Goal: Communication & Community: Answer question/provide support

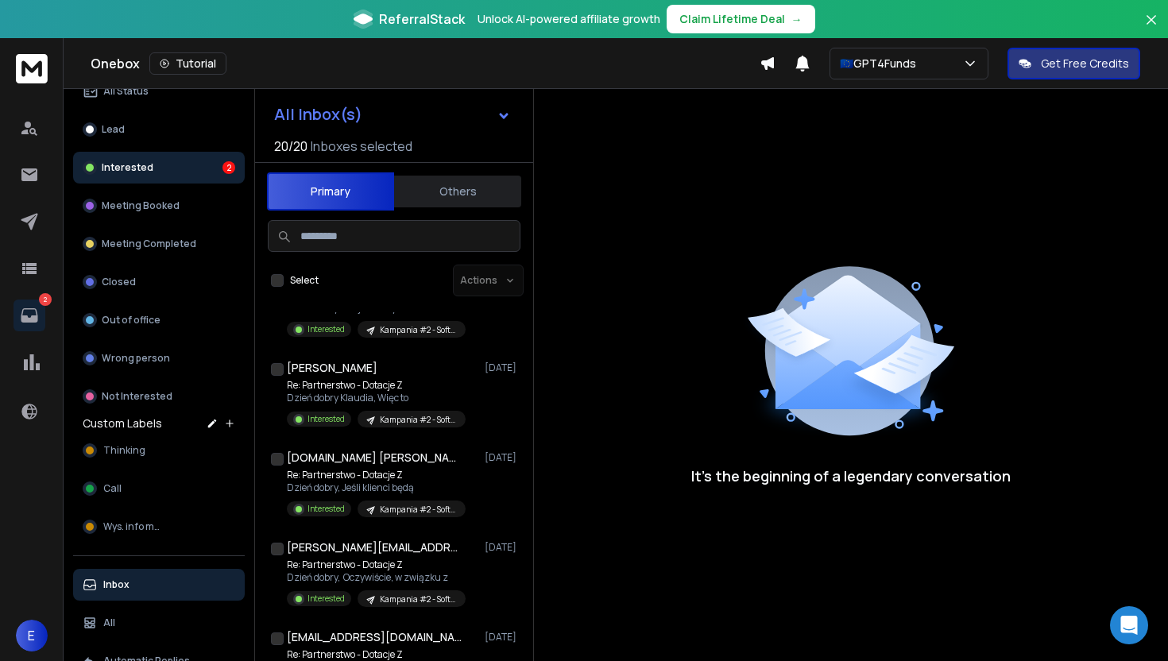
scroll to position [1564, 0]
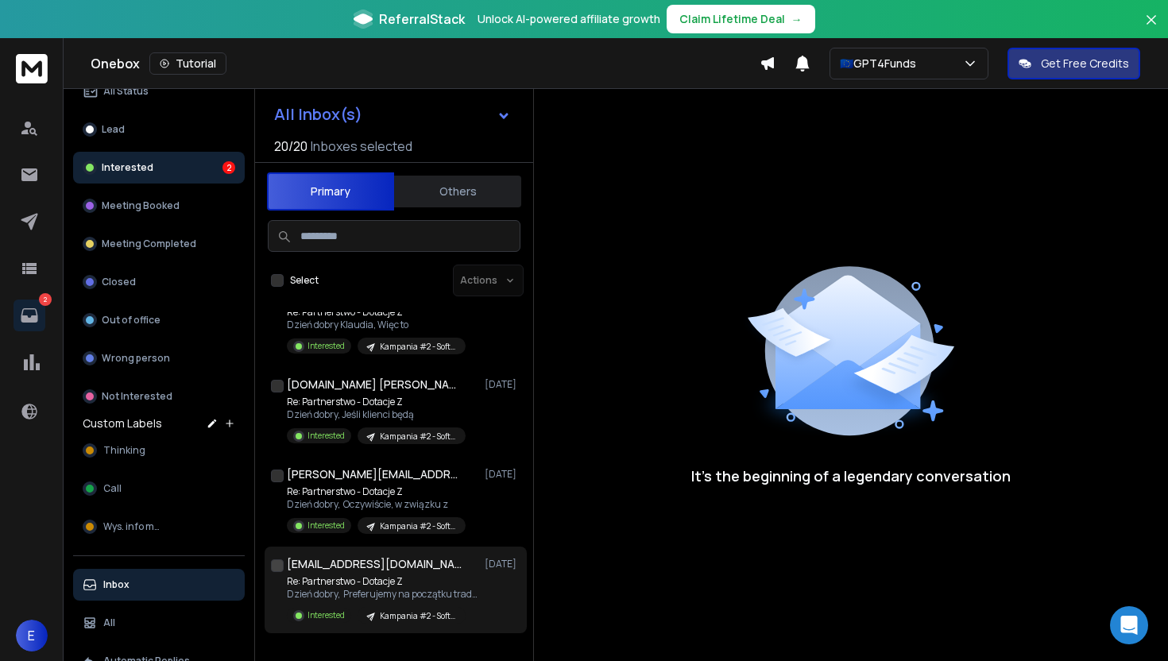
click at [404, 566] on h1 "[EMAIL_ADDRESS][DOMAIN_NAME]" at bounding box center [374, 564] width 175 height 16
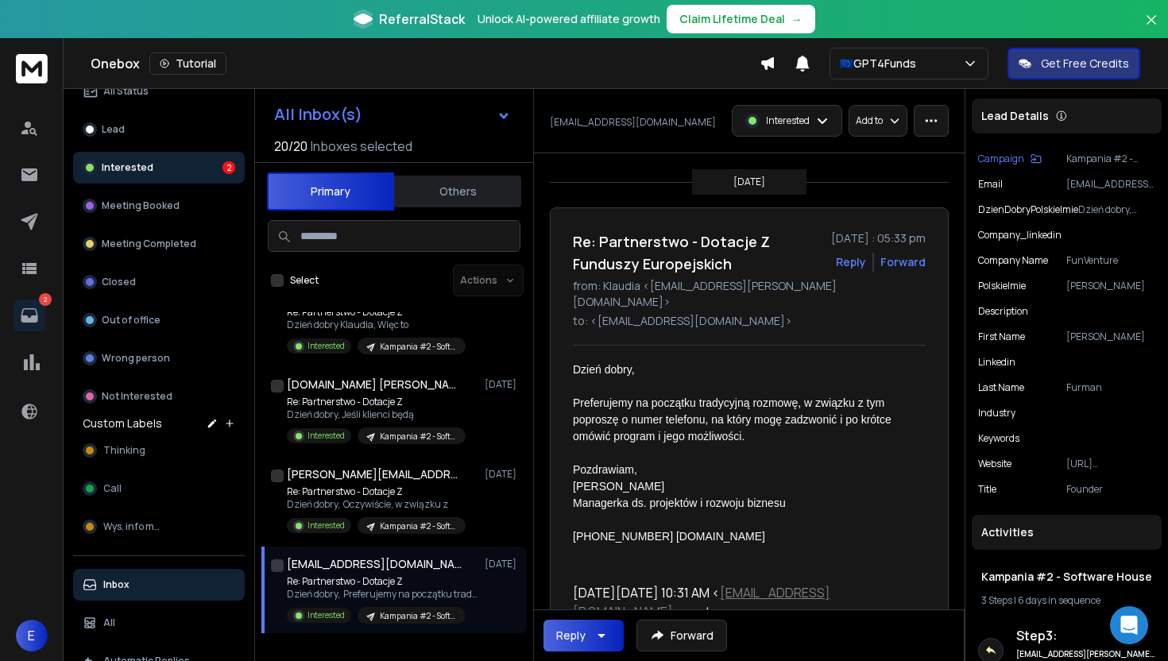
click at [829, 119] on icon at bounding box center [822, 120] width 13 height 13
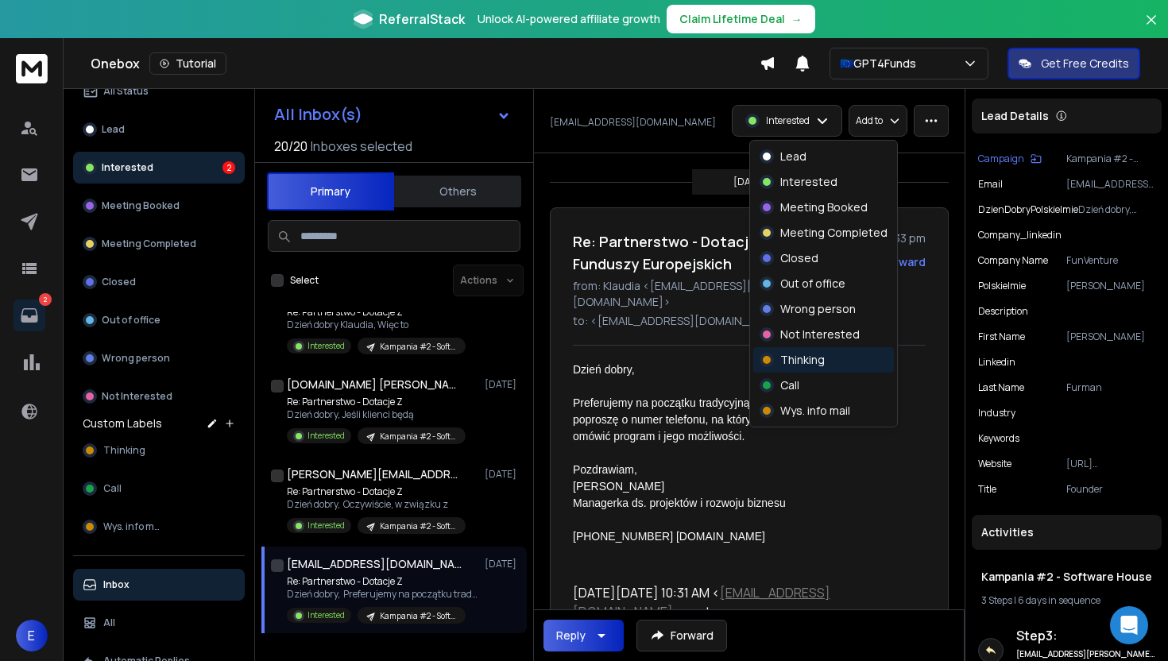
click at [832, 355] on div "Thinking" at bounding box center [823, 359] width 141 height 25
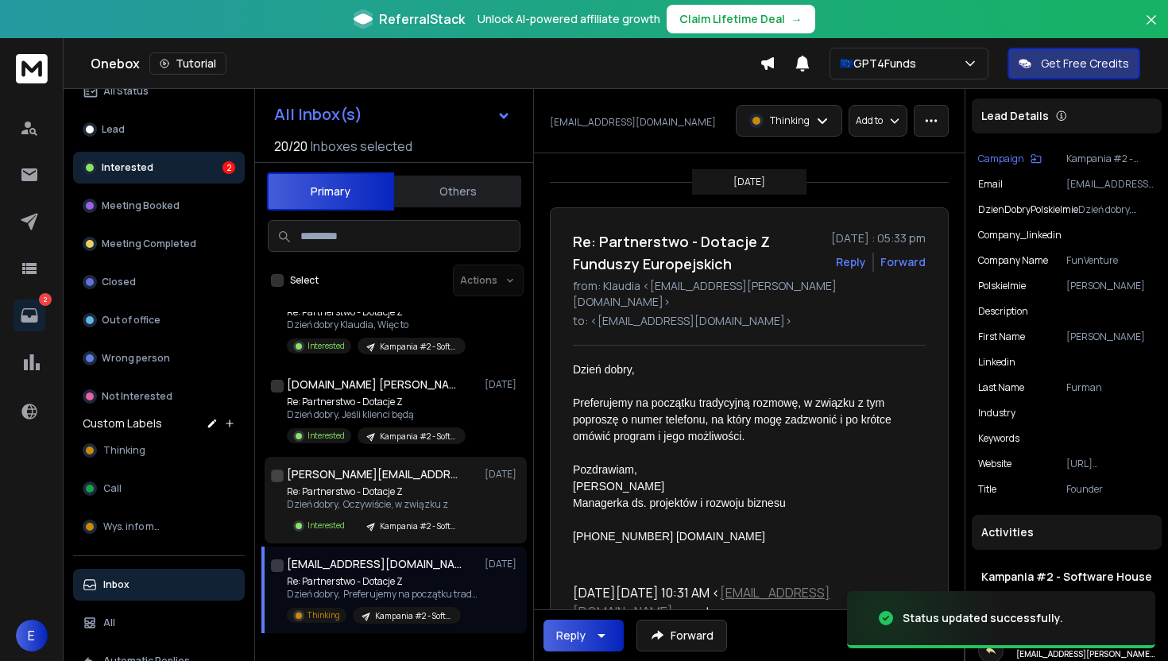
click at [367, 481] on h1 "[PERSON_NAME][EMAIL_ADDRESS][DOMAIN_NAME]" at bounding box center [374, 474] width 175 height 16
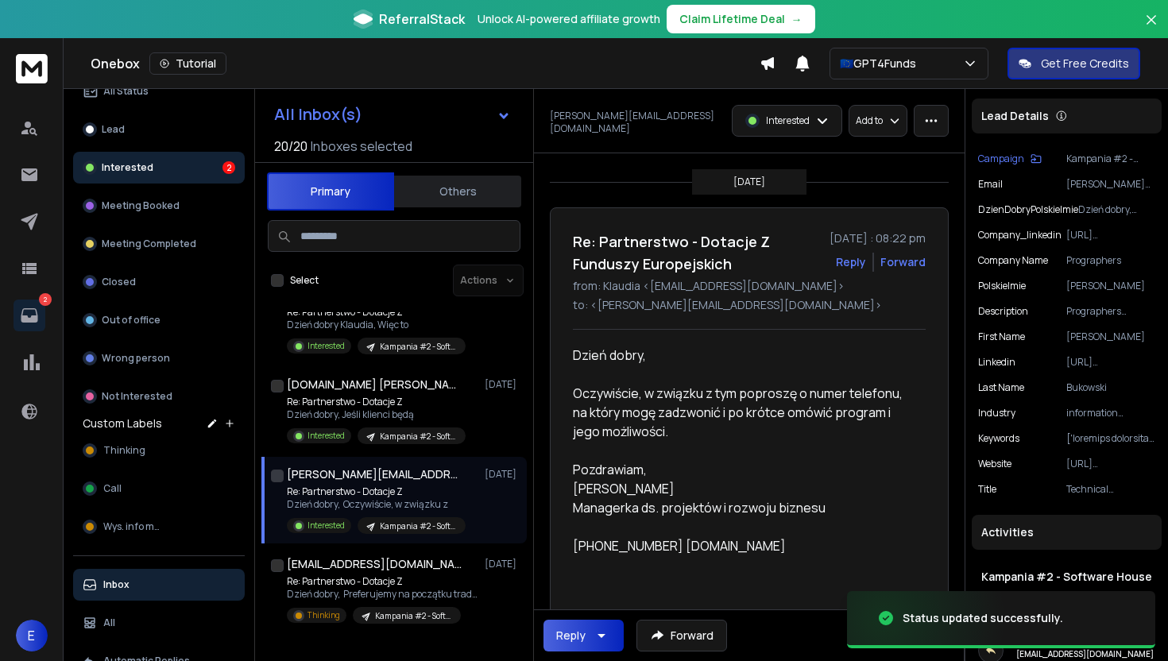
click at [837, 99] on div "[PERSON_NAME][EMAIL_ADDRESS][DOMAIN_NAME] Interested Add to Interested Add to" at bounding box center [749, 121] width 431 height 64
click at [810, 116] on p "Interested" at bounding box center [788, 120] width 44 height 13
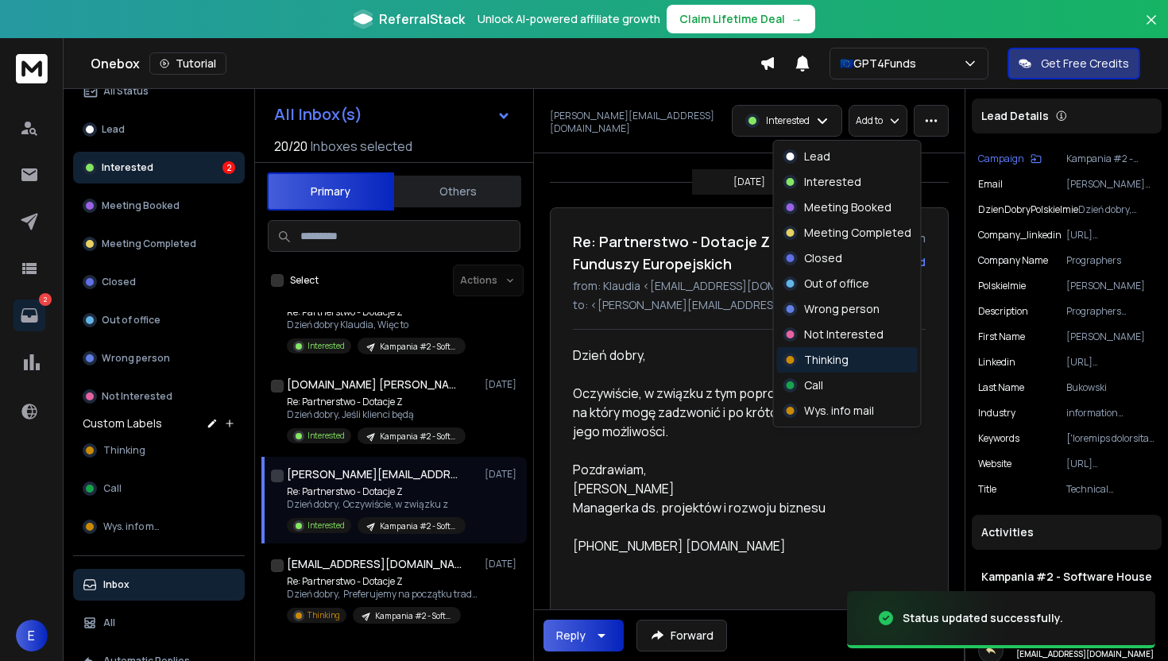
click at [831, 361] on p "Thinking" at bounding box center [826, 360] width 44 height 16
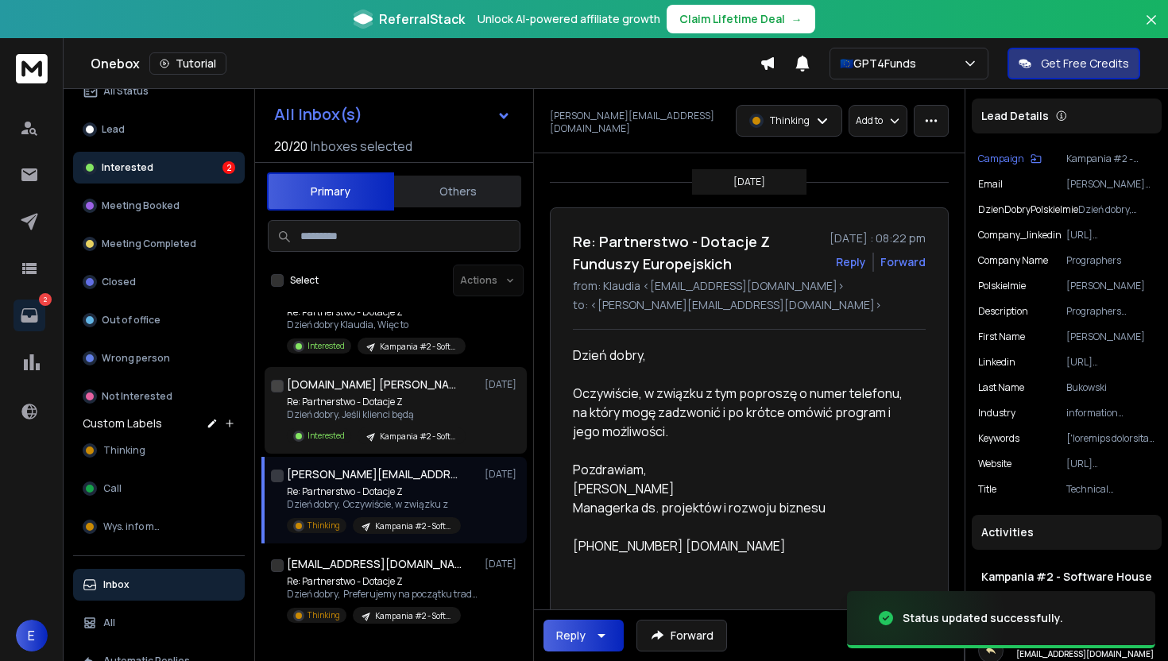
click at [408, 405] on p "Re: Partnerstwo - Dotacje Z" at bounding box center [376, 402] width 179 height 13
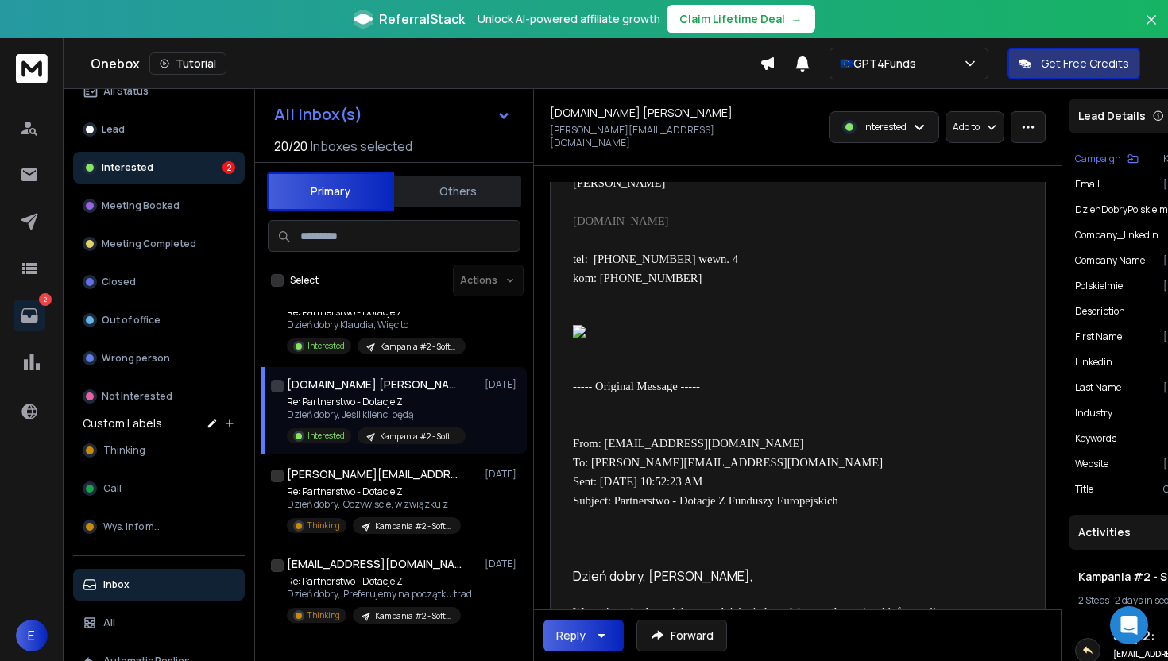
scroll to position [1431, 0]
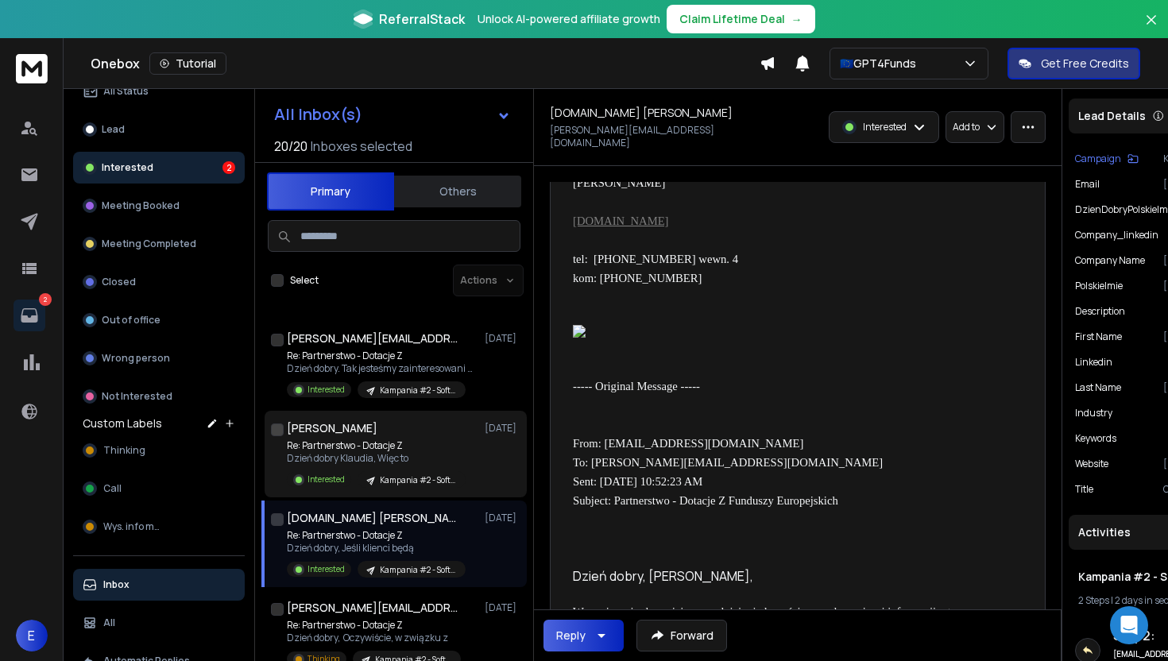
click at [384, 439] on p "Re: Partnerstwo - Dotacje Z" at bounding box center [376, 445] width 179 height 13
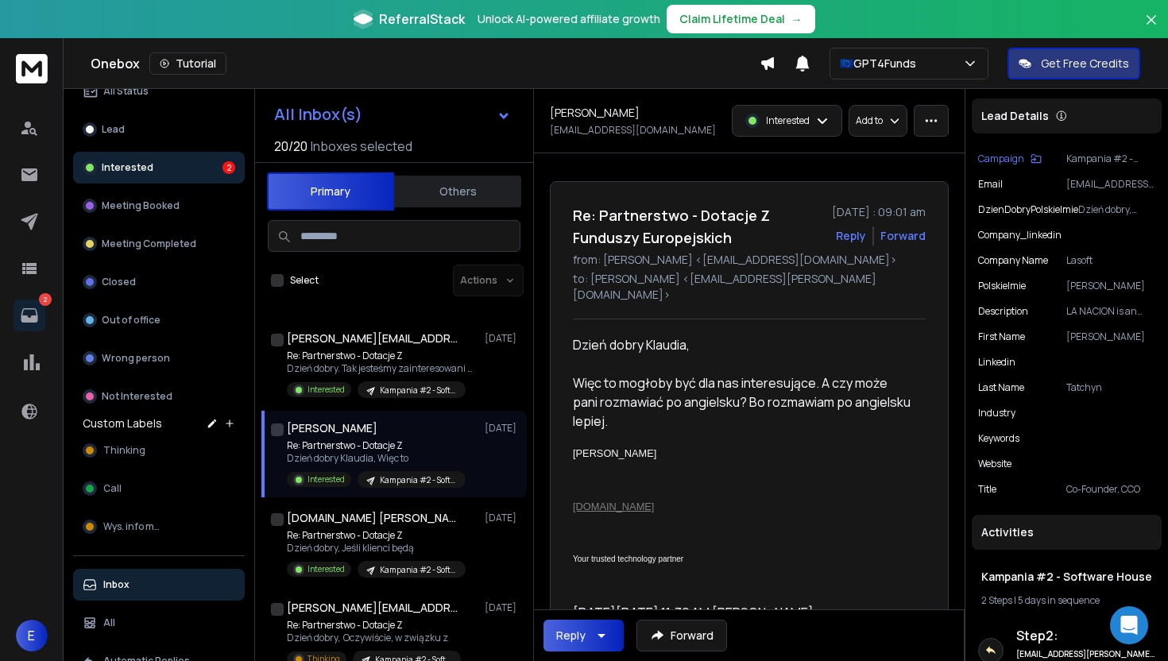
scroll to position [0, 0]
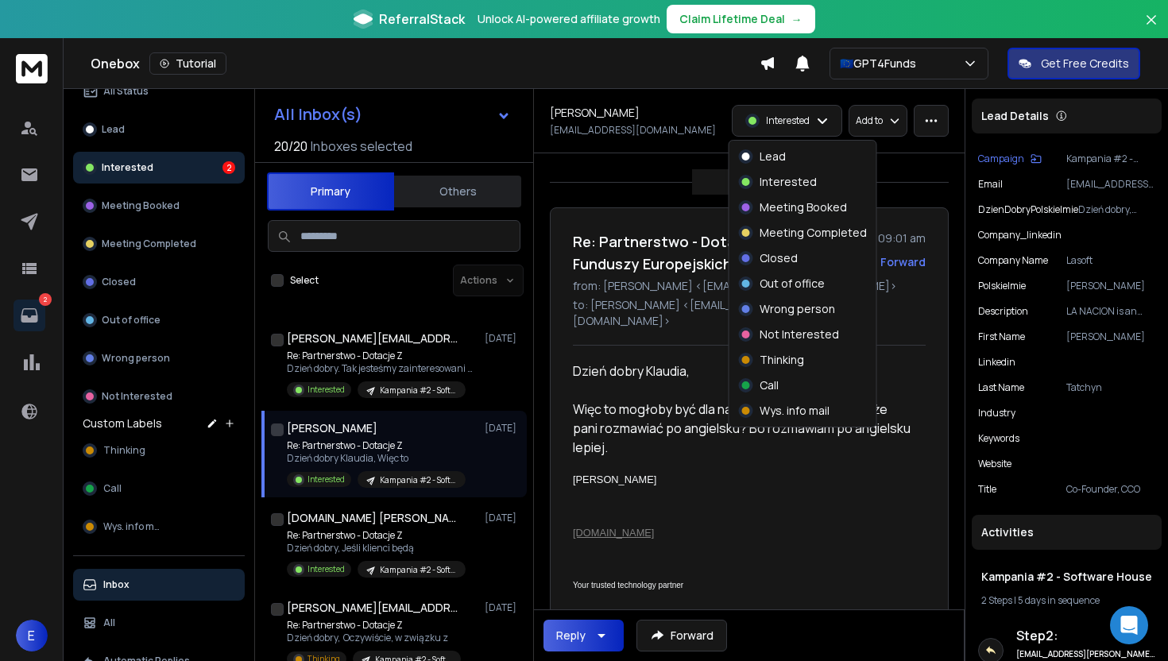
click at [818, 110] on div "Interested" at bounding box center [787, 121] width 109 height 30
click at [812, 305] on p "Wrong person" at bounding box center [797, 309] width 75 height 16
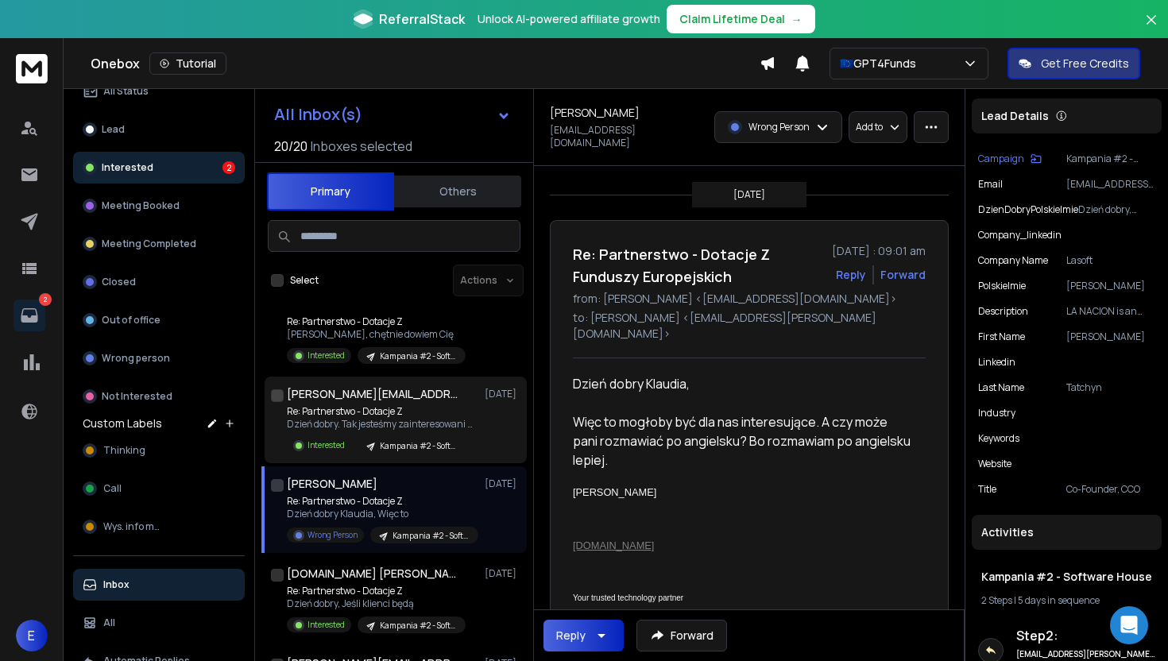
scroll to position [1360, 0]
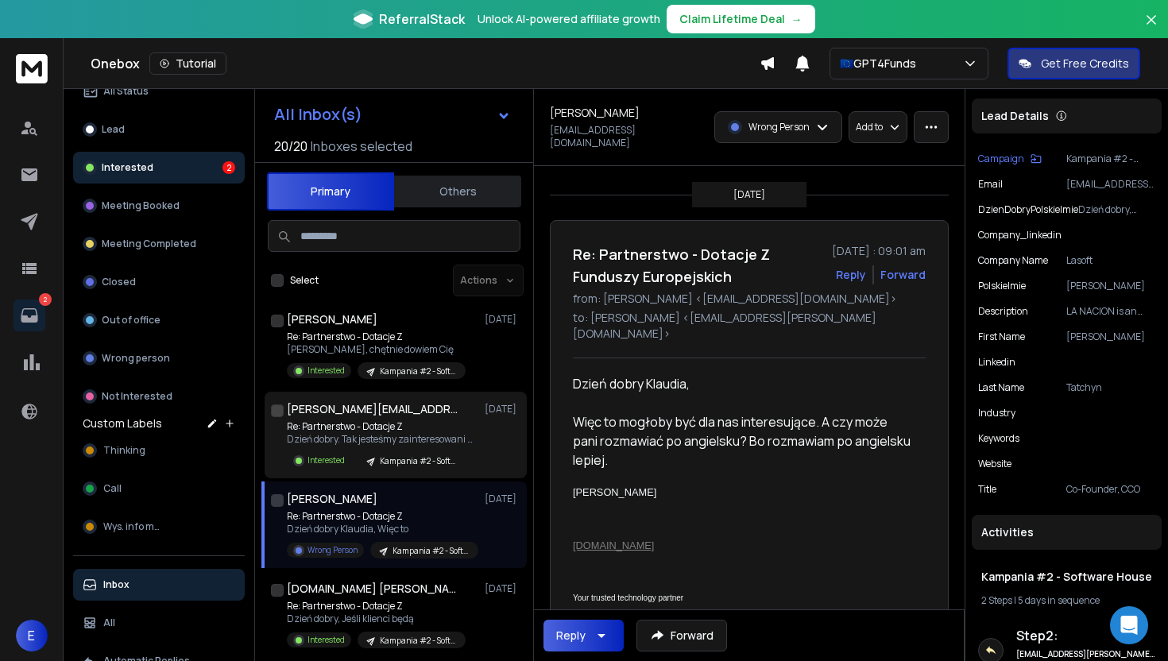
click at [416, 421] on p "Re: Partnerstwo - Dotacje Z" at bounding box center [382, 426] width 191 height 13
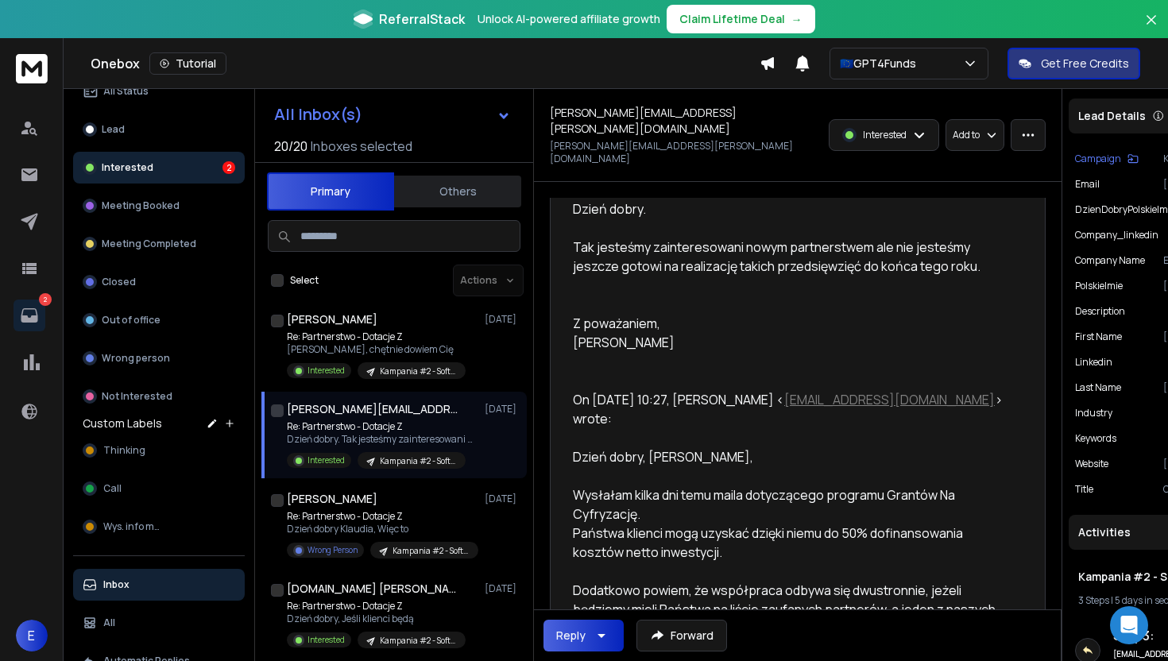
scroll to position [206, 0]
click at [895, 130] on div "Interested" at bounding box center [883, 135] width 109 height 30
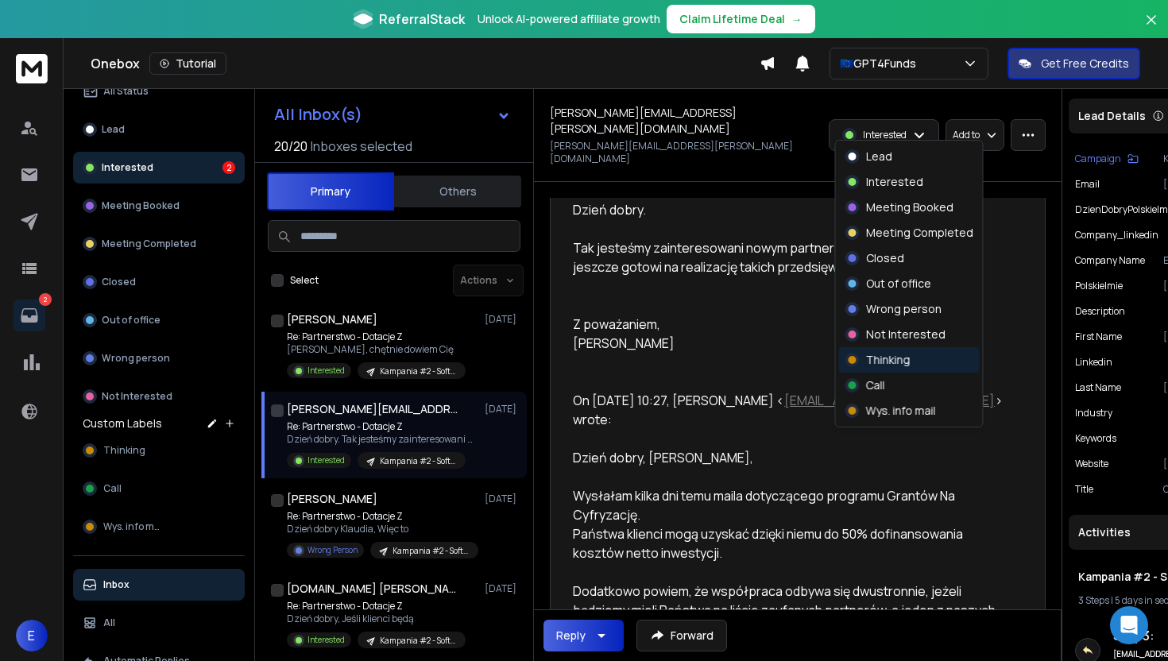
click at [899, 358] on p "Thinking" at bounding box center [888, 360] width 44 height 16
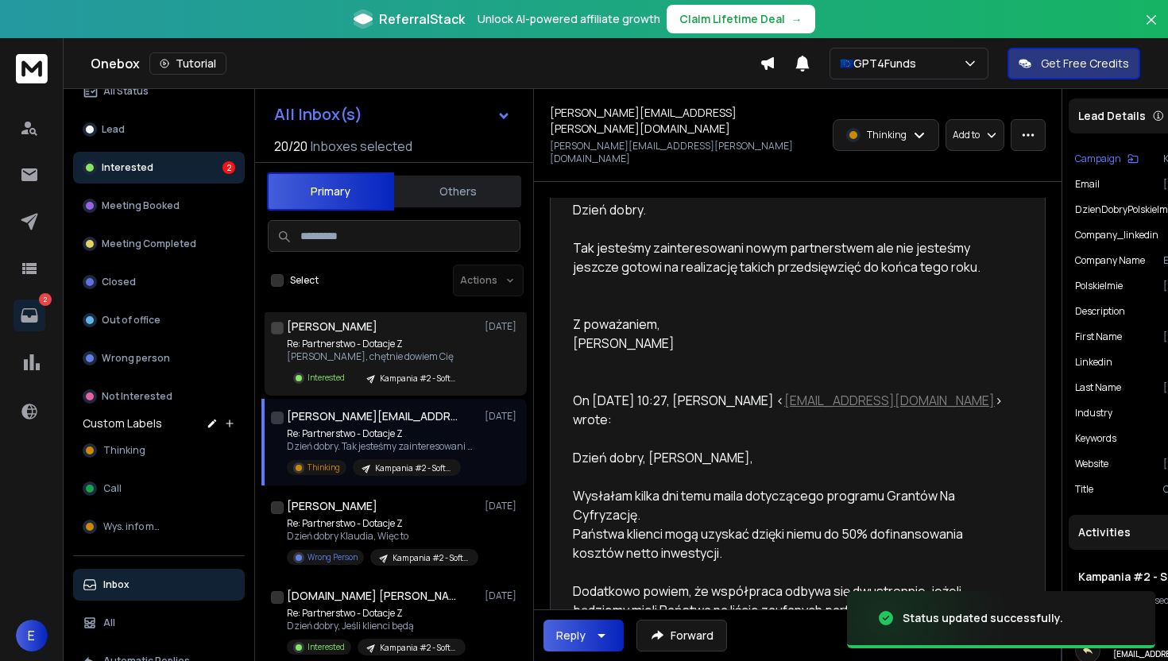
scroll to position [1351, 0]
click at [415, 342] on p "Re: Partnerstwo - Dotacje Z" at bounding box center [376, 346] width 179 height 13
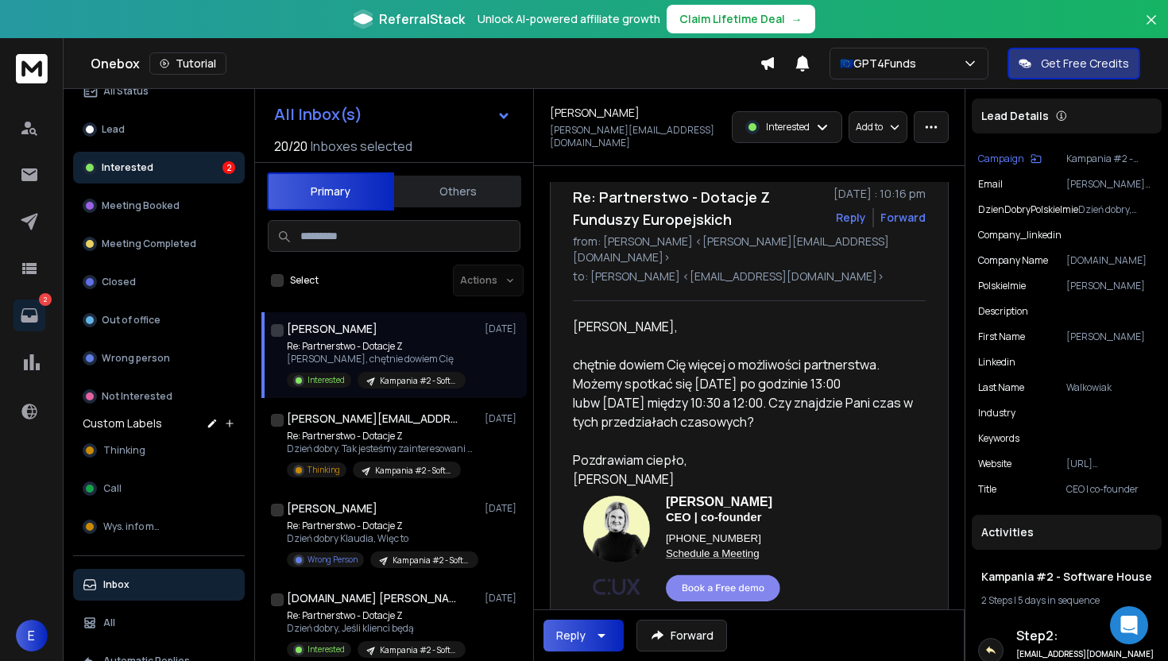
scroll to position [58, 0]
click at [576, 628] on div "Reply" at bounding box center [570, 636] width 29 height 16
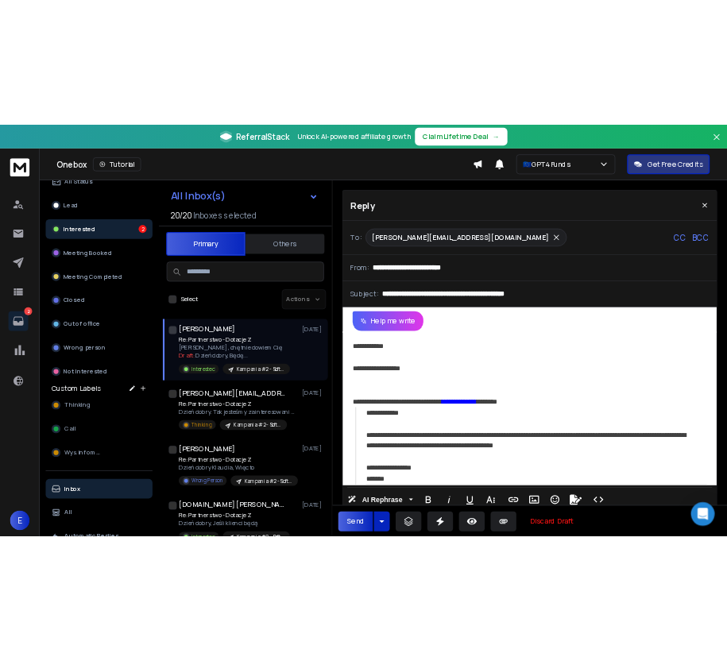
scroll to position [221, 0]
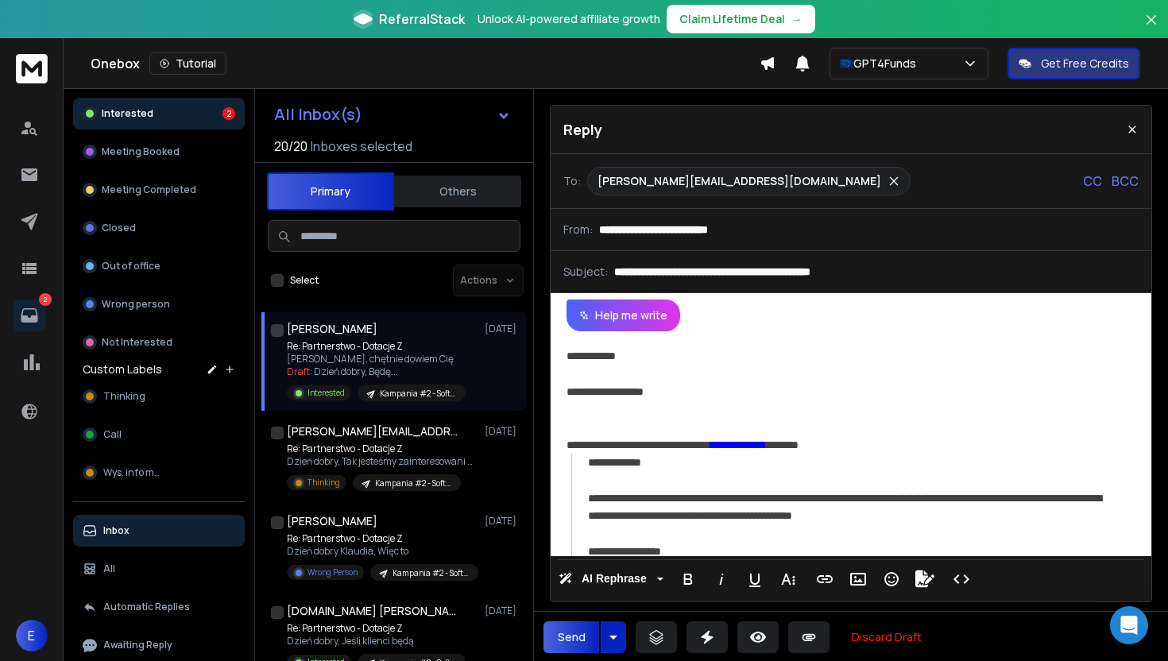
click at [731, 392] on div "**********" at bounding box center [842, 391] width 552 height 17
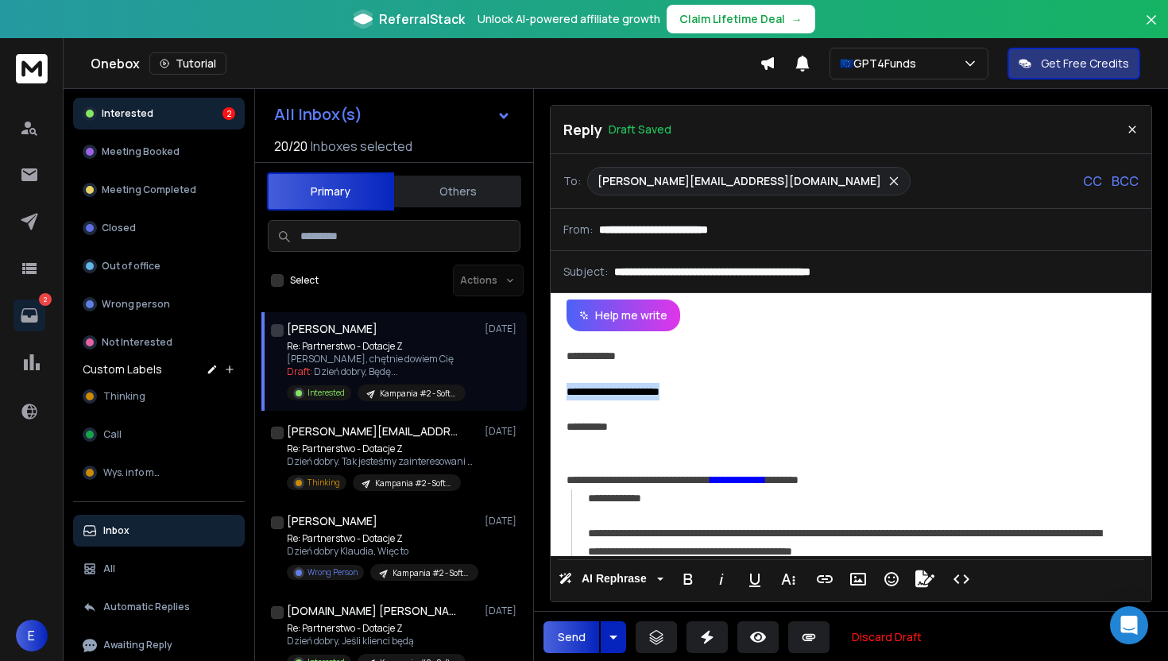
drag, startPoint x: 698, startPoint y: 394, endPoint x: 564, endPoint y: 390, distance: 133.5
click at [565, 390] on div "**********" at bounding box center [851, 443] width 601 height 225
click at [901, 423] on div "**********" at bounding box center [842, 426] width 552 height 17
click at [763, 389] on div "**********" at bounding box center [842, 391] width 552 height 17
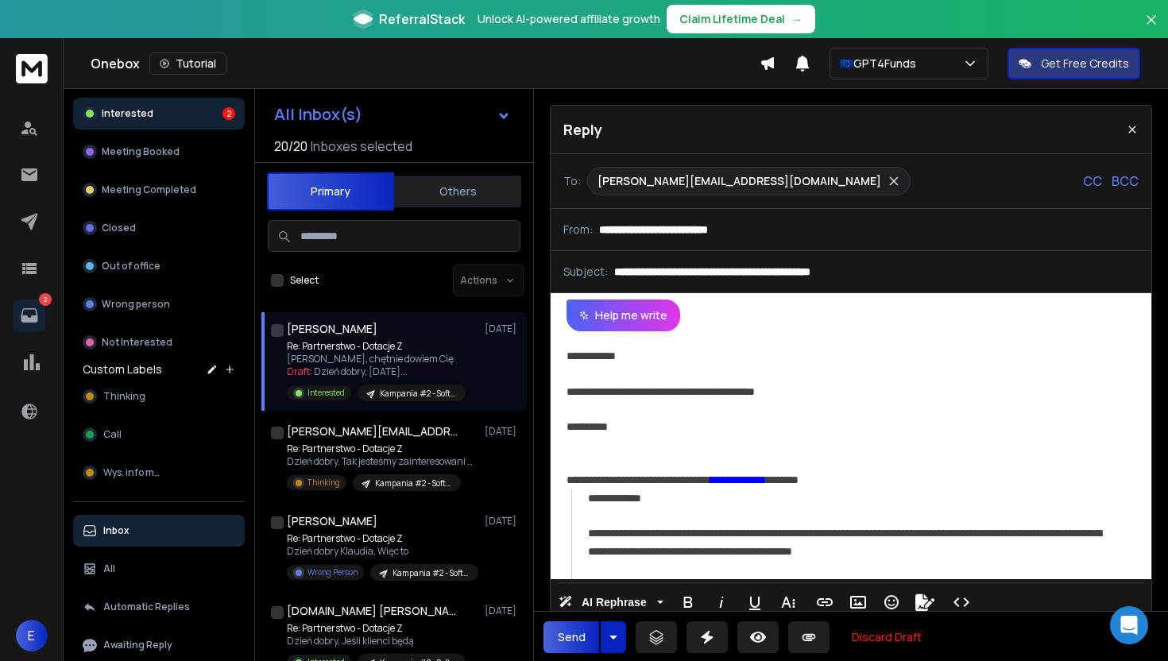
scroll to position [275, 0]
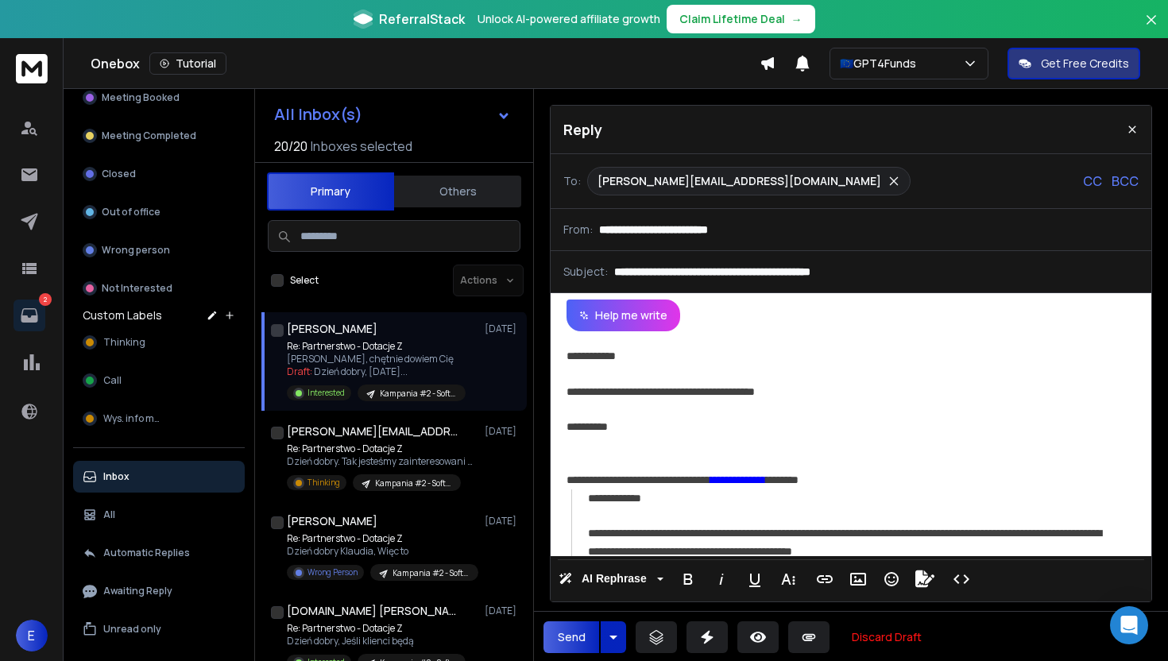
click at [835, 384] on div "**********" at bounding box center [842, 391] width 552 height 17
click at [582, 637] on button "Send" at bounding box center [571, 637] width 56 height 32
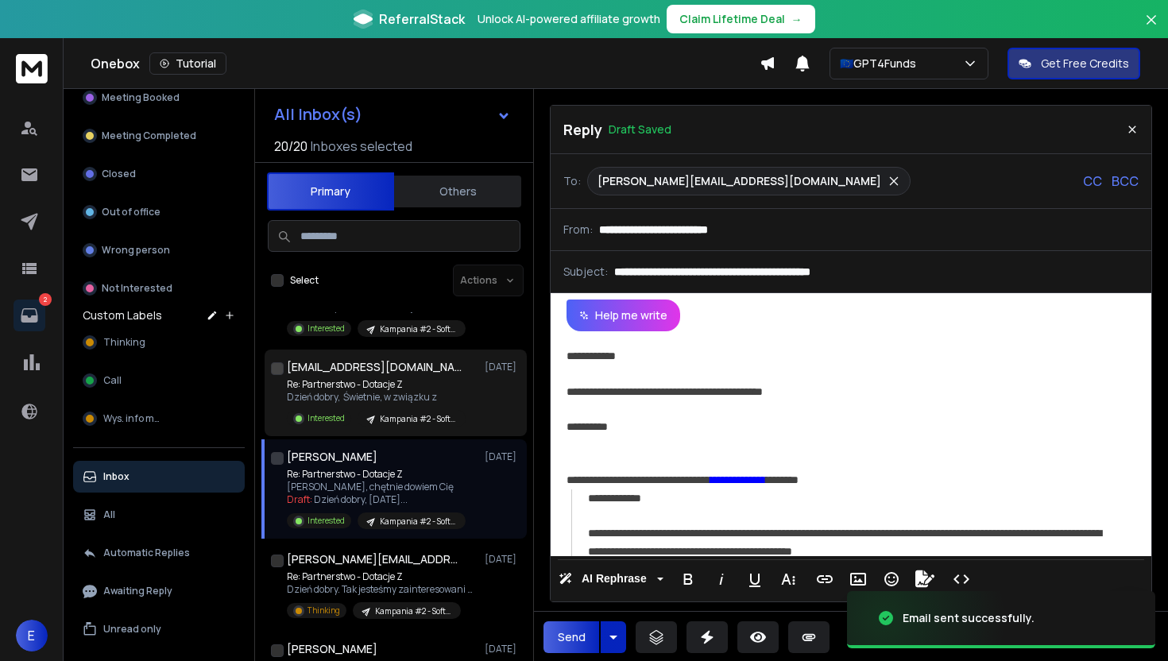
scroll to position [1221, 0]
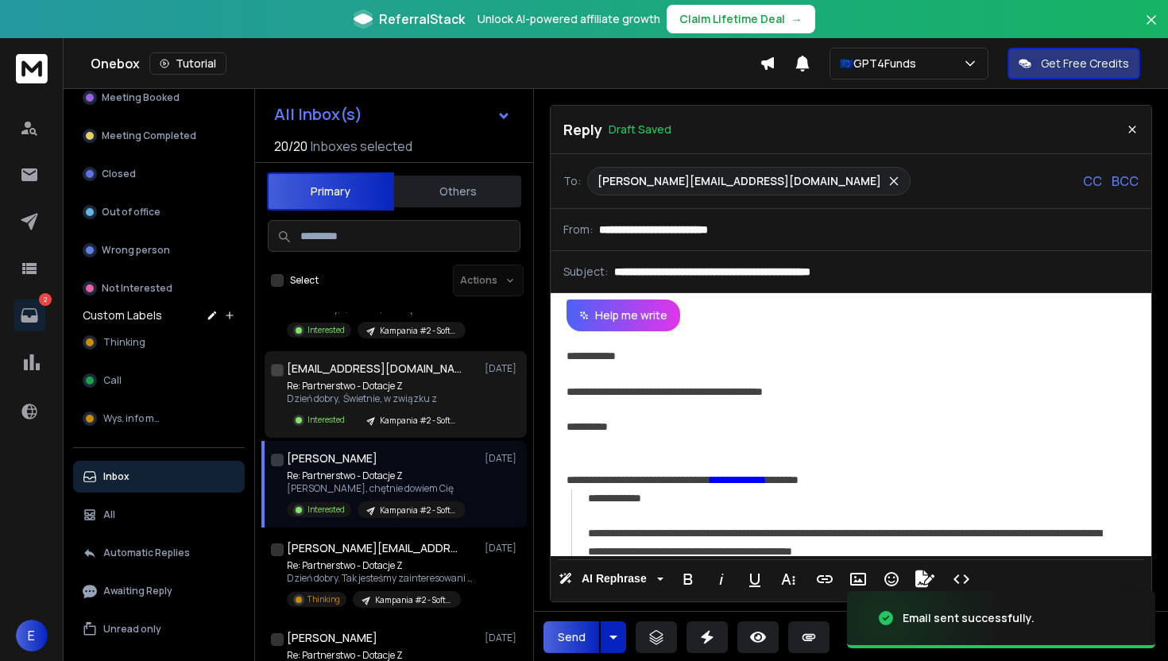
click at [437, 400] on p "Dzień dobry, Świetnie, w związku z" at bounding box center [376, 398] width 179 height 13
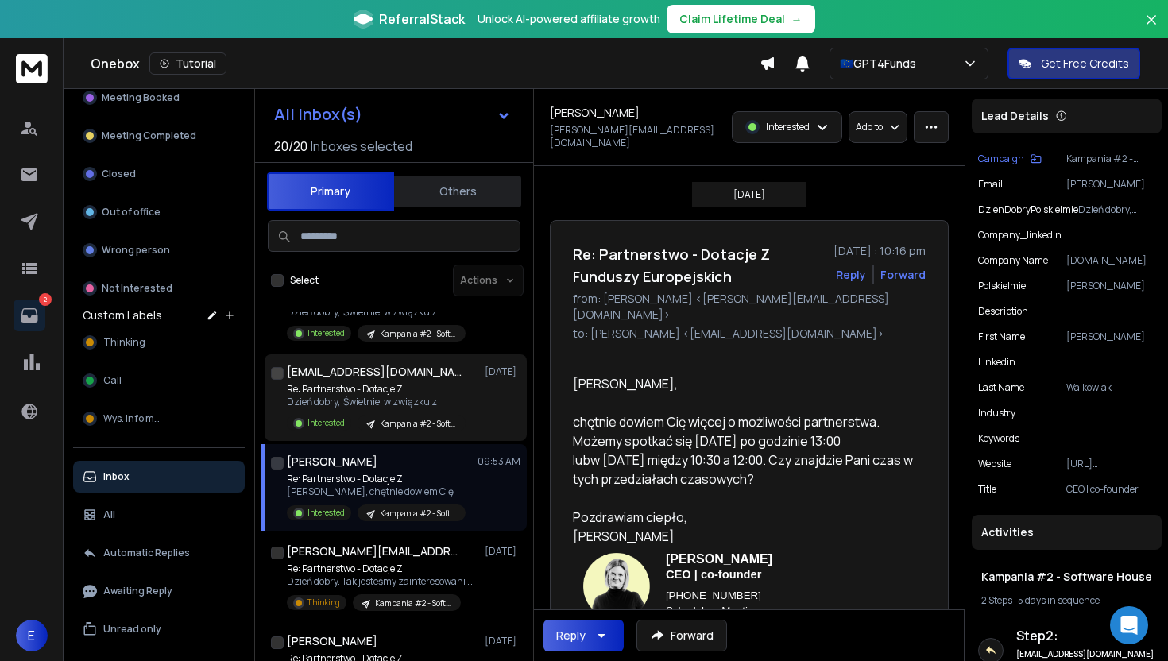
click at [396, 378] on h1 "[EMAIL_ADDRESS][DOMAIN_NAME]" at bounding box center [374, 372] width 175 height 16
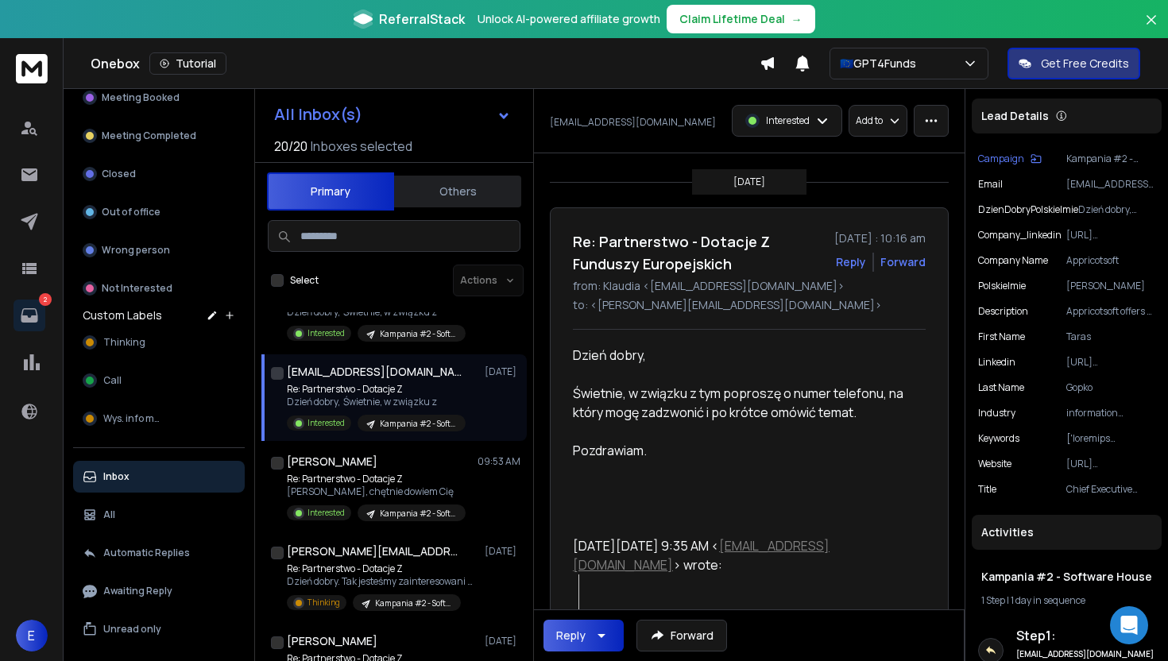
scroll to position [1215, 0]
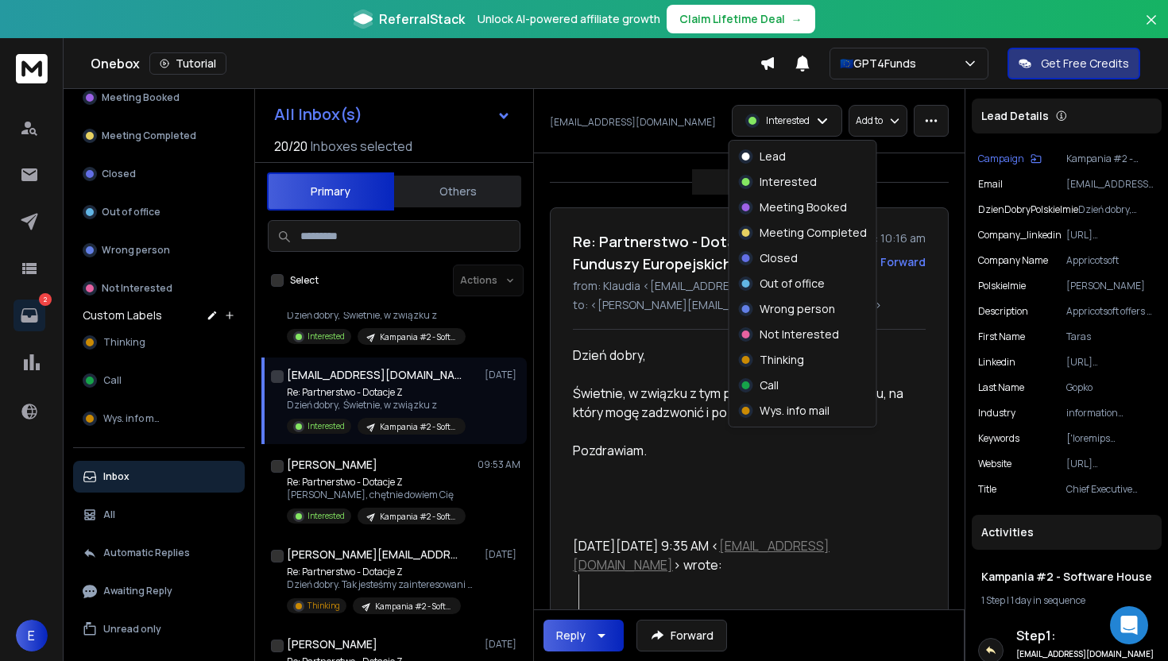
click at [796, 132] on div "Interested" at bounding box center [787, 121] width 109 height 30
click at [779, 363] on p "Thinking" at bounding box center [782, 360] width 44 height 16
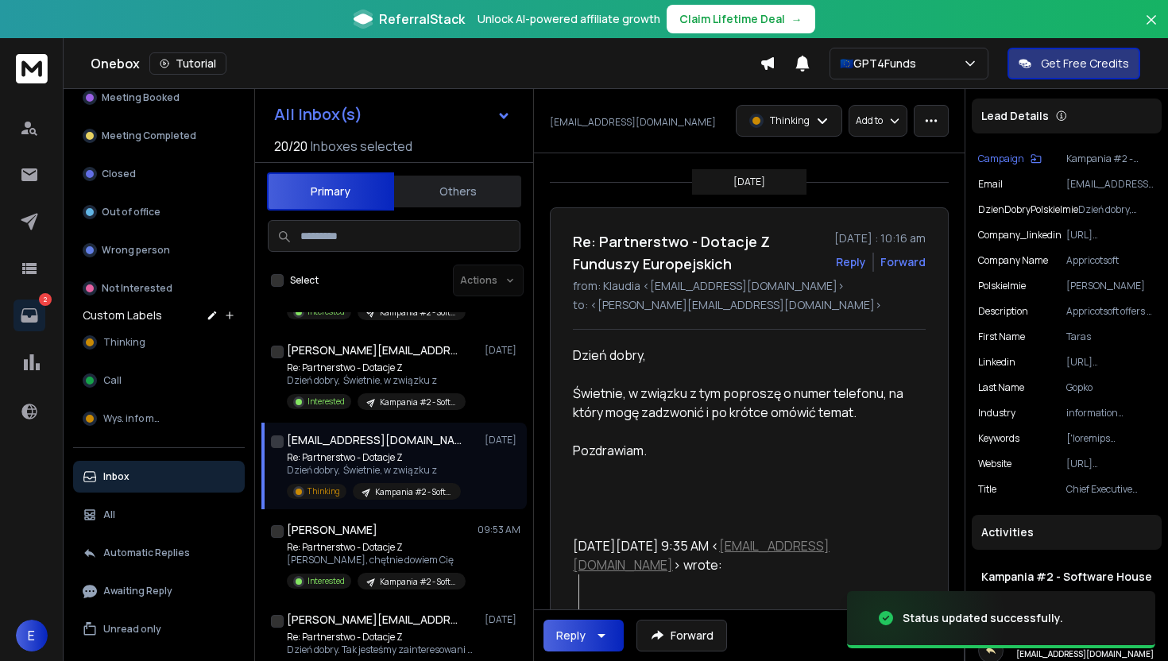
scroll to position [1138, 0]
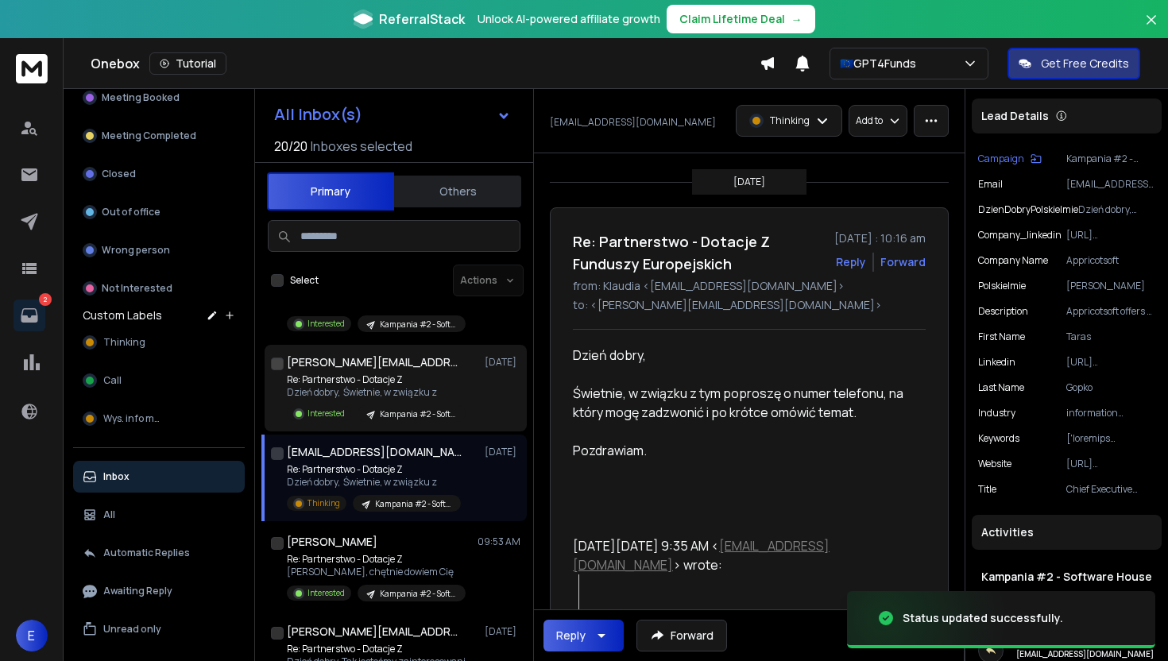
click at [358, 396] on p "Dzień dobry, Świetnie, w związku z" at bounding box center [376, 392] width 179 height 13
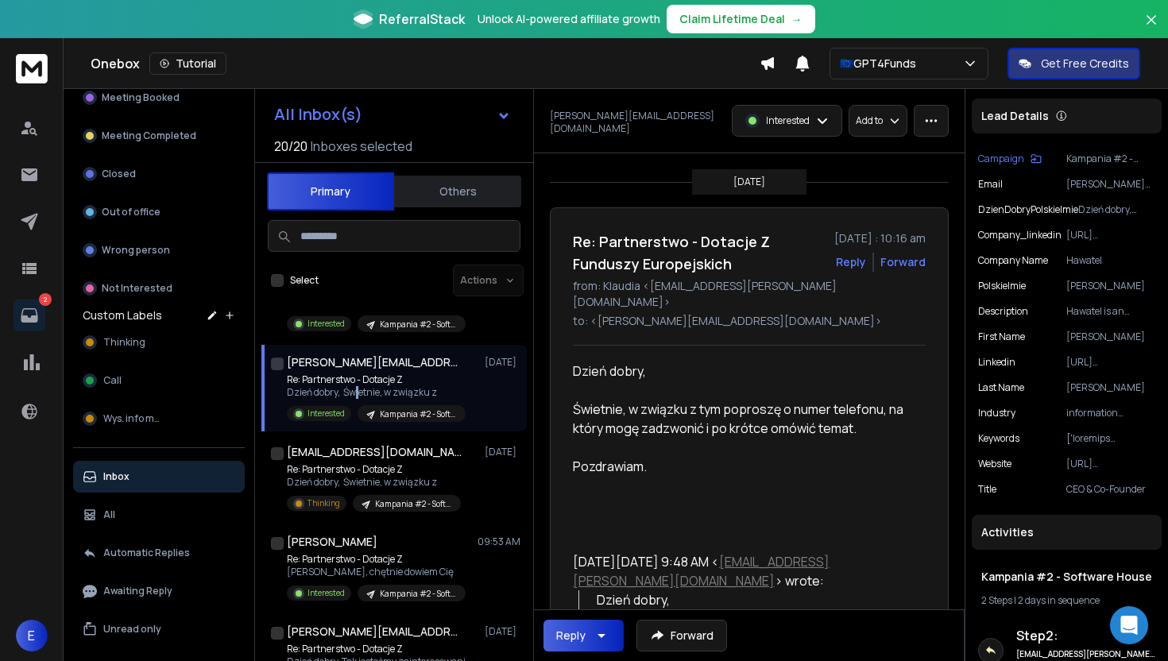
click at [823, 132] on div "Interested" at bounding box center [787, 121] width 109 height 30
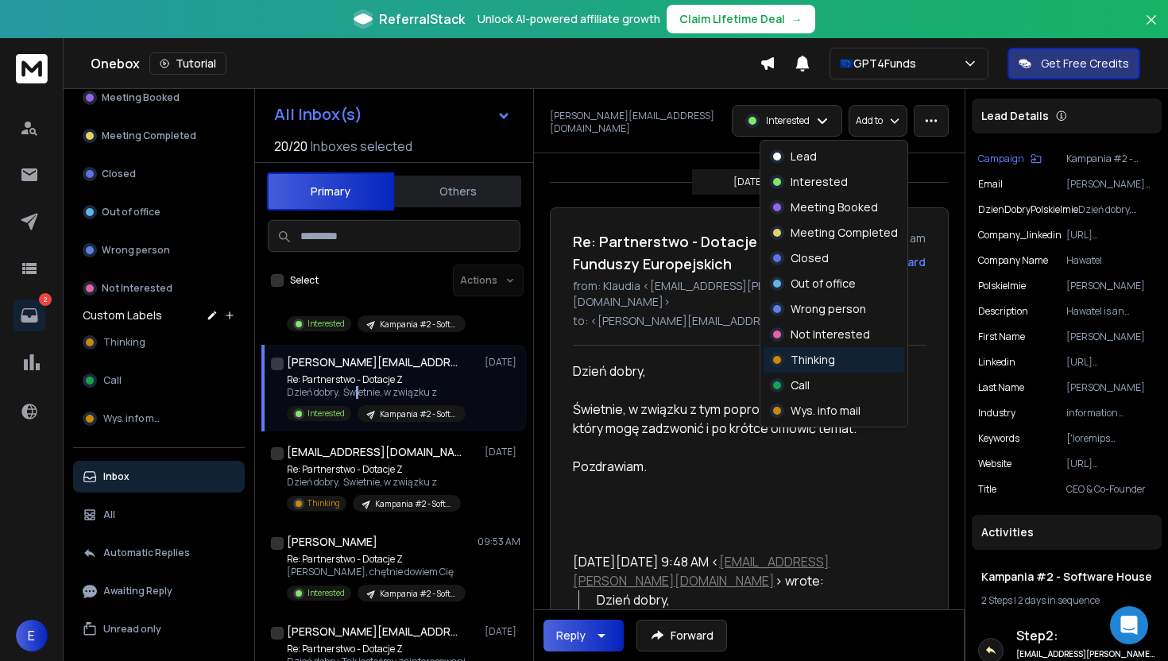
drag, startPoint x: 800, startPoint y: 358, endPoint x: 790, endPoint y: 362, distance: 11.1
click at [800, 358] on p "Thinking" at bounding box center [813, 360] width 44 height 16
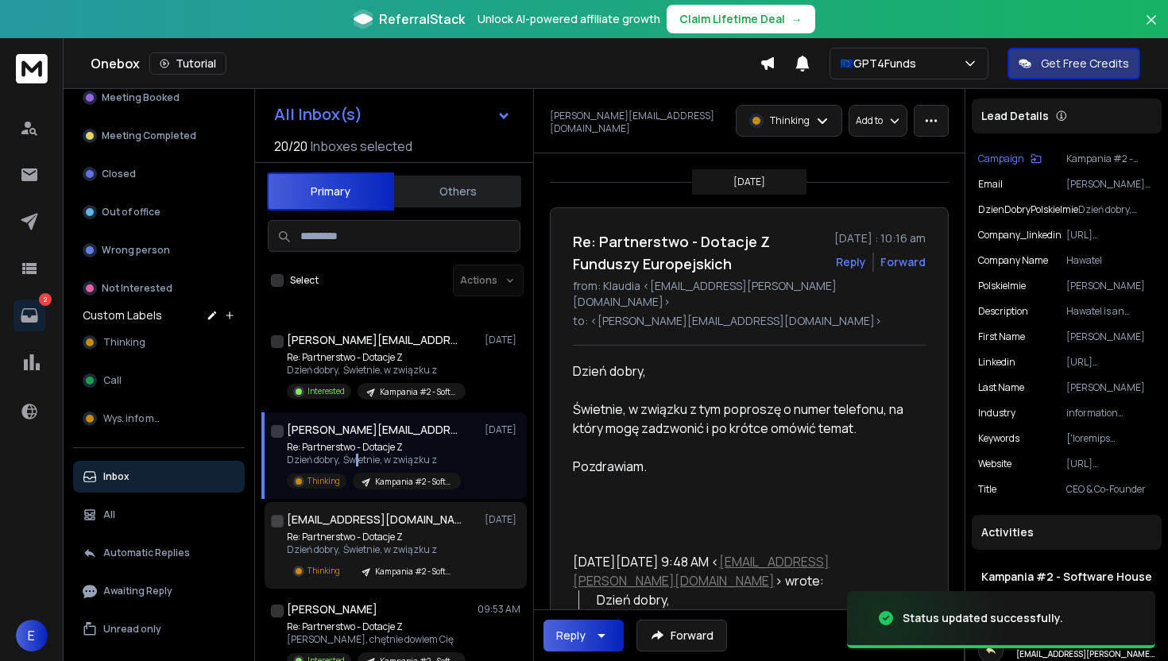
scroll to position [945, 0]
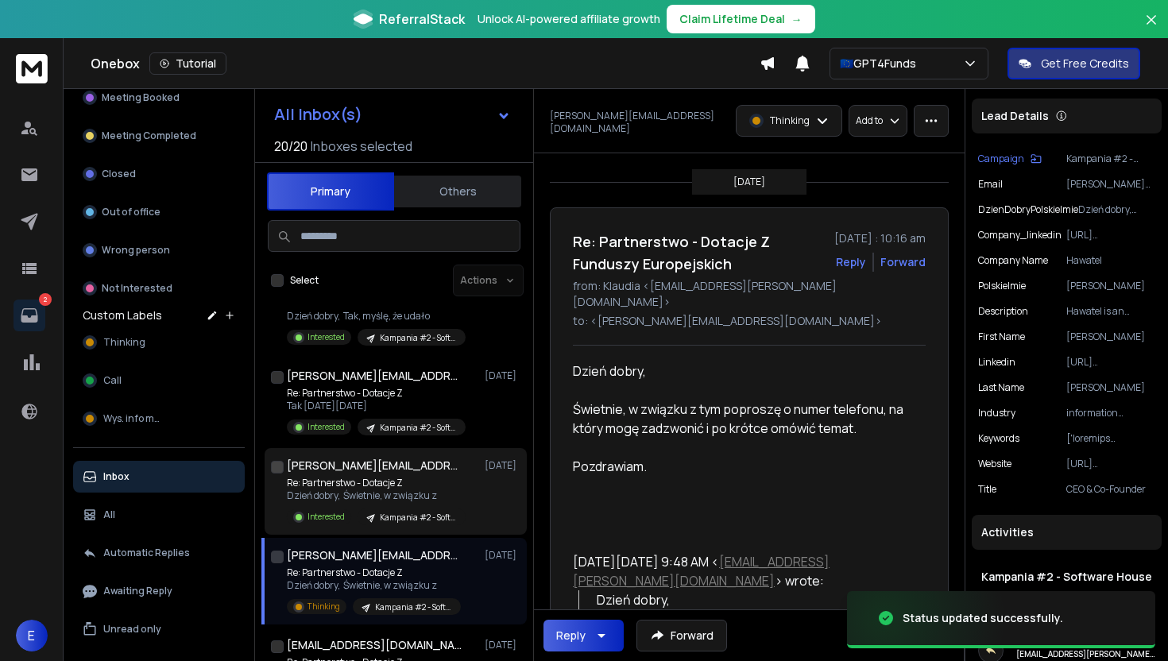
click at [417, 485] on p "Re: Partnerstwo - Dotacje Z" at bounding box center [376, 483] width 179 height 13
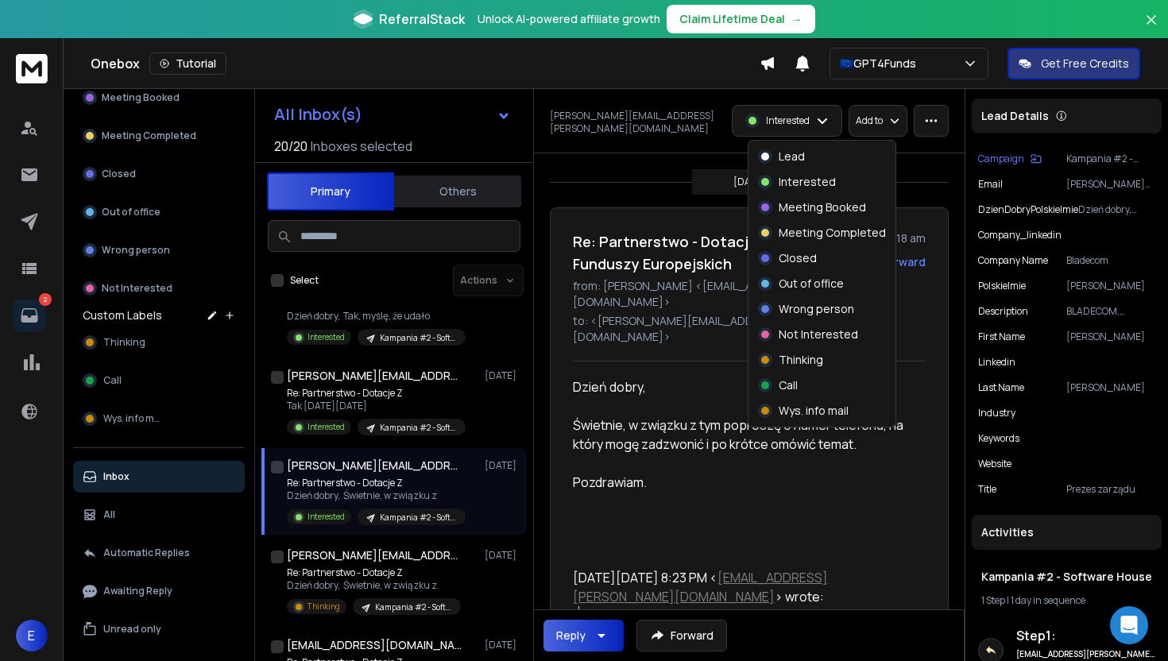
click at [811, 112] on div "Interested" at bounding box center [787, 121] width 109 height 30
click at [790, 354] on p "Thinking" at bounding box center [801, 360] width 44 height 16
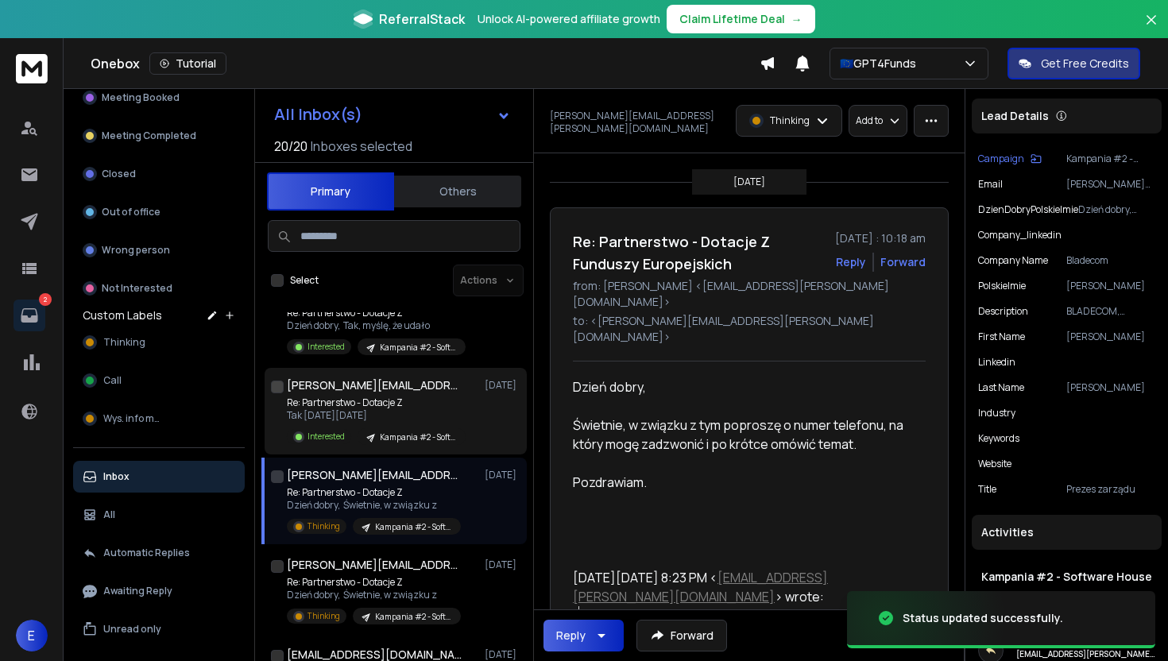
scroll to position [917, 0]
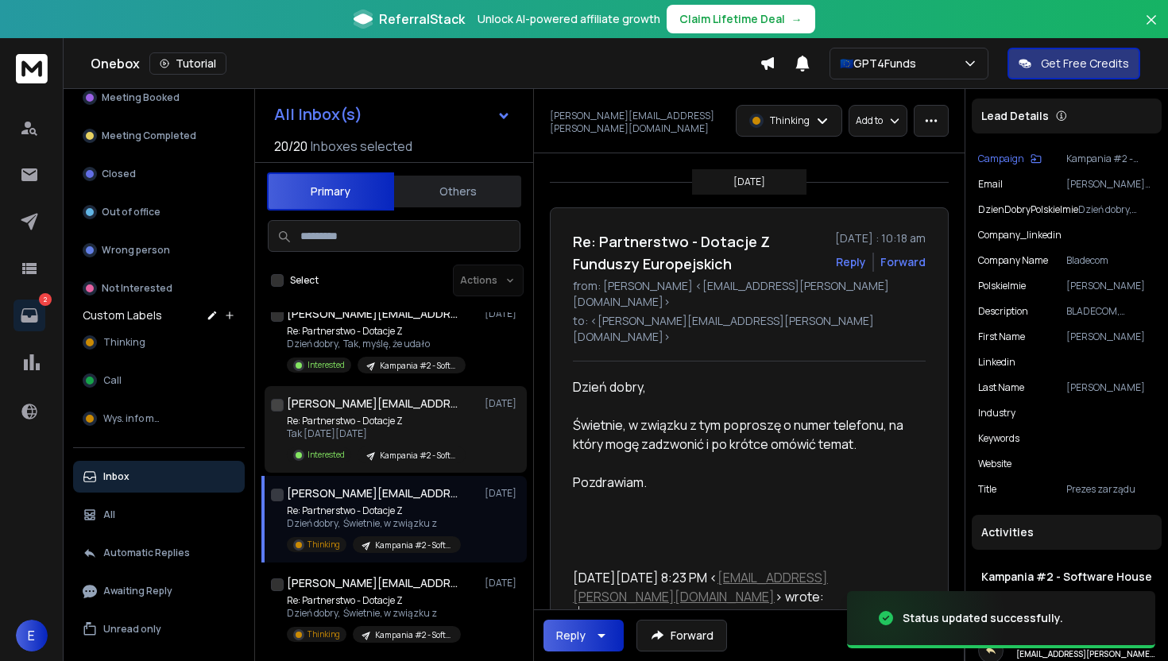
click at [418, 423] on p "Re: Partnerstwo - Dotacje Z" at bounding box center [376, 421] width 179 height 13
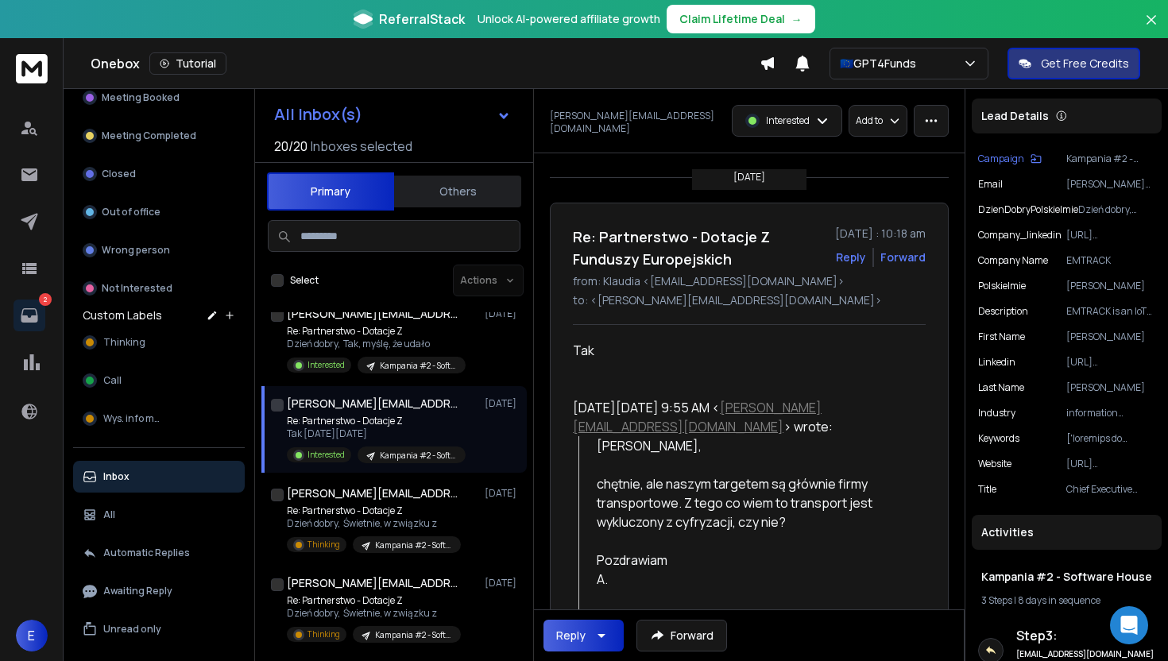
scroll to position [0, 0]
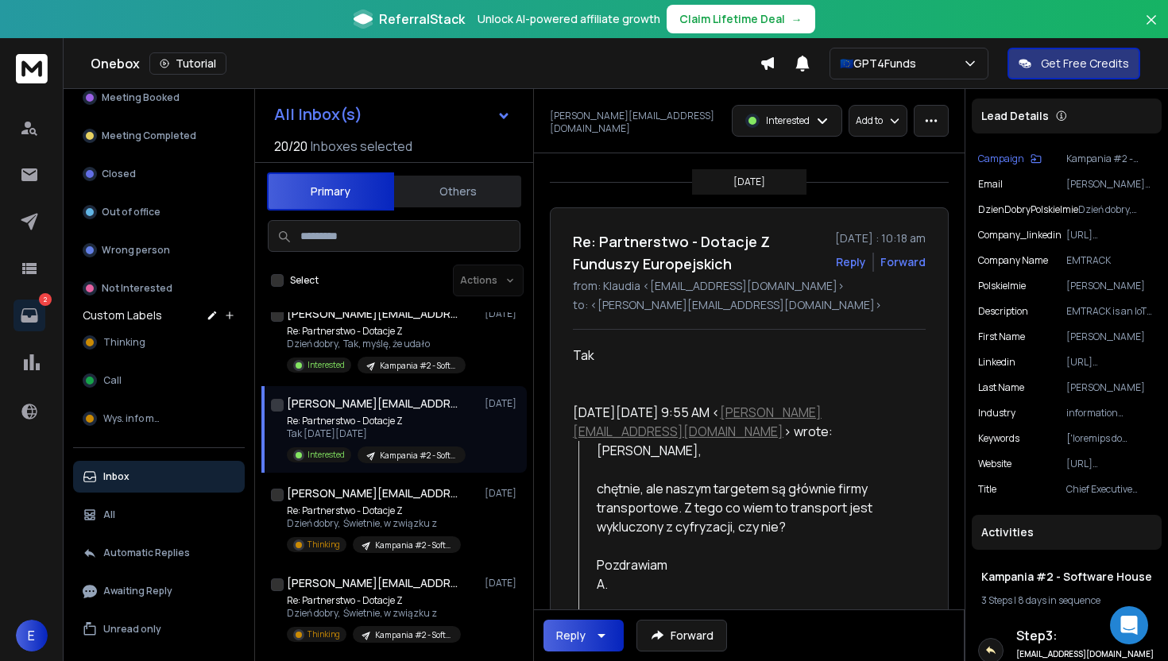
click at [829, 118] on icon at bounding box center [822, 120] width 13 height 13
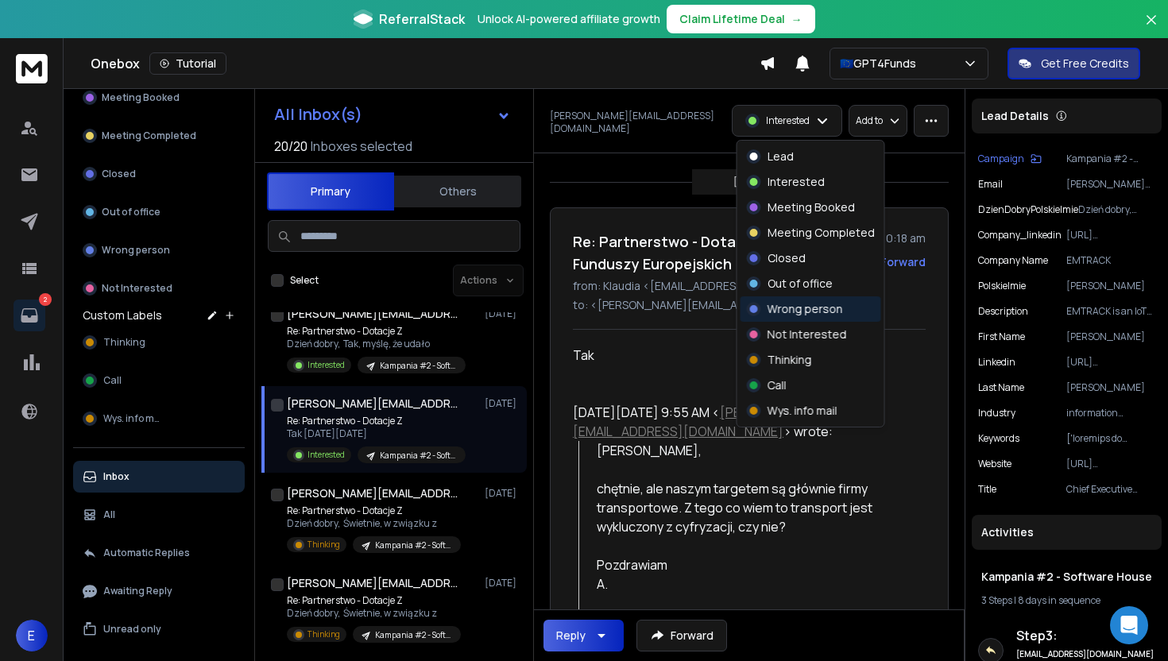
click at [822, 320] on div "Wrong person" at bounding box center [810, 308] width 141 height 25
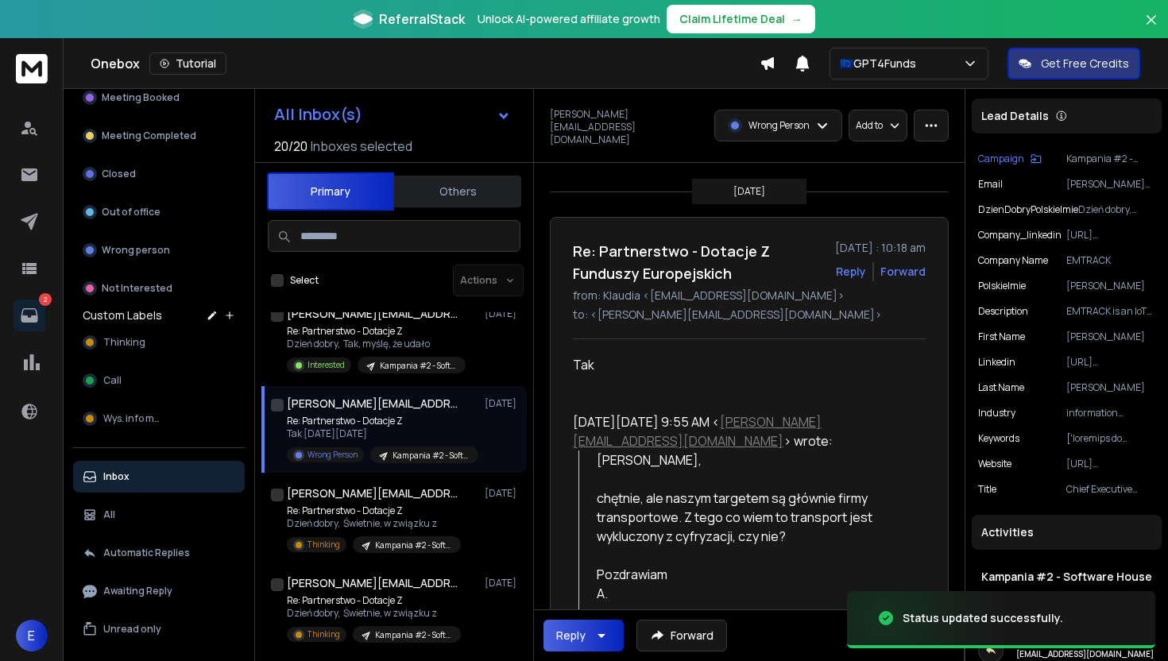
scroll to position [894, 0]
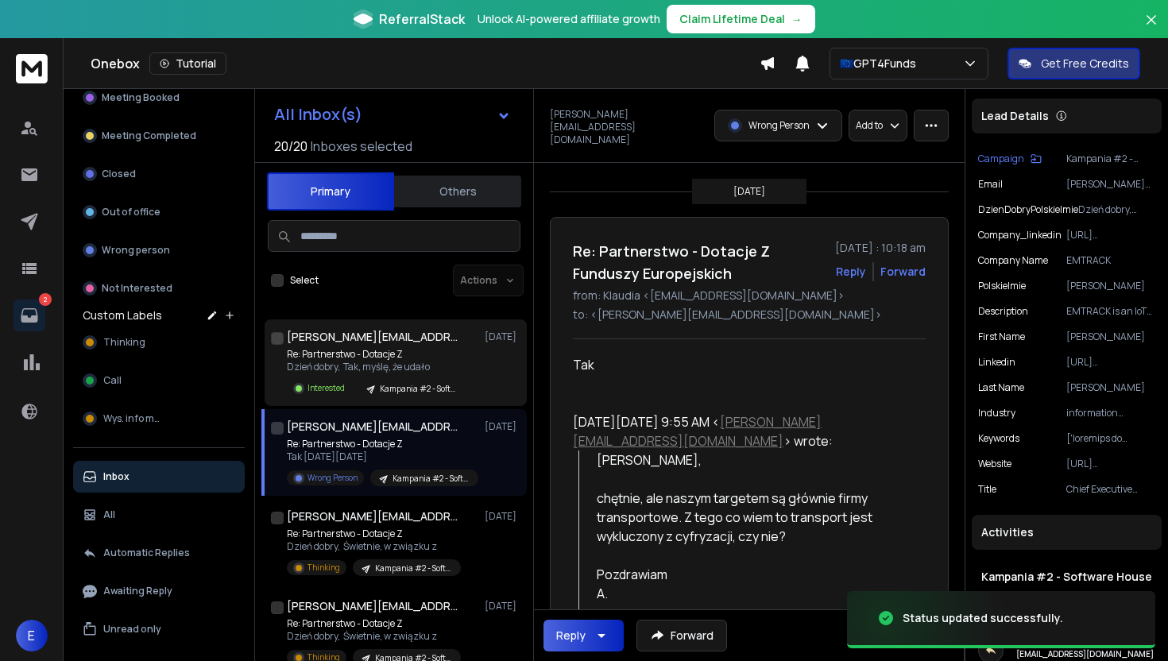
click at [400, 361] on p "Dzień dobry, Tak, myślę, że udało" at bounding box center [376, 367] width 179 height 13
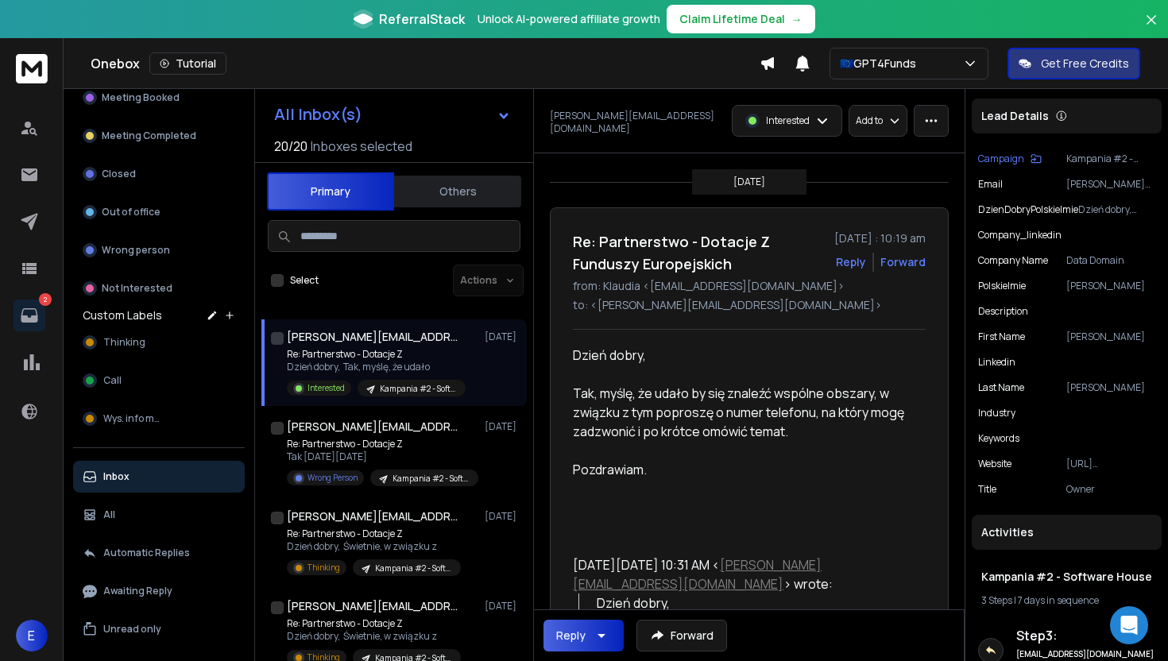
click at [775, 130] on div "Interested" at bounding box center [787, 121] width 109 height 30
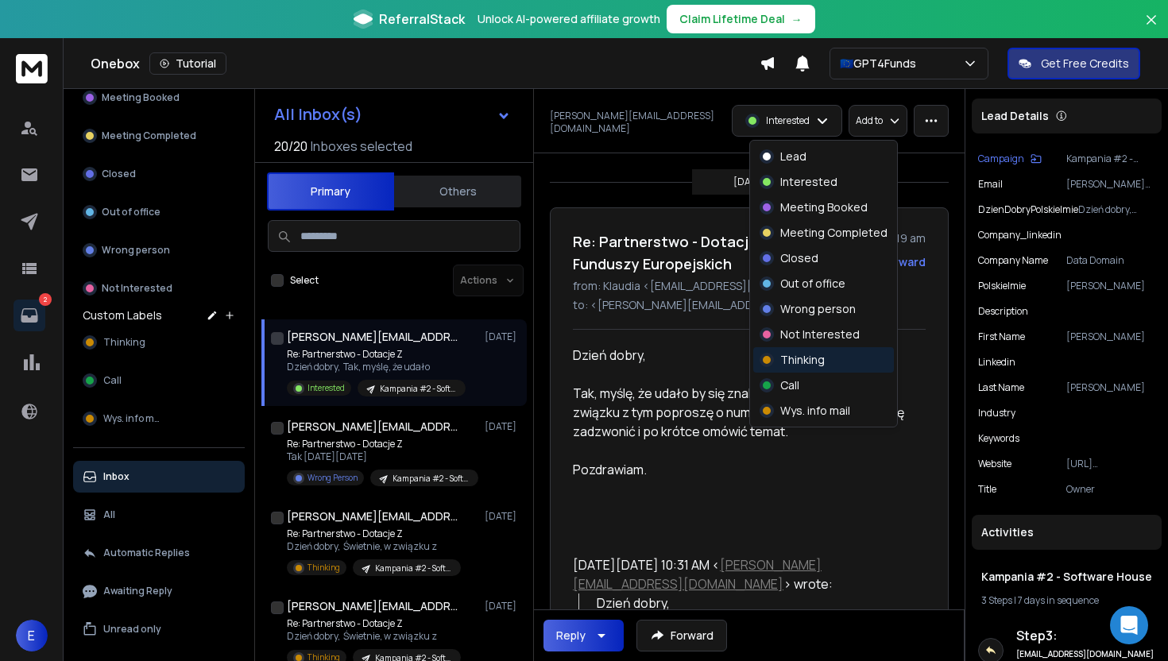
click at [808, 355] on p "Thinking" at bounding box center [802, 360] width 44 height 16
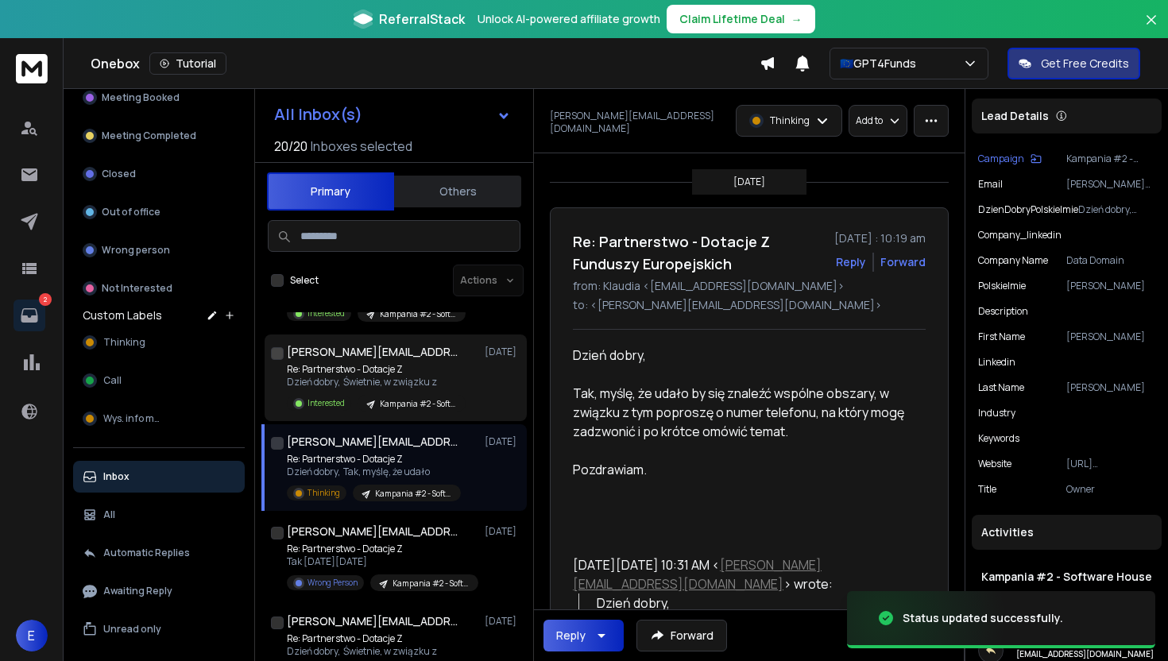
scroll to position [788, 0]
click at [407, 371] on p "Re: Partnerstwo - Dotacje Z" at bounding box center [376, 370] width 179 height 13
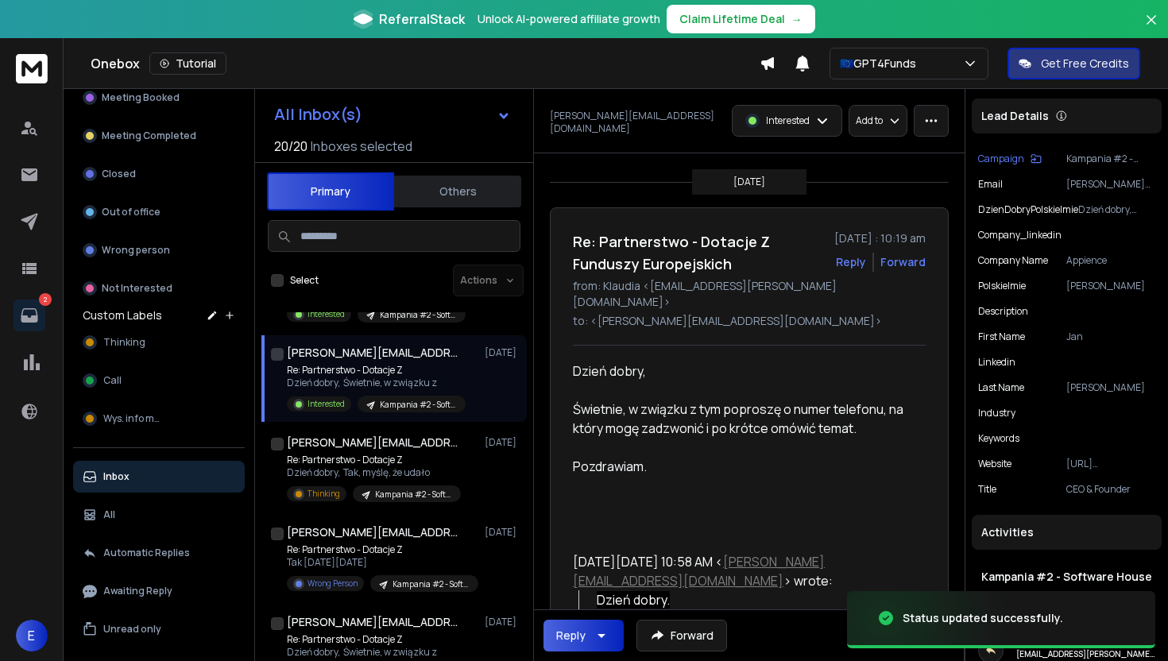
click at [811, 118] on div "Interested" at bounding box center [787, 121] width 109 height 30
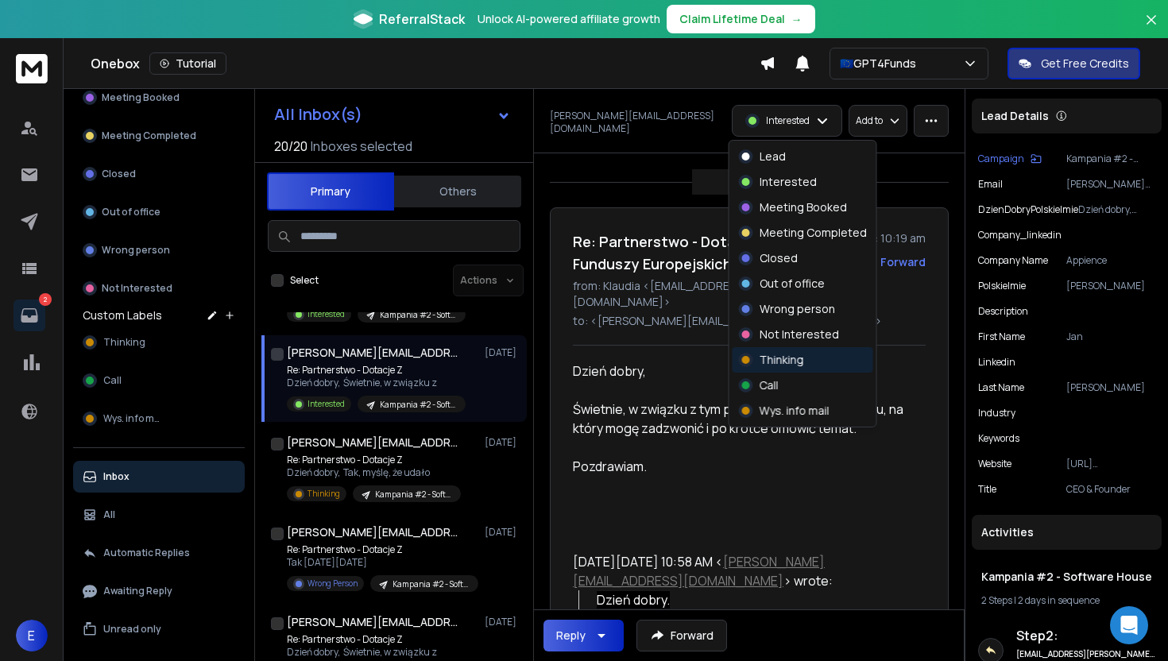
click at [768, 354] on p "Thinking" at bounding box center [782, 360] width 44 height 16
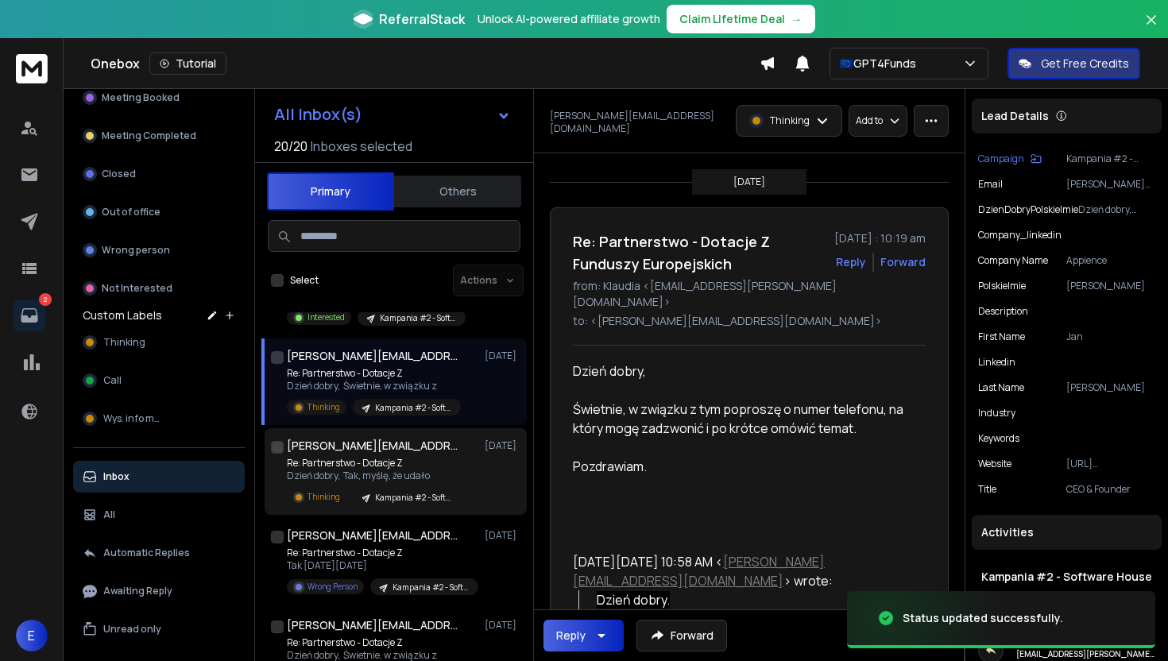
scroll to position [602, 0]
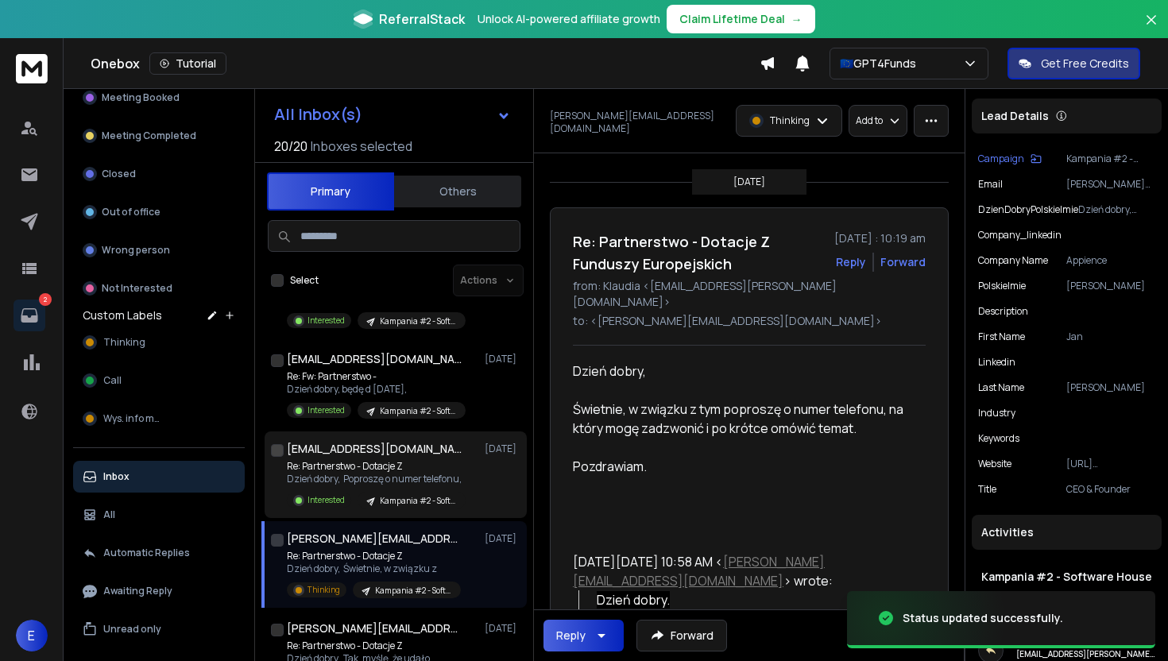
click at [457, 465] on p "Re: Partnerstwo - Dotacje Z" at bounding box center [376, 466] width 179 height 13
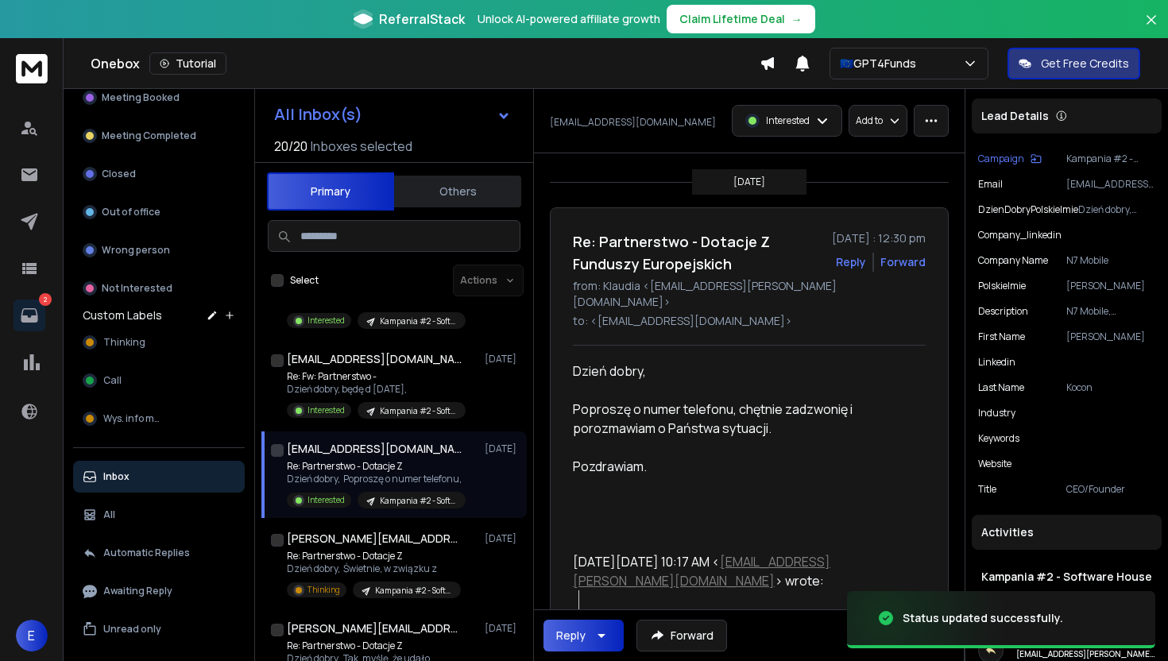
click at [816, 122] on icon at bounding box center [822, 120] width 13 height 13
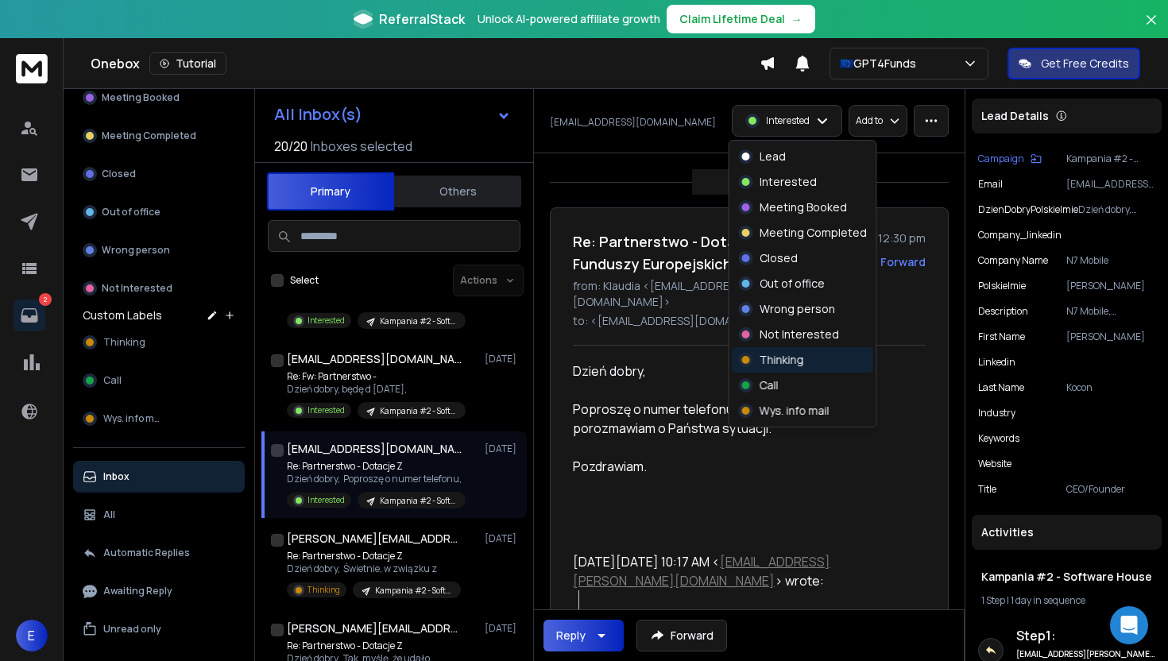
click at [791, 365] on p "Thinking" at bounding box center [782, 360] width 44 height 16
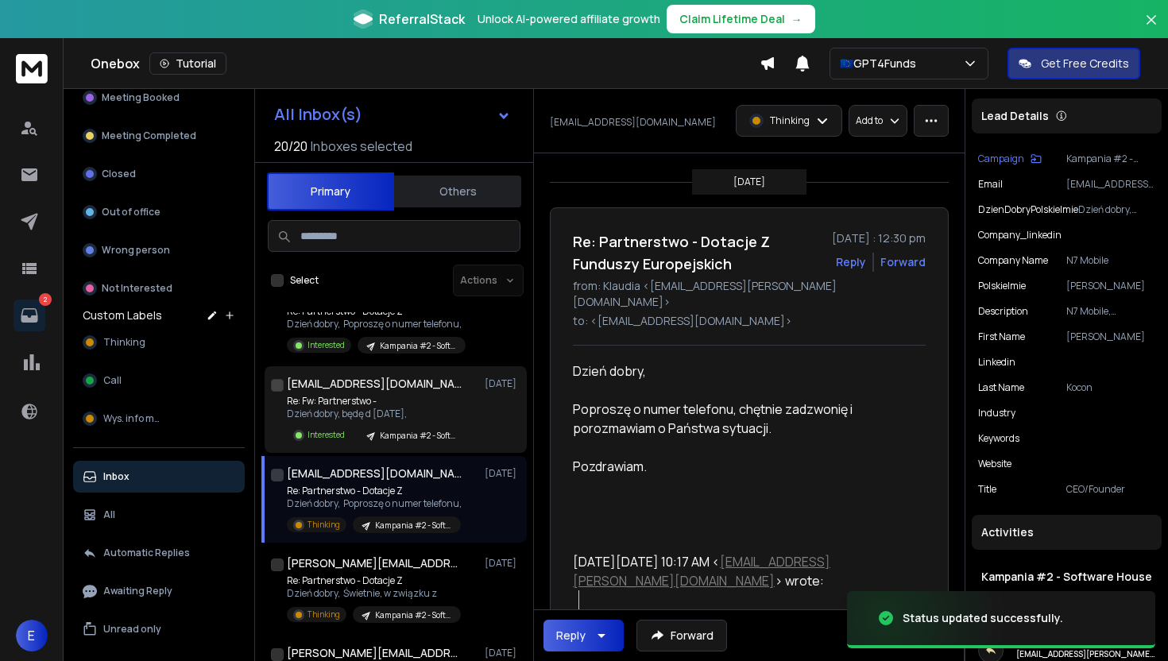
scroll to position [577, 0]
click at [431, 400] on p "Re: Fw: Partnerstwo -" at bounding box center [376, 402] width 179 height 13
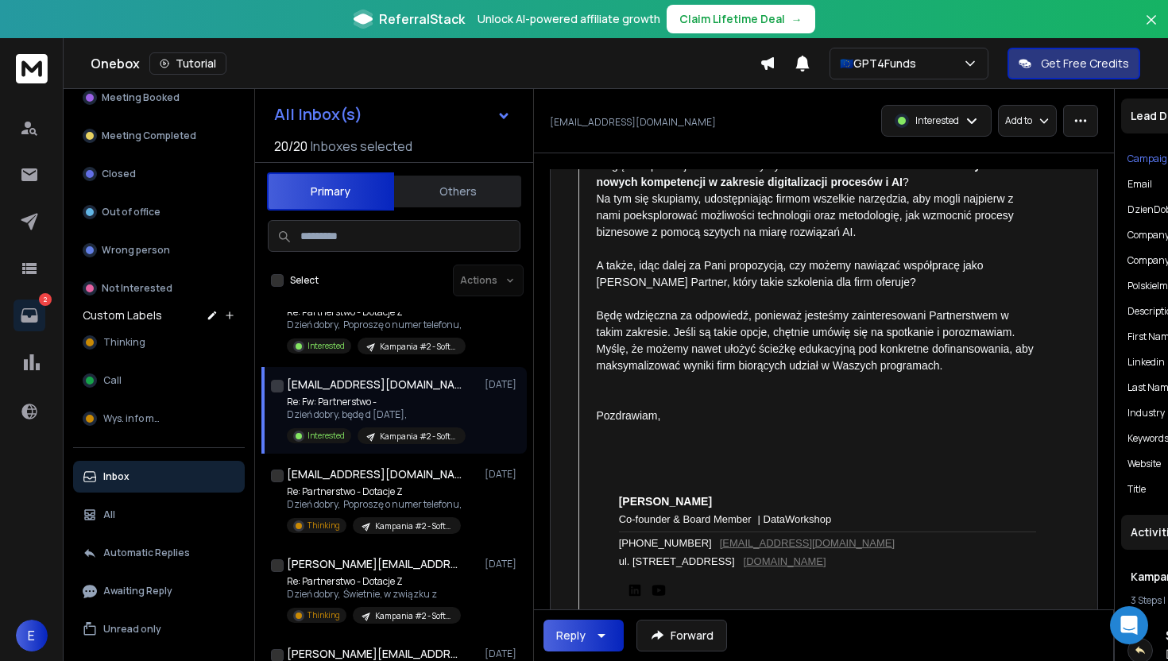
scroll to position [435, 0]
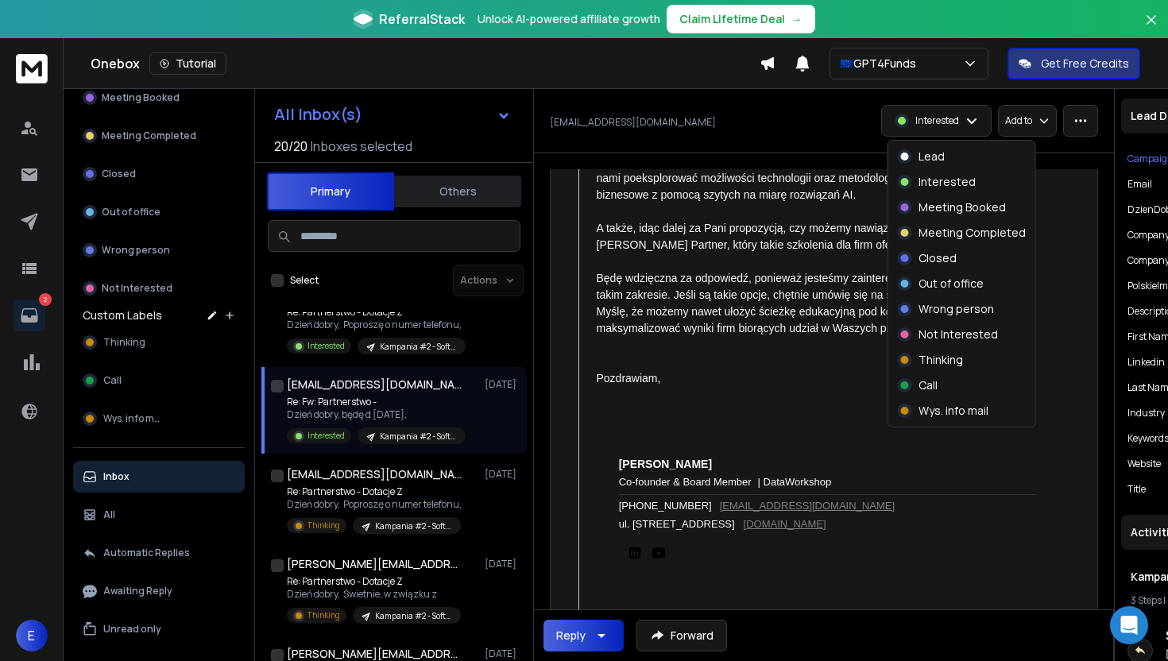
click at [919, 134] on div "Interested" at bounding box center [936, 121] width 109 height 30
click at [926, 385] on p "Call" at bounding box center [927, 385] width 19 height 16
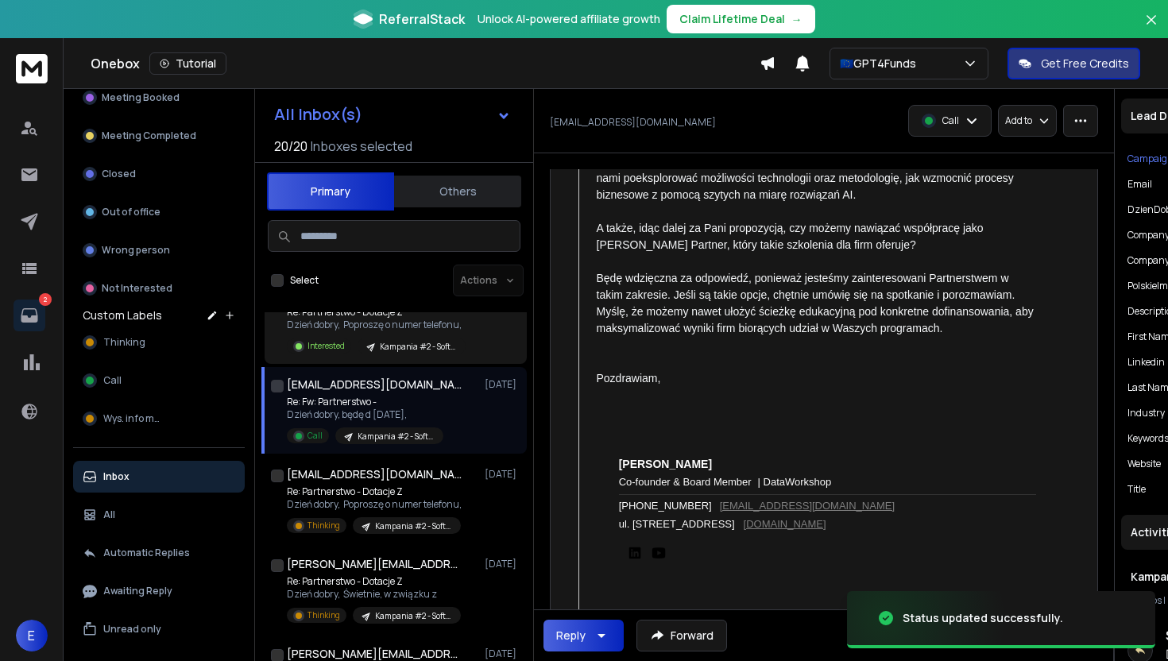
scroll to position [551, 0]
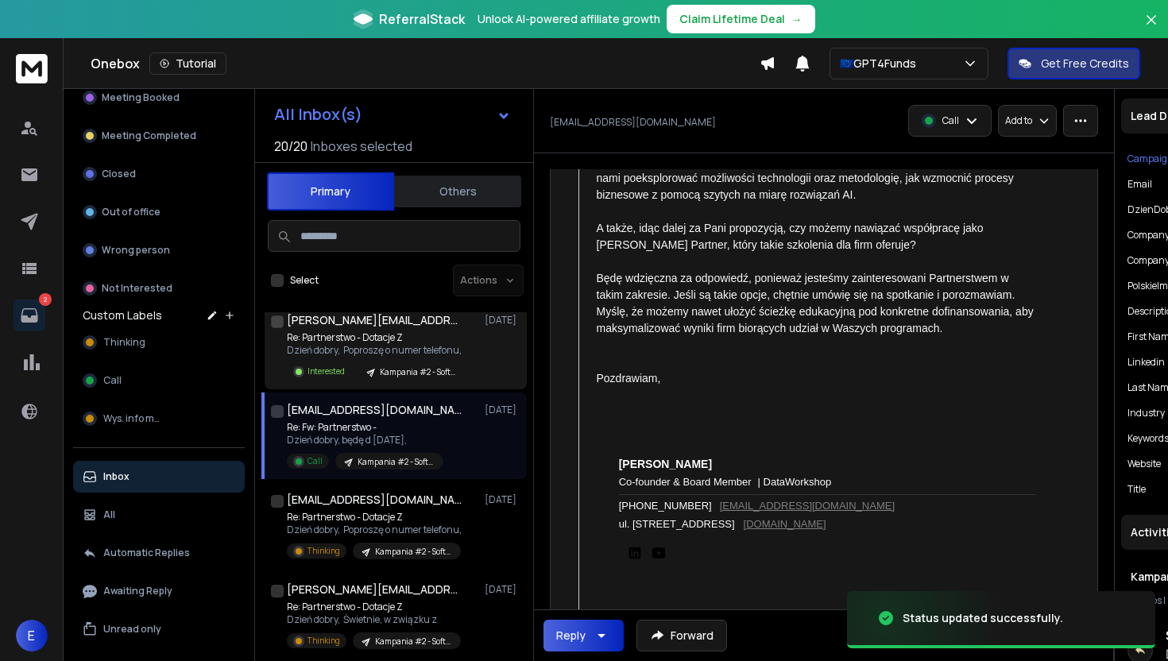
click at [409, 327] on h1 "[PERSON_NAME][EMAIL_ADDRESS][DOMAIN_NAME]" at bounding box center [374, 320] width 175 height 16
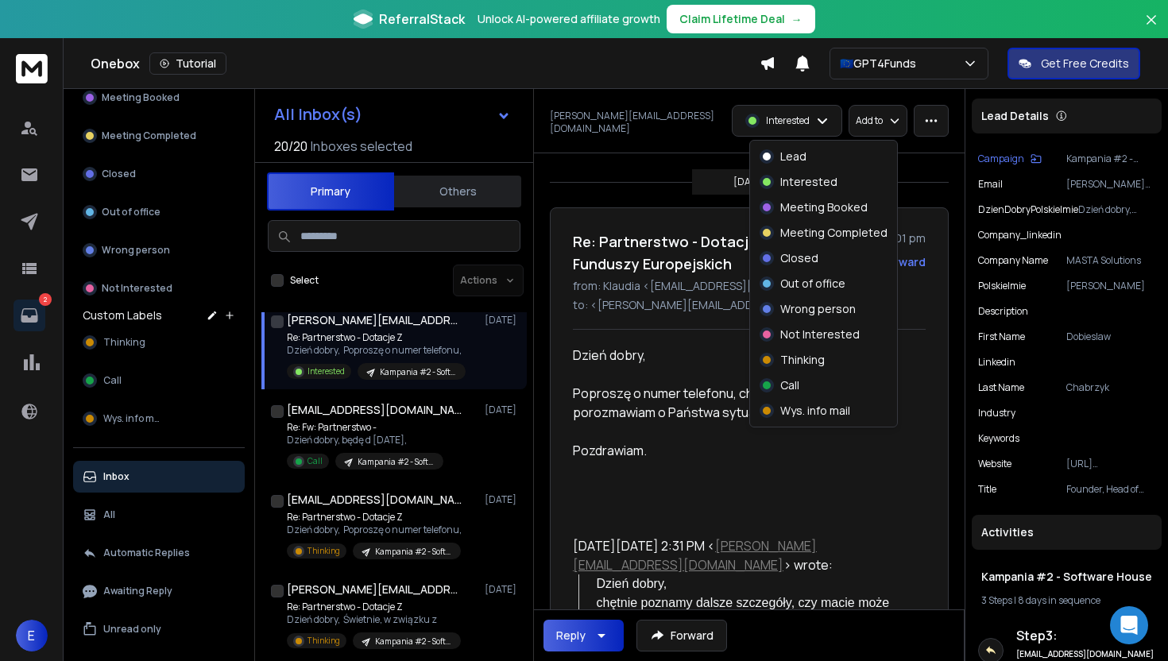
click at [829, 119] on icon at bounding box center [822, 120] width 13 height 13
click at [801, 359] on p "Thinking" at bounding box center [802, 360] width 44 height 16
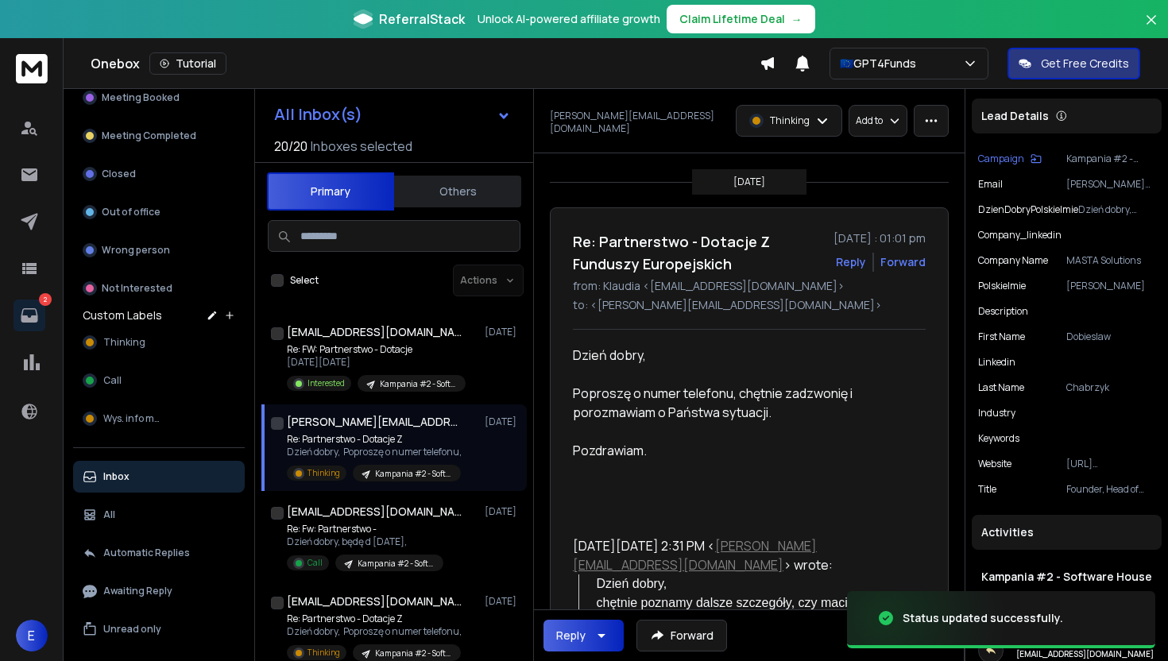
scroll to position [441, 0]
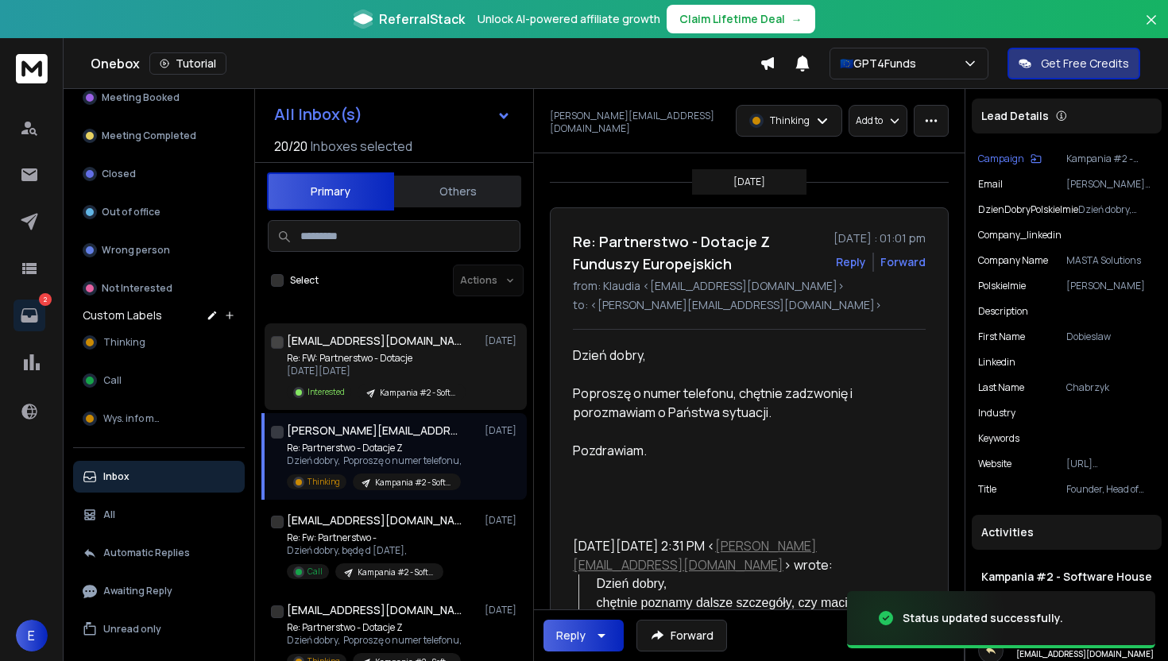
click at [374, 351] on div "bartosz.mroz@forecastpower.com 08 Oct Re: FW: Partnerstwo - Dotacje On Friday, …" at bounding box center [404, 367] width 234 height 68
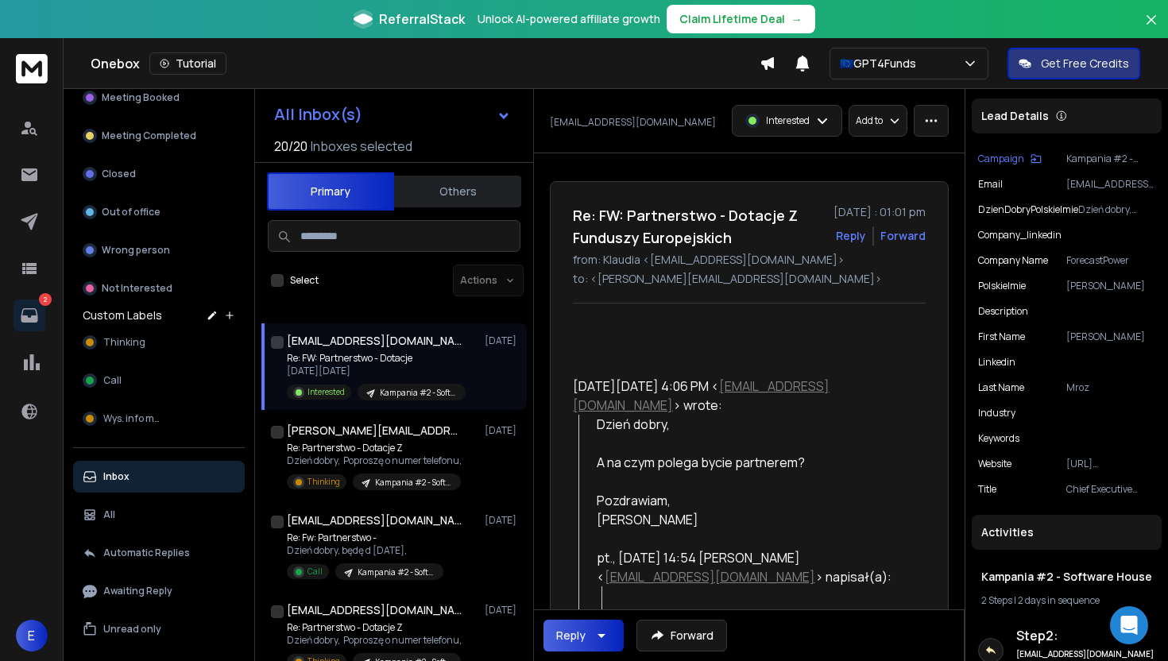
scroll to position [0, 0]
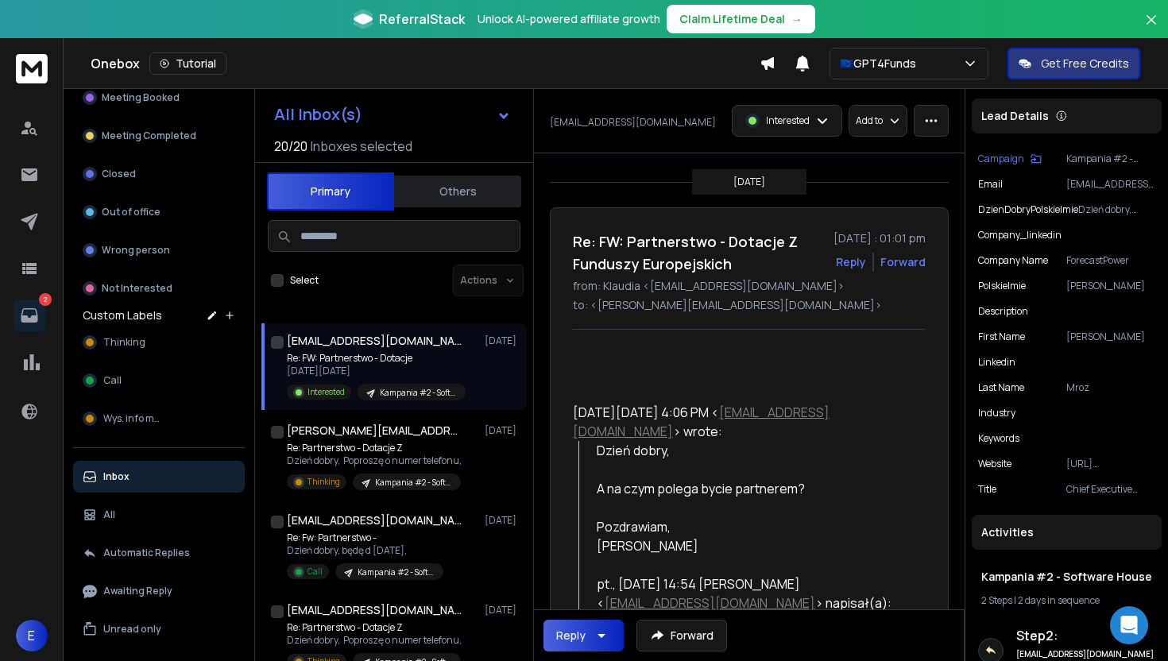
click at [613, 628] on button "Reply" at bounding box center [583, 636] width 80 height 32
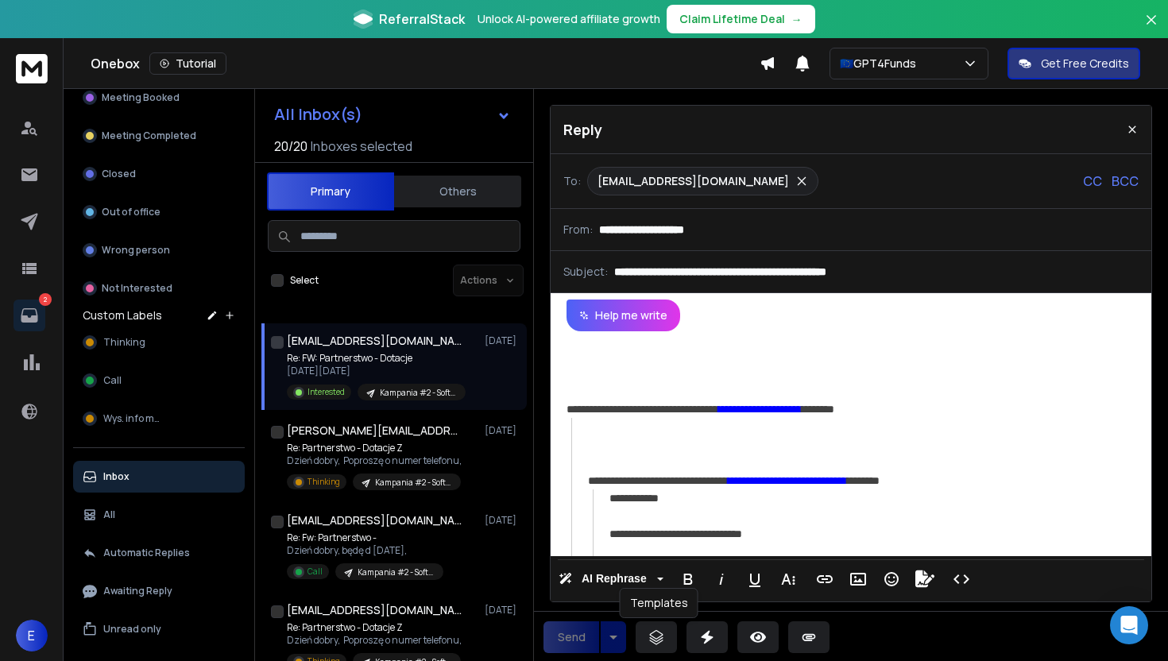
click at [662, 644] on icon at bounding box center [656, 637] width 16 height 16
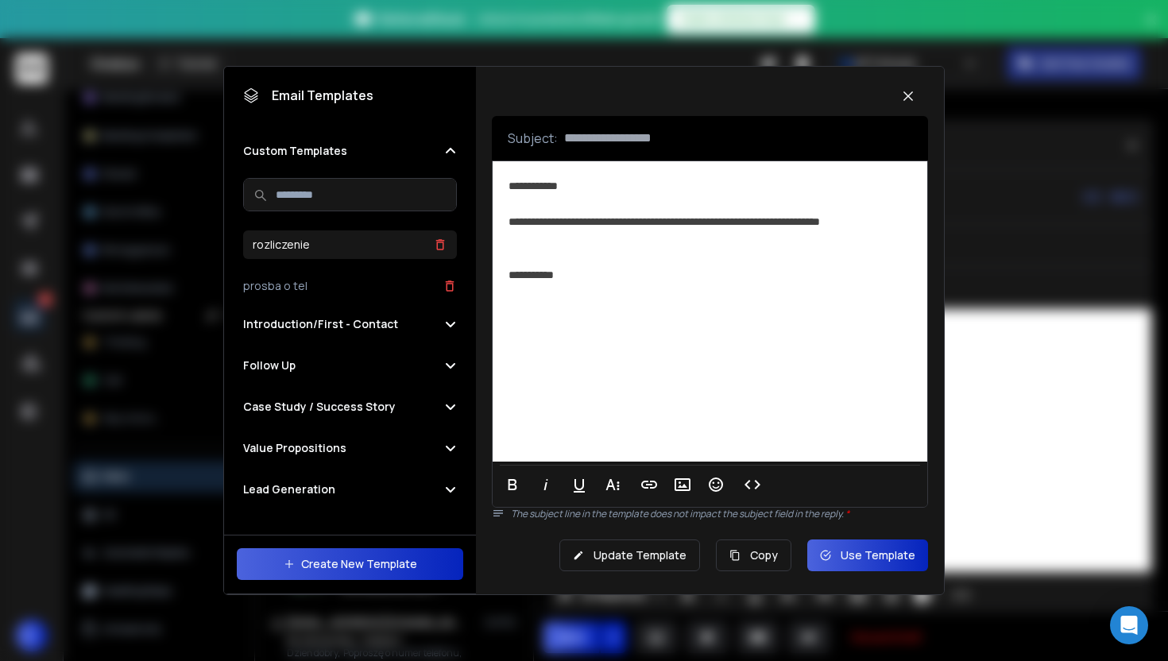
click at [336, 294] on div "prosba o tel" at bounding box center [350, 286] width 214 height 29
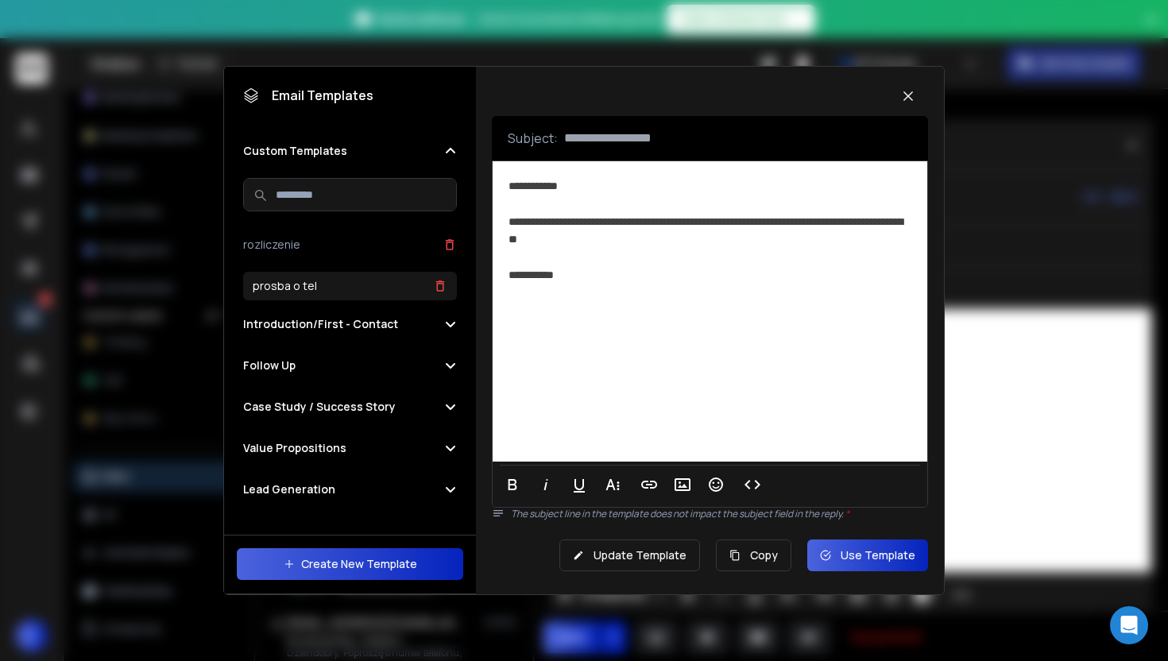
click at [509, 218] on div "**********" at bounding box center [709, 231] width 402 height 36
click at [884, 560] on button "Use Template" at bounding box center [867, 555] width 121 height 32
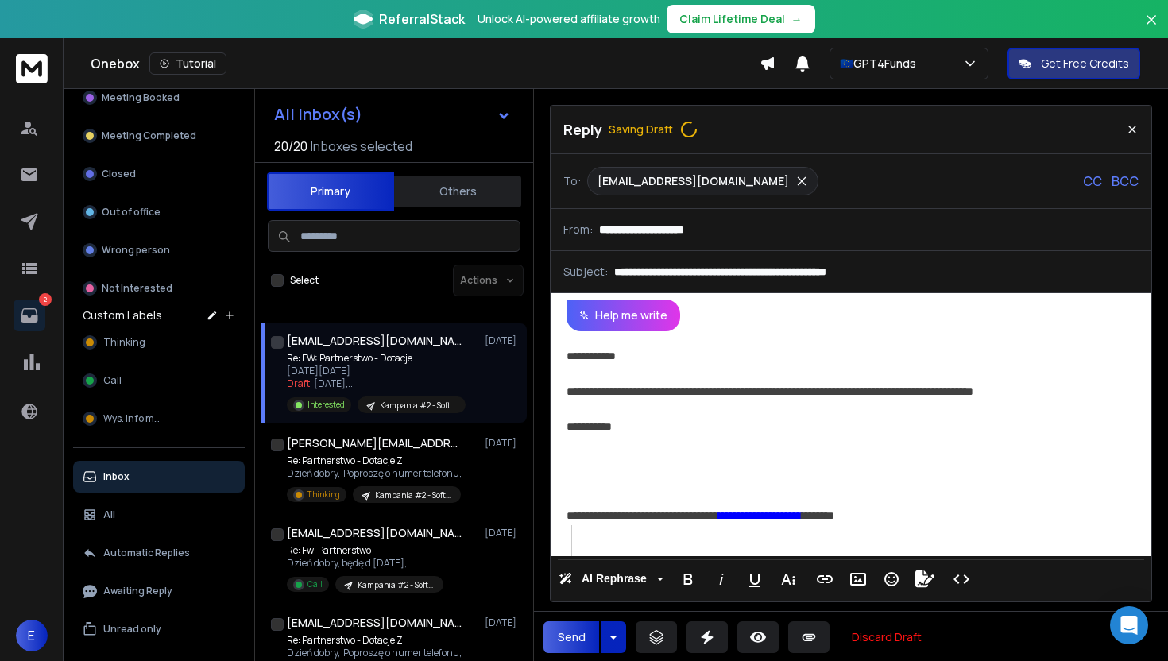
click at [566, 392] on div "**********" at bounding box center [851, 443] width 601 height 225
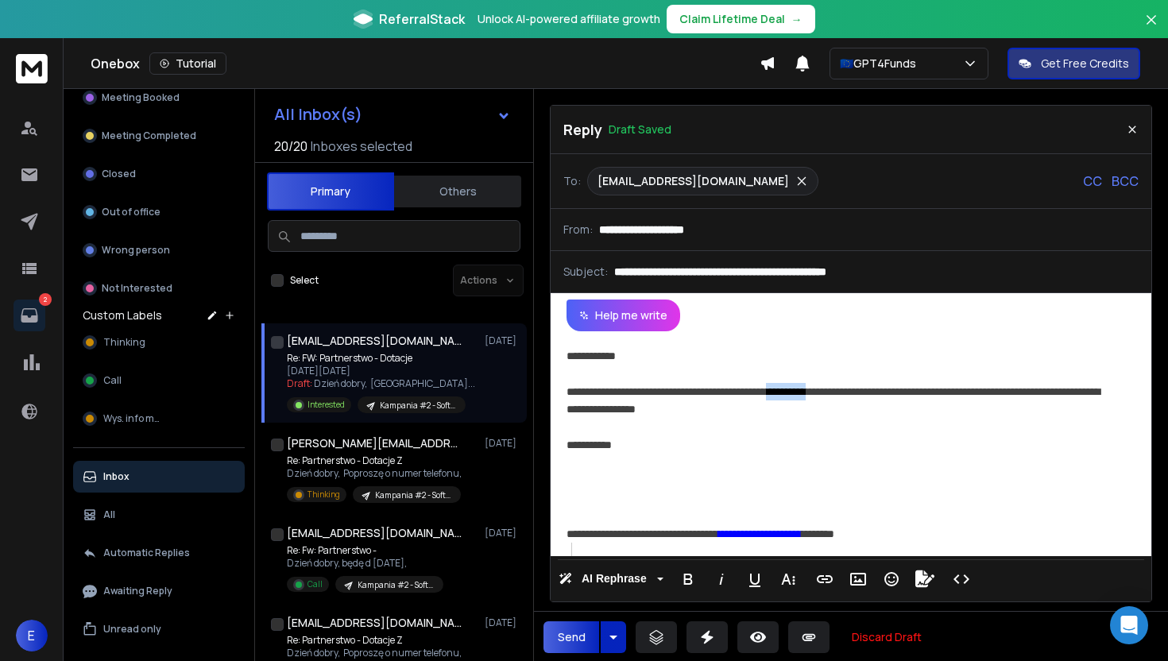
drag, startPoint x: 877, startPoint y: 395, endPoint x: 817, endPoint y: 378, distance: 62.6
click at [829, 388] on div "**********" at bounding box center [842, 401] width 552 height 36
click at [851, 419] on div at bounding box center [850, 426] width 569 height 17
click at [580, 639] on button "Send" at bounding box center [571, 637] width 56 height 32
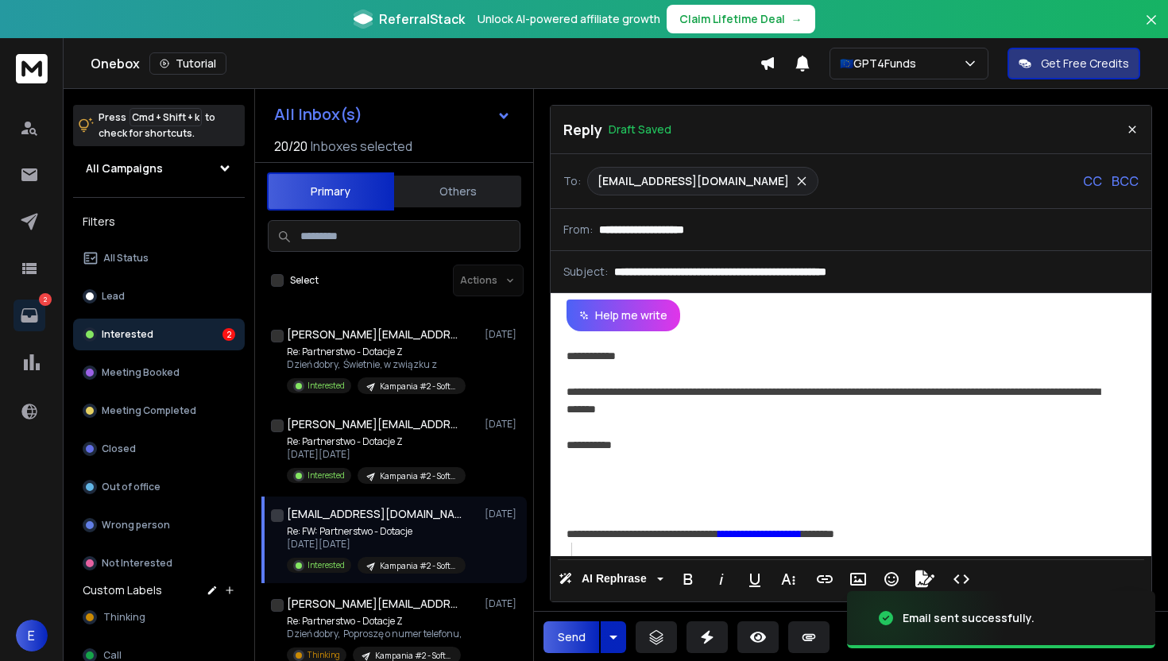
click at [176, 319] on button "Interested 2" at bounding box center [159, 335] width 172 height 32
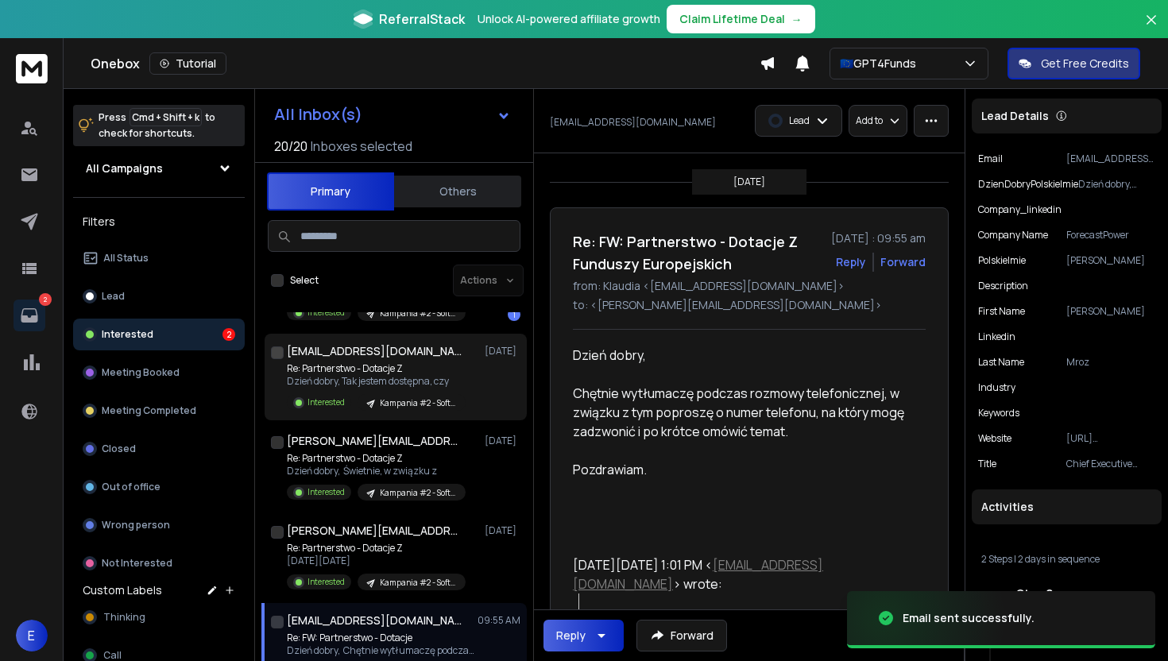
scroll to position [146, 0]
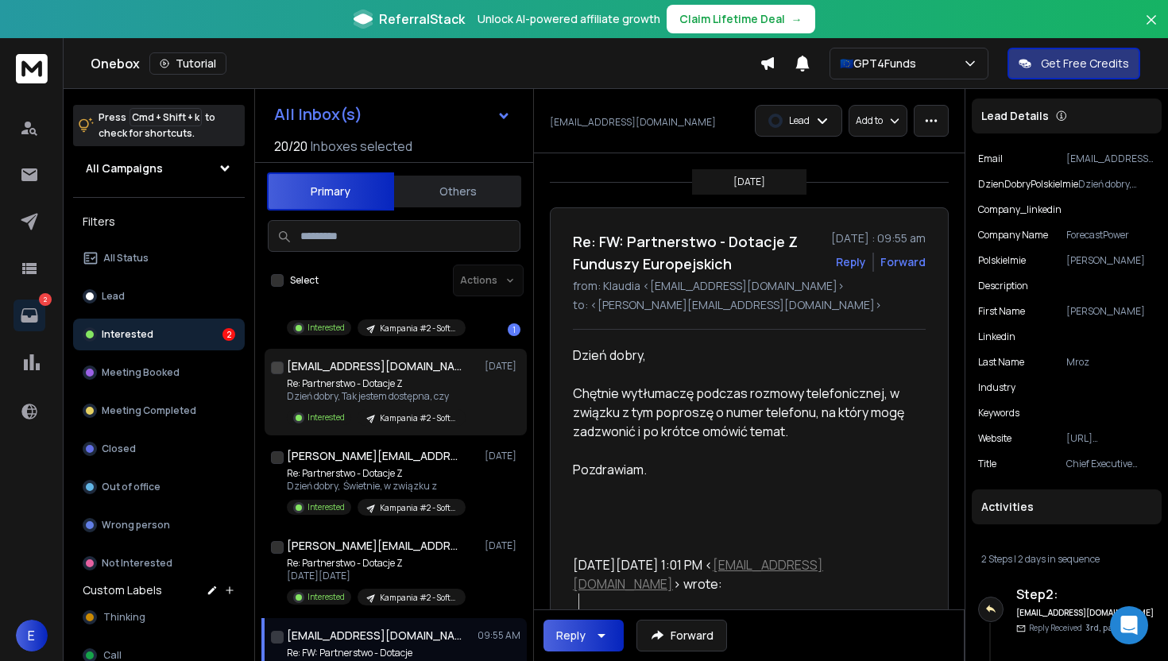
click at [431, 376] on div "bartosz@shapedthoughts.io 08 Oct Re: Partnerstwo - Dotacje Z Dzień dobry, Tak j…" at bounding box center [404, 392] width 234 height 68
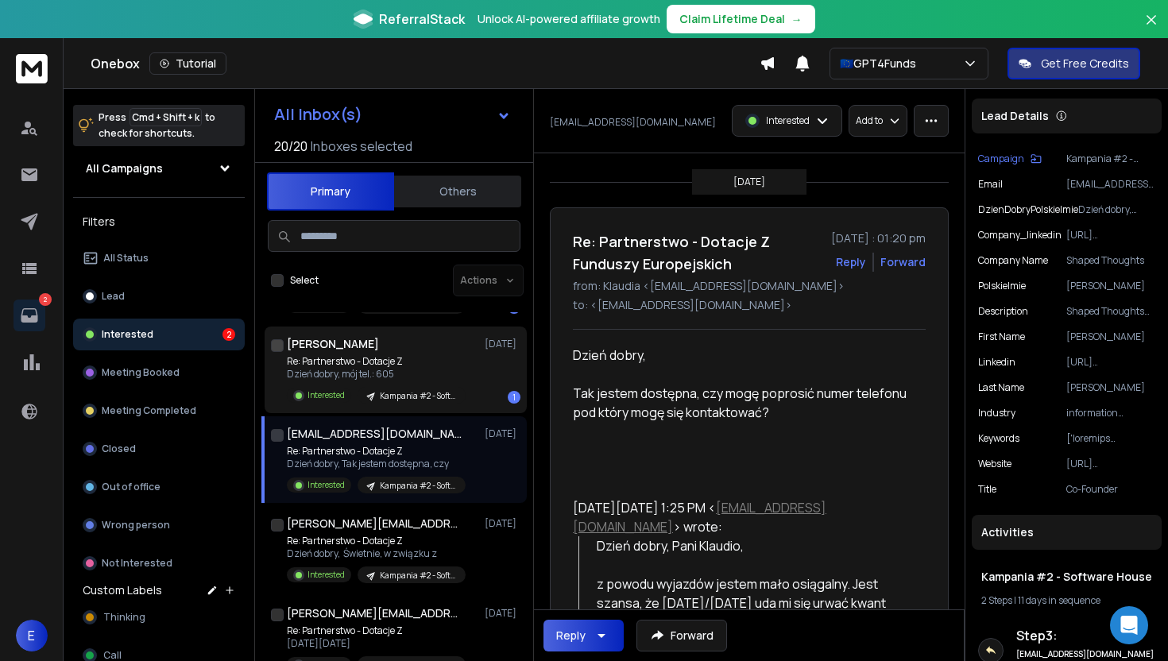
scroll to position [77, 0]
click at [430, 384] on div "Re: Partnerstwo - Dotacje Z Dzień dobry, mój tel.: 605 Interested Kampania #2 -…" at bounding box center [376, 381] width 179 height 48
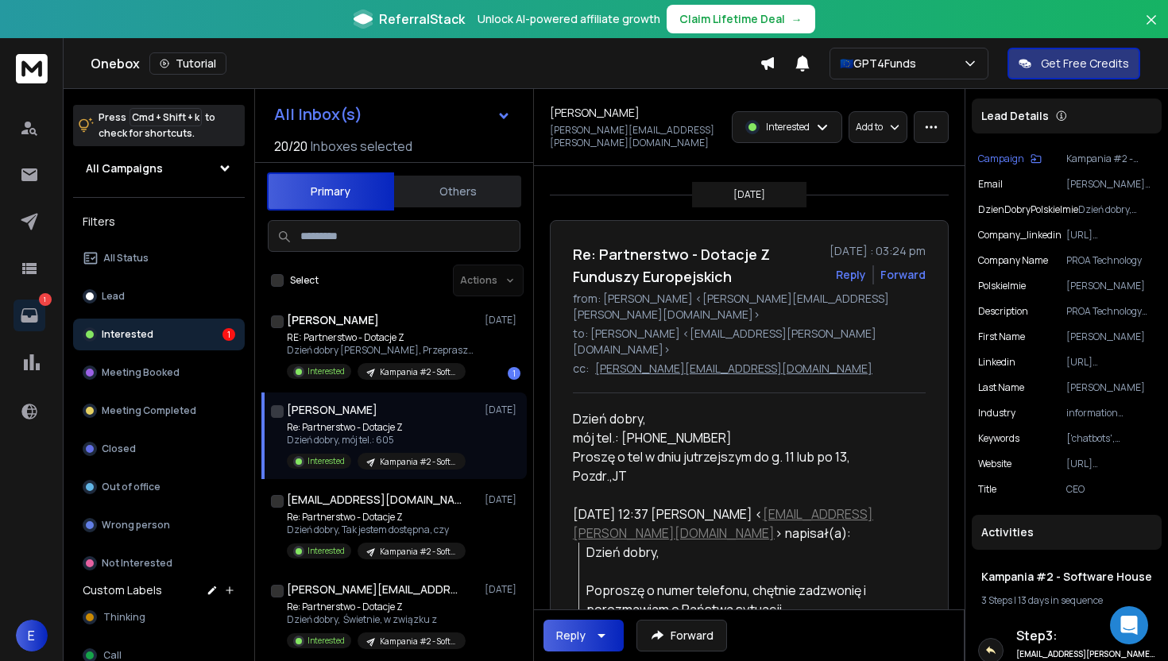
scroll to position [0, 0]
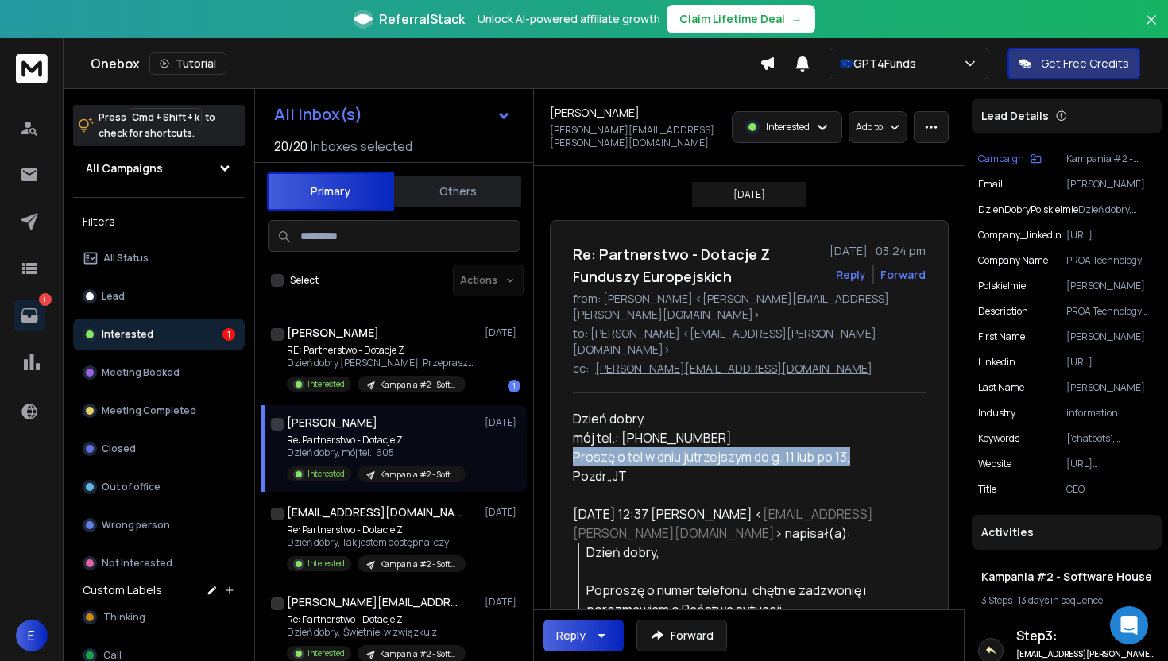
drag, startPoint x: 578, startPoint y: 413, endPoint x: 865, endPoint y: 412, distance: 287.6
click at [865, 428] on div "mój tel.: 605 248 214 Proszę o tel w dniu jutrzejszym do g. 11 lub po 13," at bounding box center [743, 447] width 340 height 38
copy div "Proszę o tel w dniu jutrzejszym do g. 11 lub po 13,"
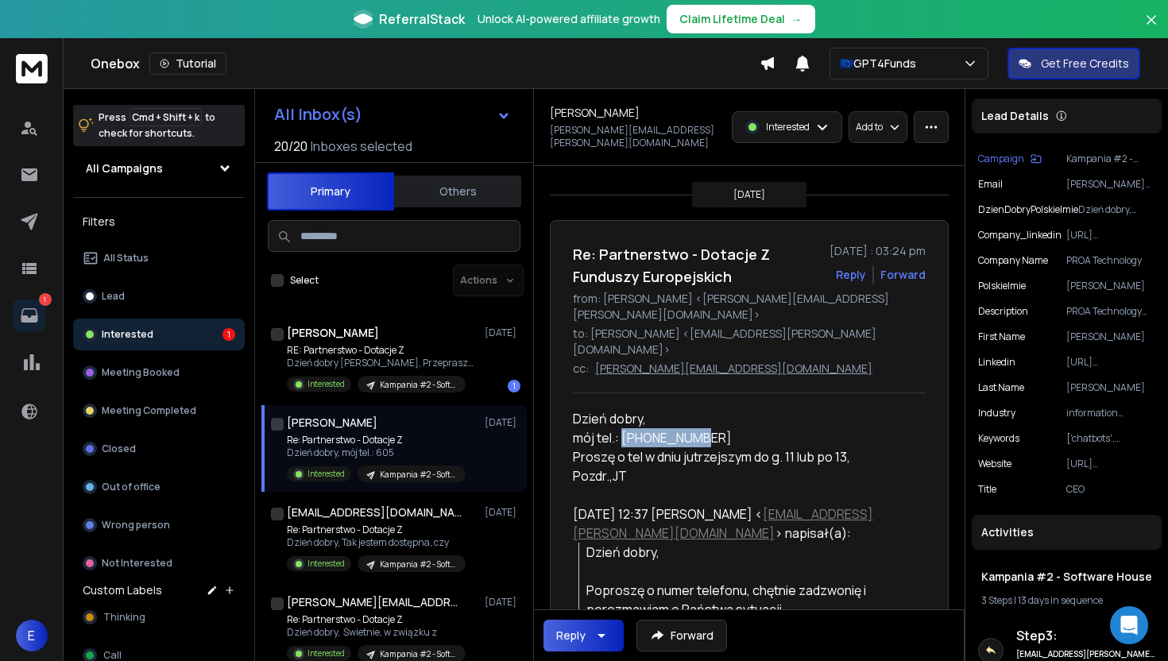
drag, startPoint x: 621, startPoint y: 391, endPoint x: 698, endPoint y: 390, distance: 77.1
click at [698, 428] on div "mój tel.: 605 248 214 Proszę o tel w dniu jutrzejszym do g. 11 lub po 13," at bounding box center [743, 447] width 340 height 38
copy div "605 248 214"
drag, startPoint x: 623, startPoint y: 392, endPoint x: 692, endPoint y: 391, distance: 69.1
click at [692, 428] on div "mój tel.: 605 248 214 Proszę o tel w dniu jutrzejszym do g. 11 lub po 13," at bounding box center [743, 447] width 340 height 38
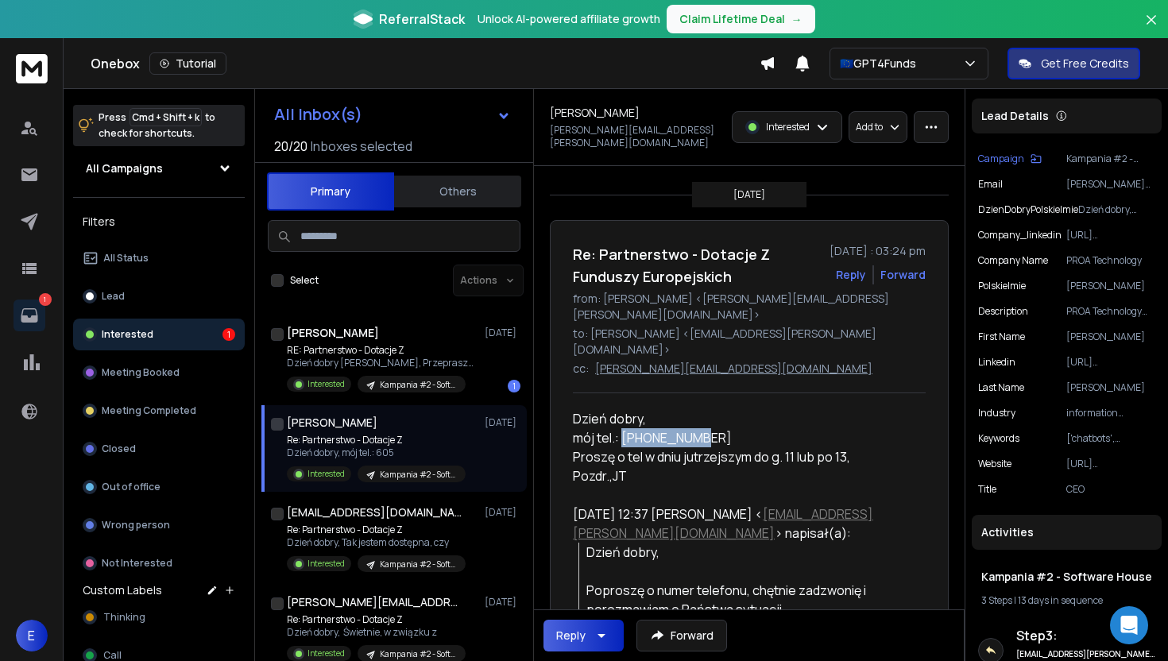
copy div "605 248 214"
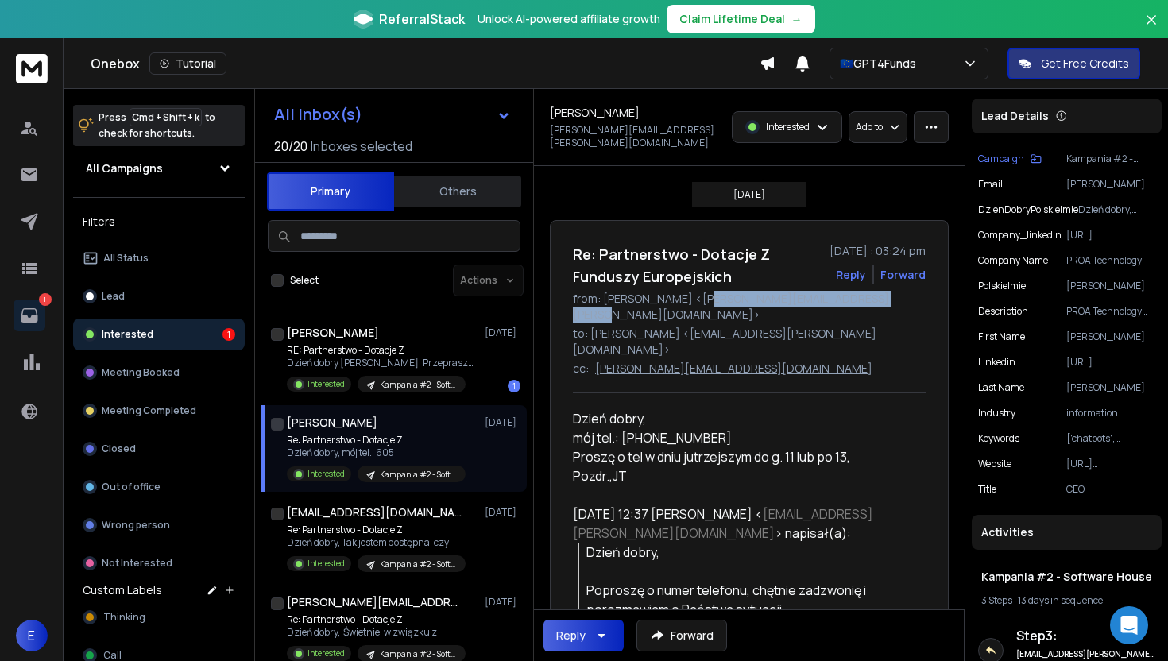
drag, startPoint x: 692, startPoint y: 288, endPoint x: 880, endPoint y: 292, distance: 188.3
click at [880, 292] on p "from: Janusz Tyburcy <janusz.tyburcy@proatechnology.com>" at bounding box center [749, 307] width 353 height 32
copy p "anusz.tyburcy@proatechnology.com"
click at [854, 428] on div "mój tel.: 605 248 214 Proszę o tel w dniu jutrzejszym do g. 11 lub po 13," at bounding box center [743, 447] width 340 height 38
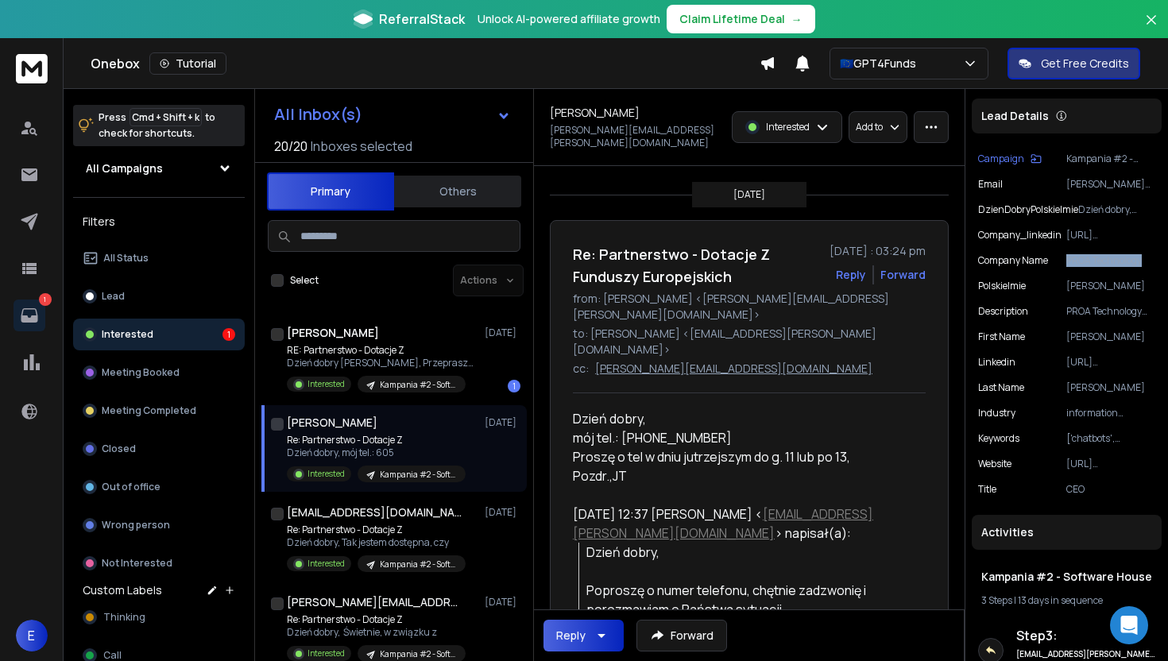
drag, startPoint x: 1138, startPoint y: 261, endPoint x: 1045, endPoint y: 261, distance: 93.0
click at [1045, 261] on div "Campaign Kampania #2 - Software House Email janusz.tyburcy@proatechnology.com D…" at bounding box center [1067, 323] width 190 height 381
copy p "PROA Technology"
click at [816, 121] on icon at bounding box center [822, 127] width 13 height 13
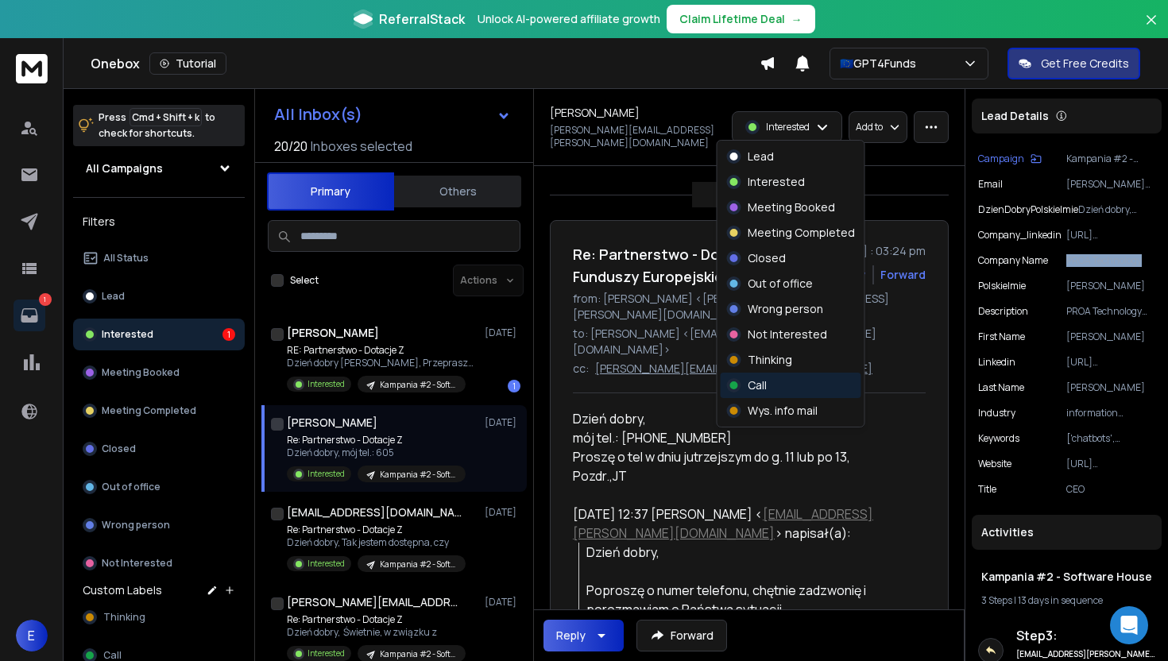
click at [756, 391] on p "Call" at bounding box center [757, 385] width 19 height 16
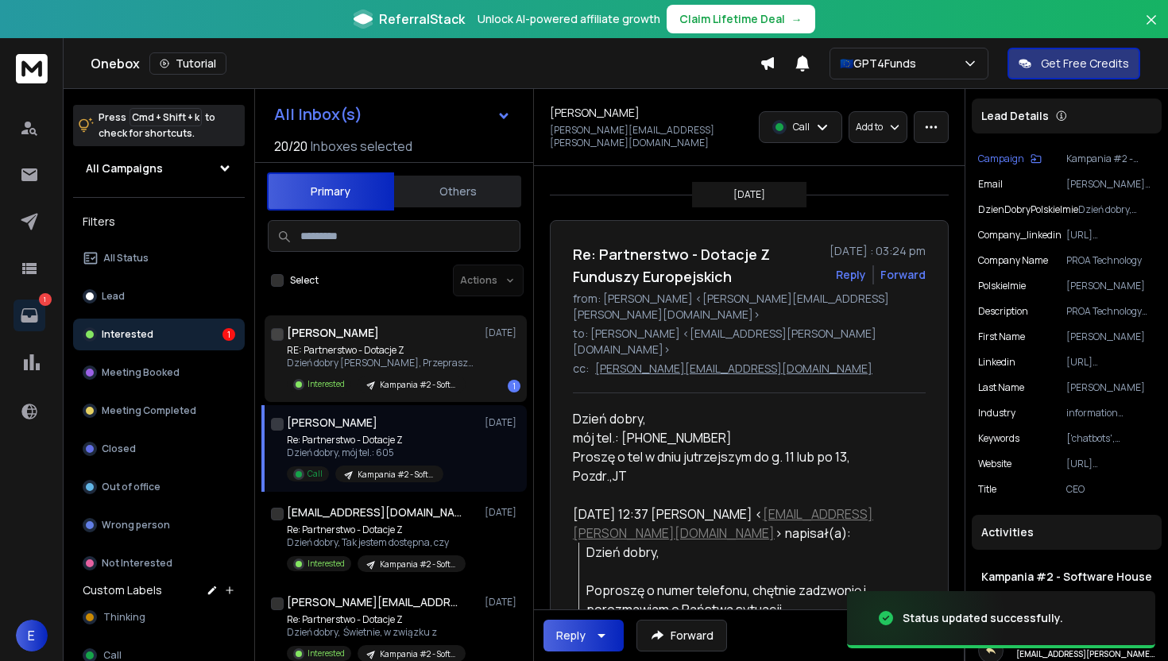
click at [339, 345] on p "RE: Partnerstwo - Dotacje Z" at bounding box center [382, 350] width 191 height 13
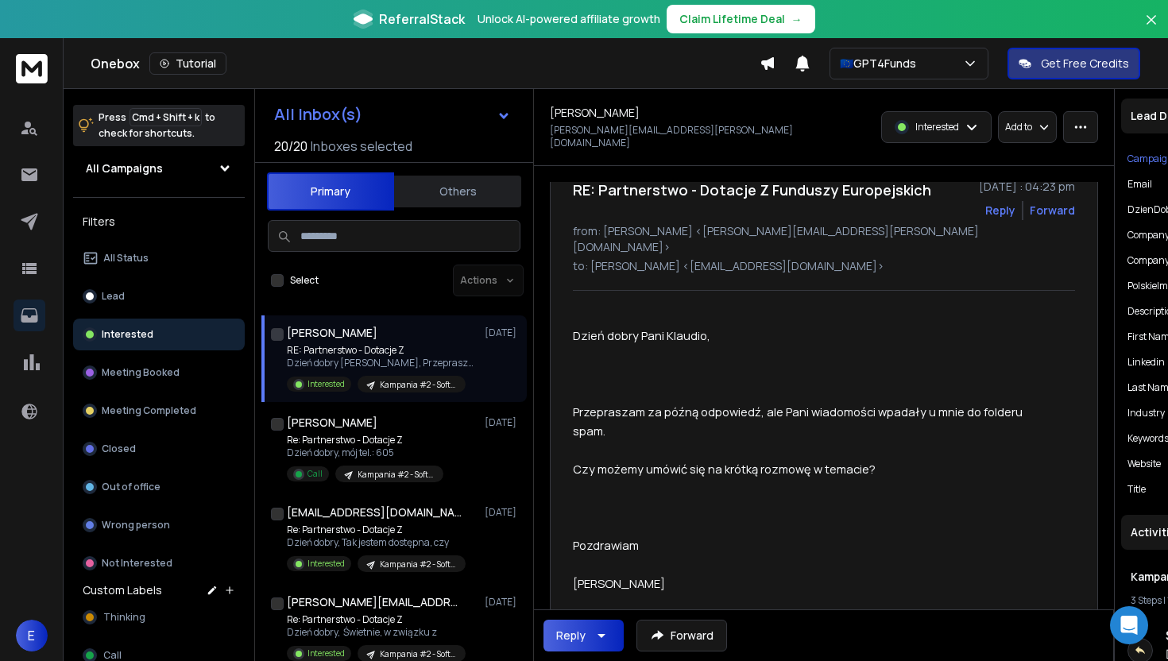
scroll to position [211, 0]
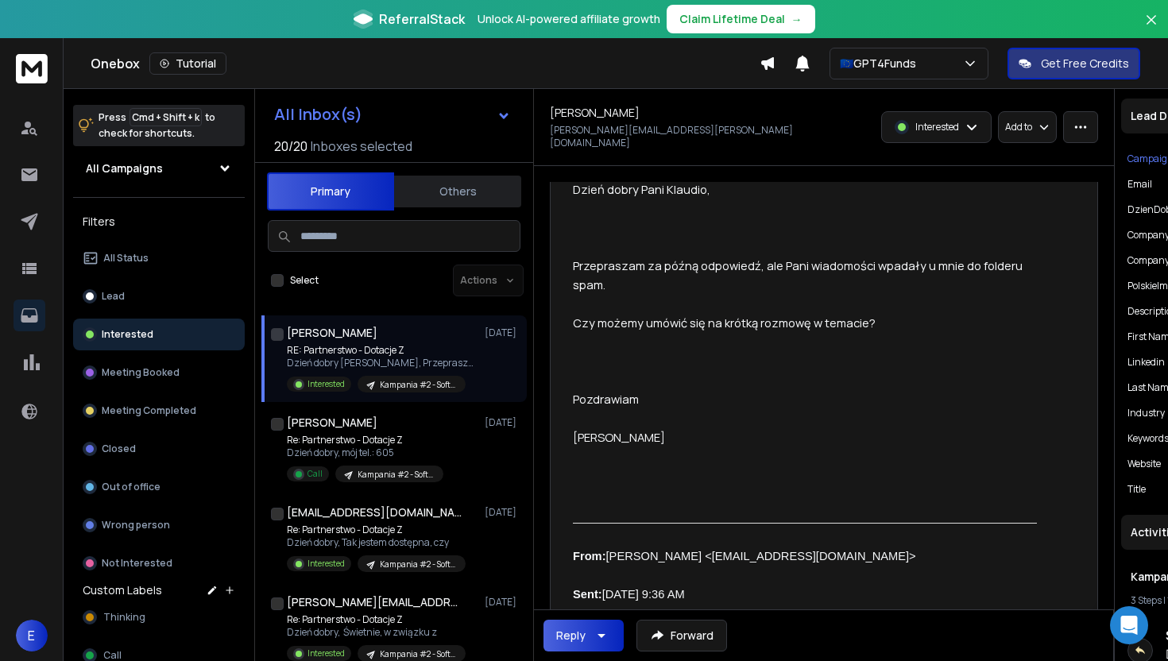
click at [613, 635] on button "Reply" at bounding box center [583, 636] width 80 height 32
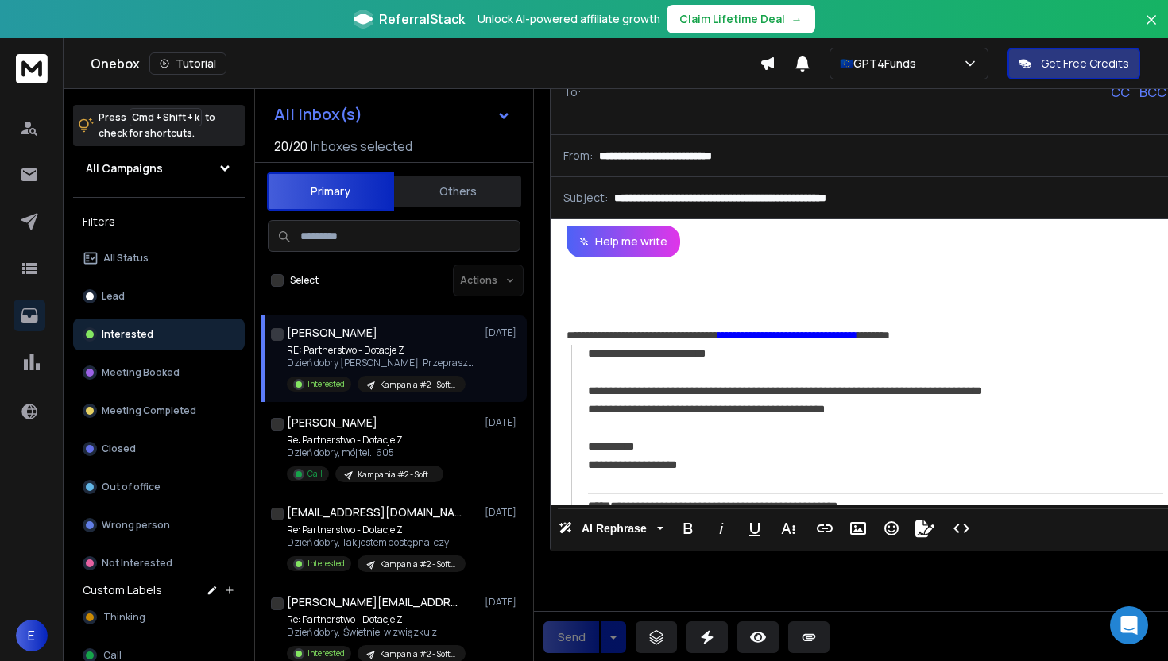
scroll to position [0, 0]
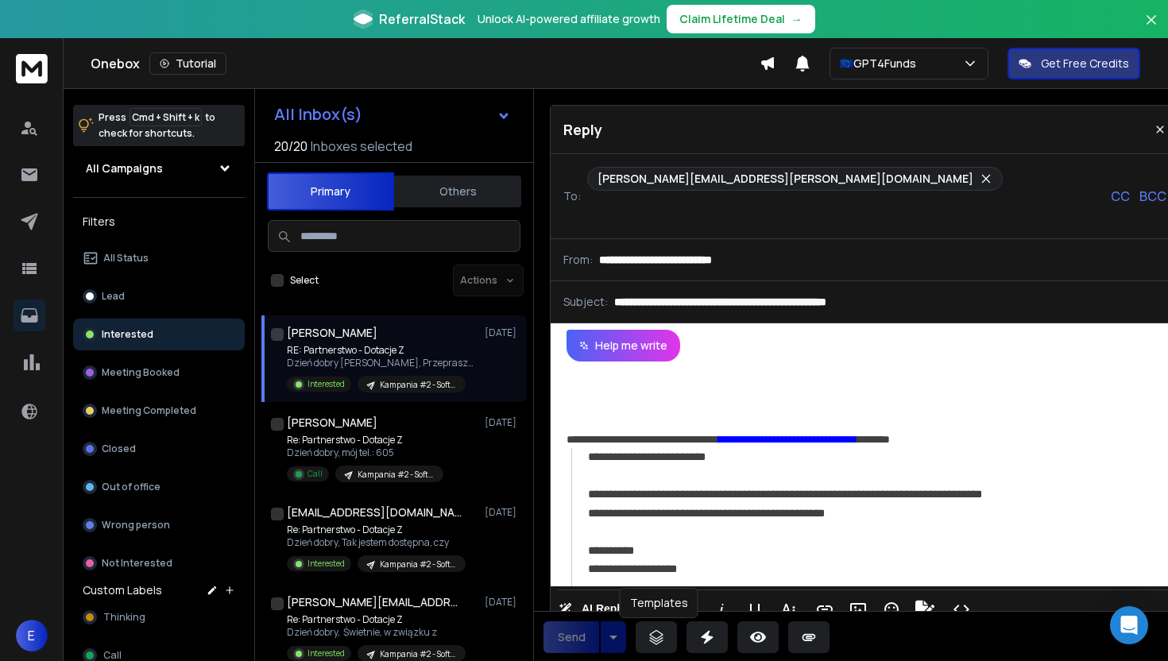
click at [648, 624] on button at bounding box center [656, 637] width 41 height 32
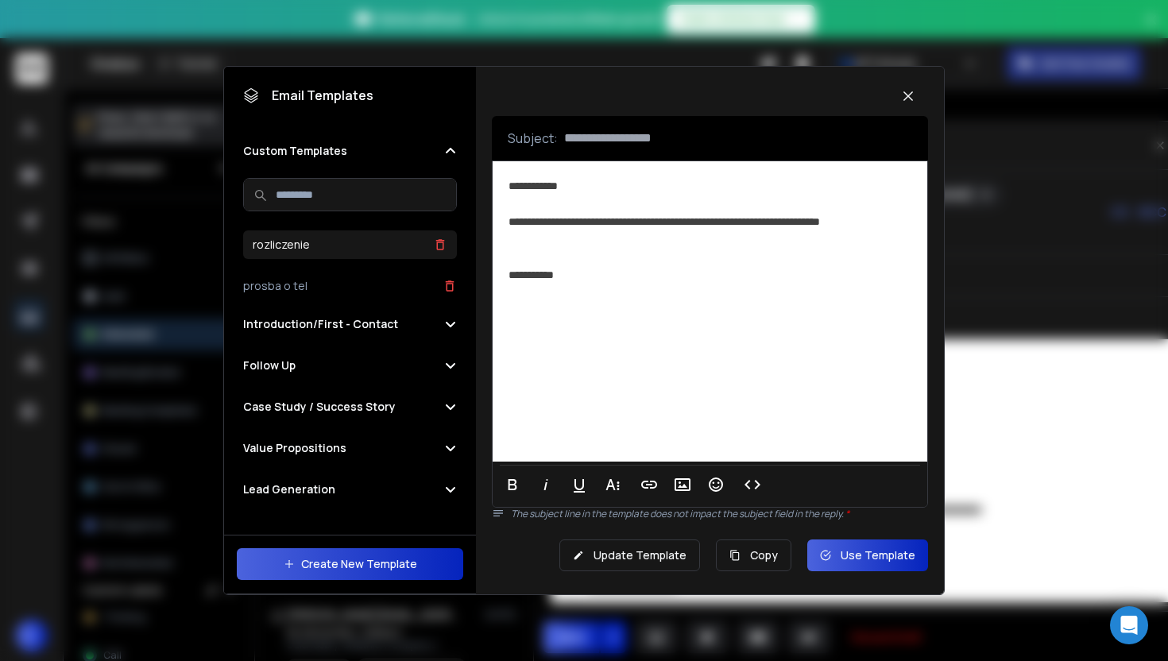
click at [344, 247] on div "rozliczenie" at bounding box center [350, 245] width 195 height 16
click at [345, 281] on div "prosba o tel" at bounding box center [350, 286] width 214 height 16
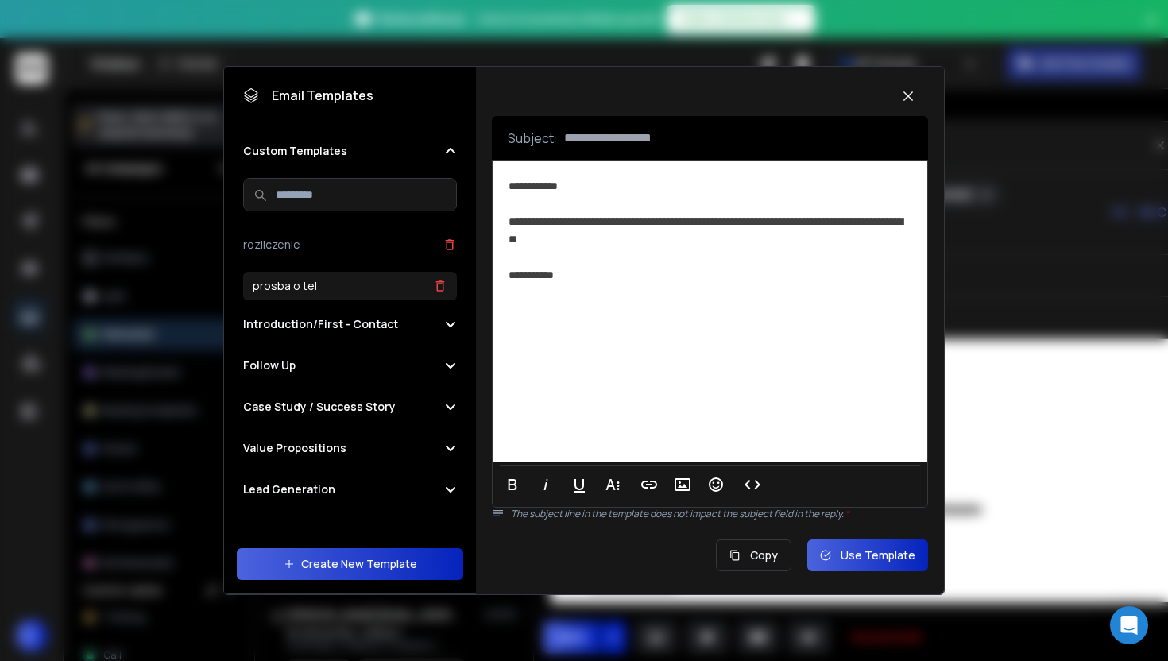
click at [868, 555] on button "Use Template" at bounding box center [867, 555] width 121 height 32
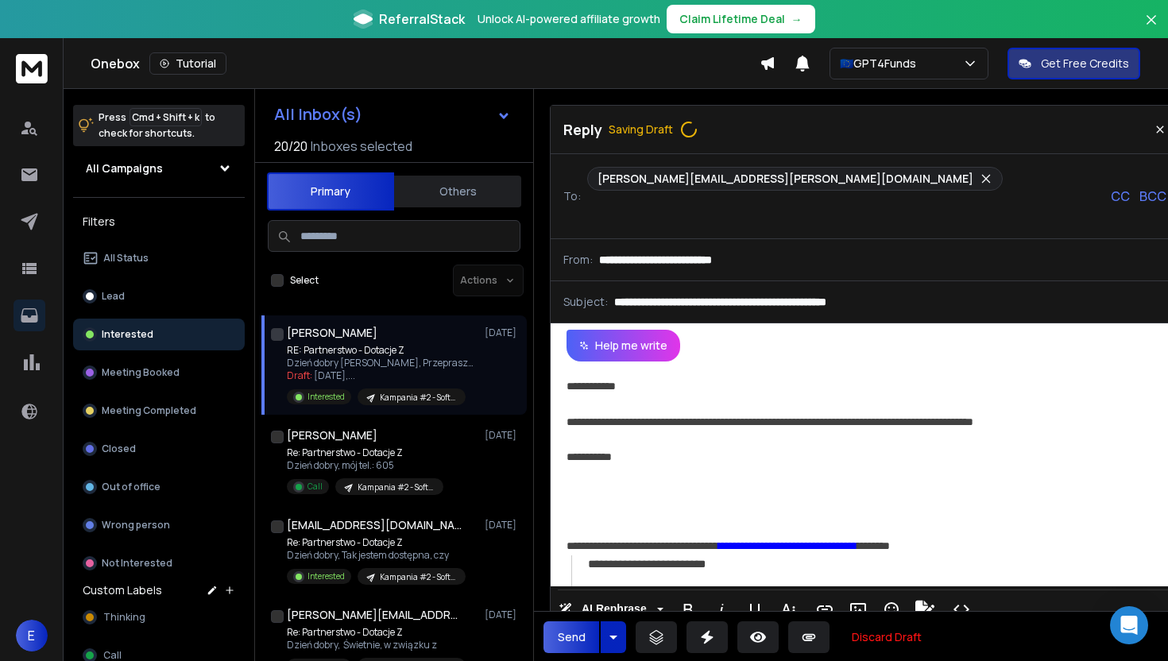
click at [577, 636] on button "Send" at bounding box center [571, 637] width 56 height 32
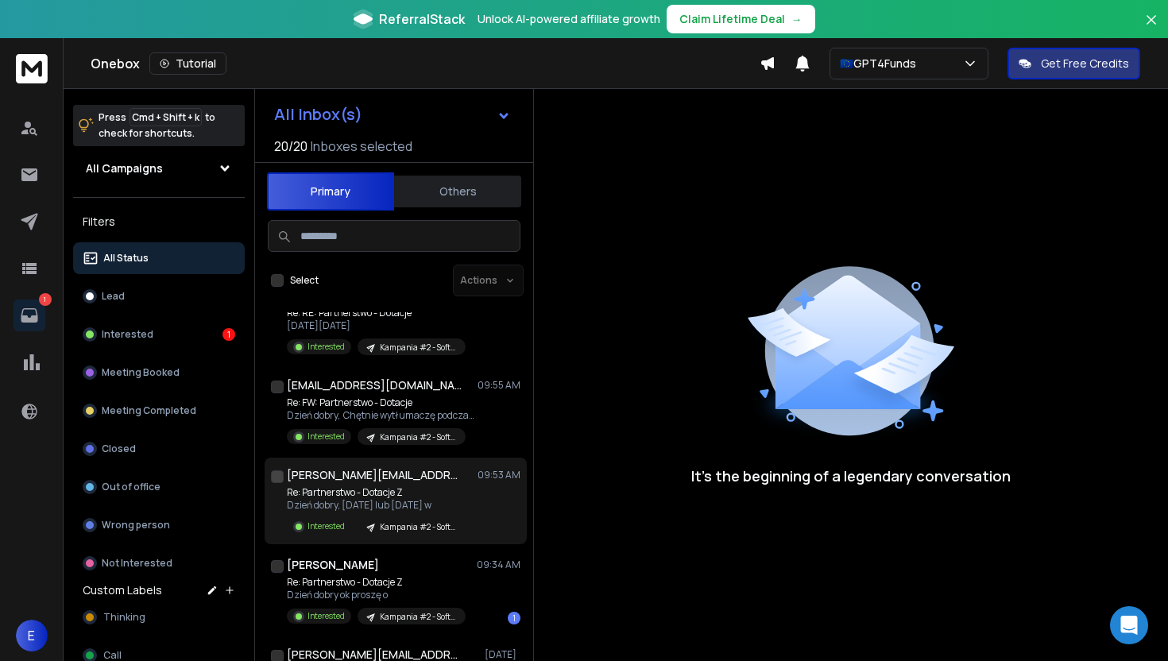
scroll to position [128, 0]
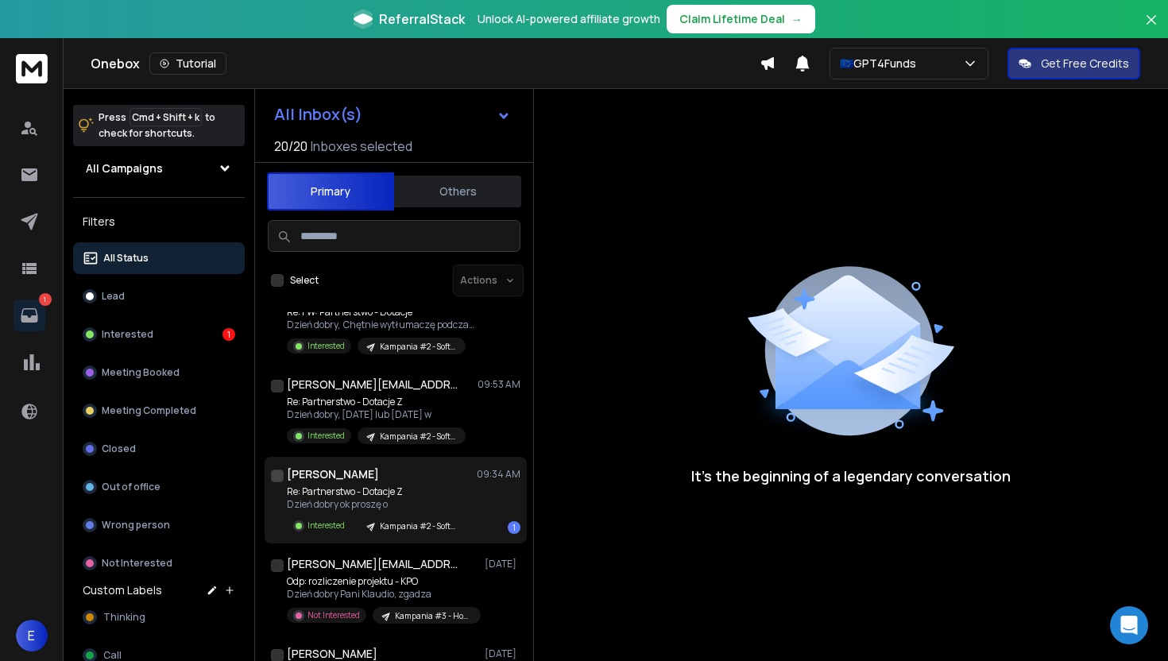
click at [396, 482] on div "Sebastian Kubat 09:34 AM Re: Partnerstwo - Dotacje Z Dzień dobry ok proszę o In…" at bounding box center [404, 500] width 234 height 68
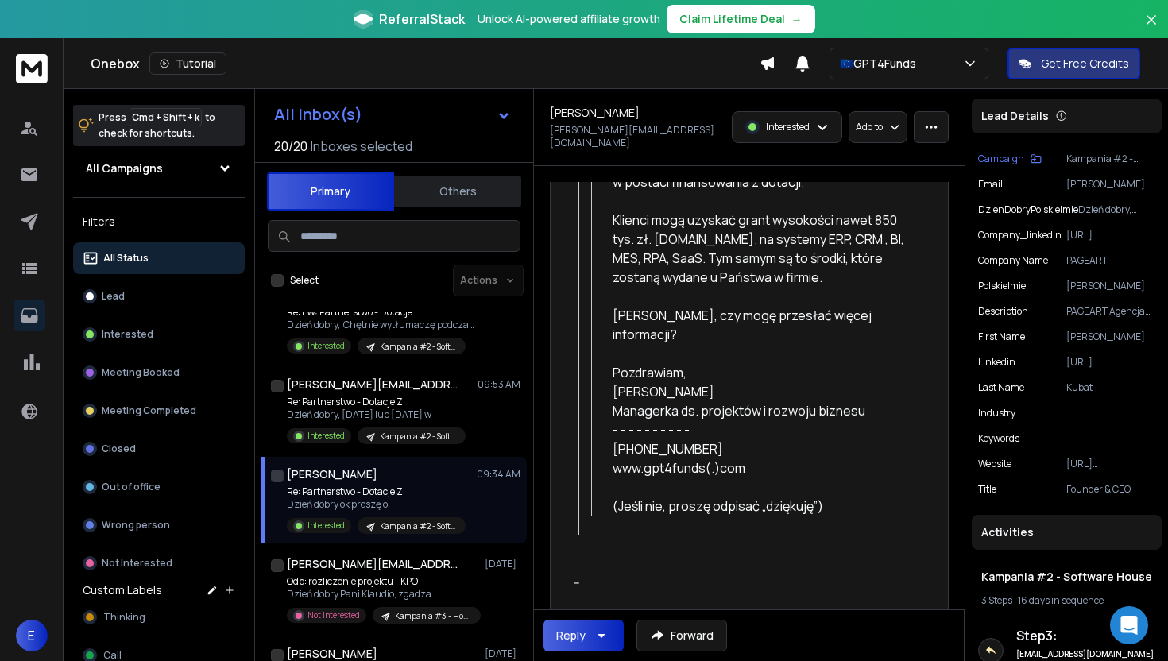
scroll to position [1849, 0]
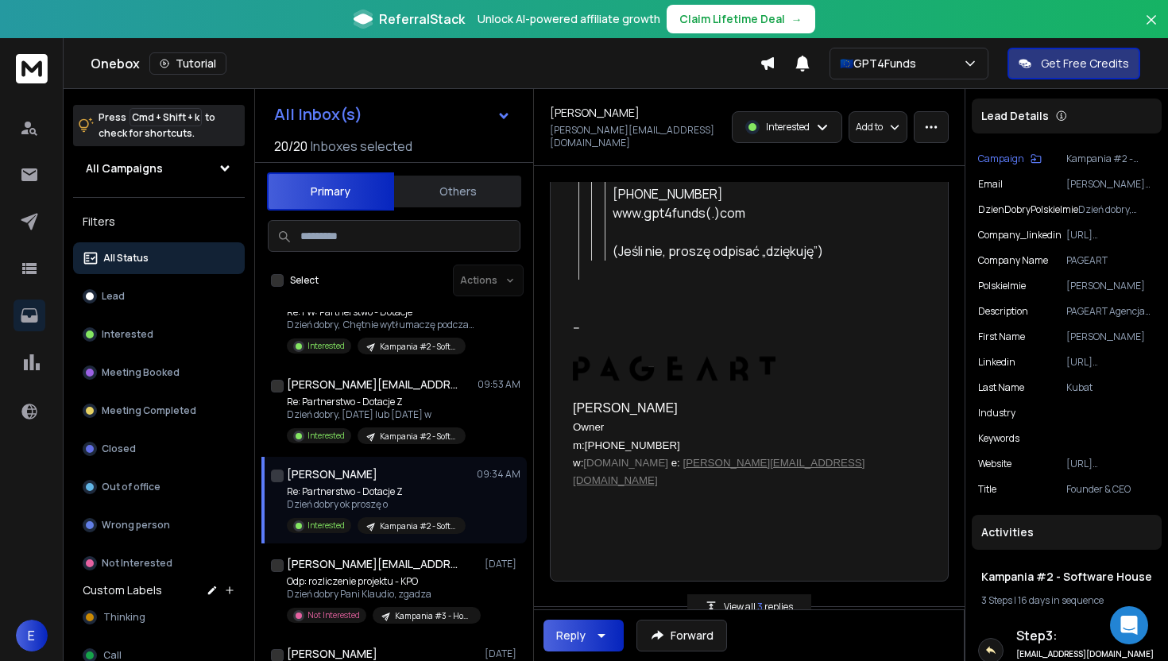
drag, startPoint x: 572, startPoint y: 378, endPoint x: 688, endPoint y: 377, distance: 116.0
click at [688, 399] on p "[PERSON_NAME]" at bounding box center [743, 408] width 340 height 18
copy span "[PERSON_NAME]"
drag, startPoint x: 609, startPoint y: 417, endPoint x: 667, endPoint y: 418, distance: 58.0
click at [667, 435] on p "m: +48 693475813" at bounding box center [743, 443] width 340 height 17
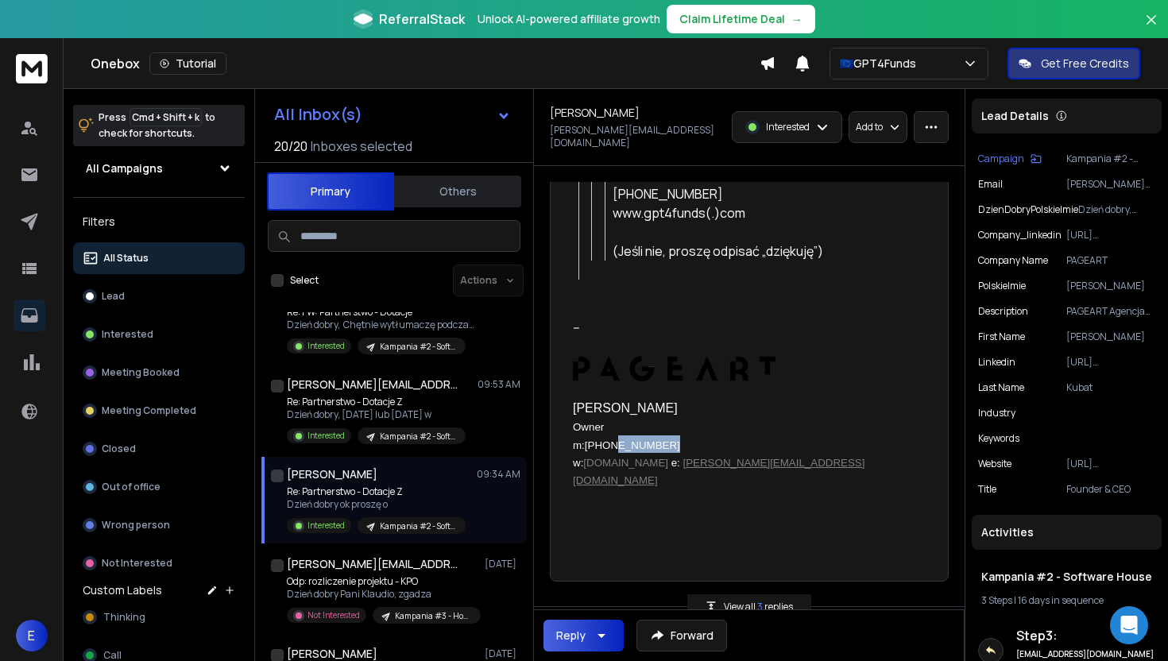
copy span "693475813"
drag, startPoint x: 1100, startPoint y: 262, endPoint x: 1063, endPoint y: 265, distance: 36.7
click at [1066, 265] on p "PAGEART" at bounding box center [1110, 260] width 89 height 13
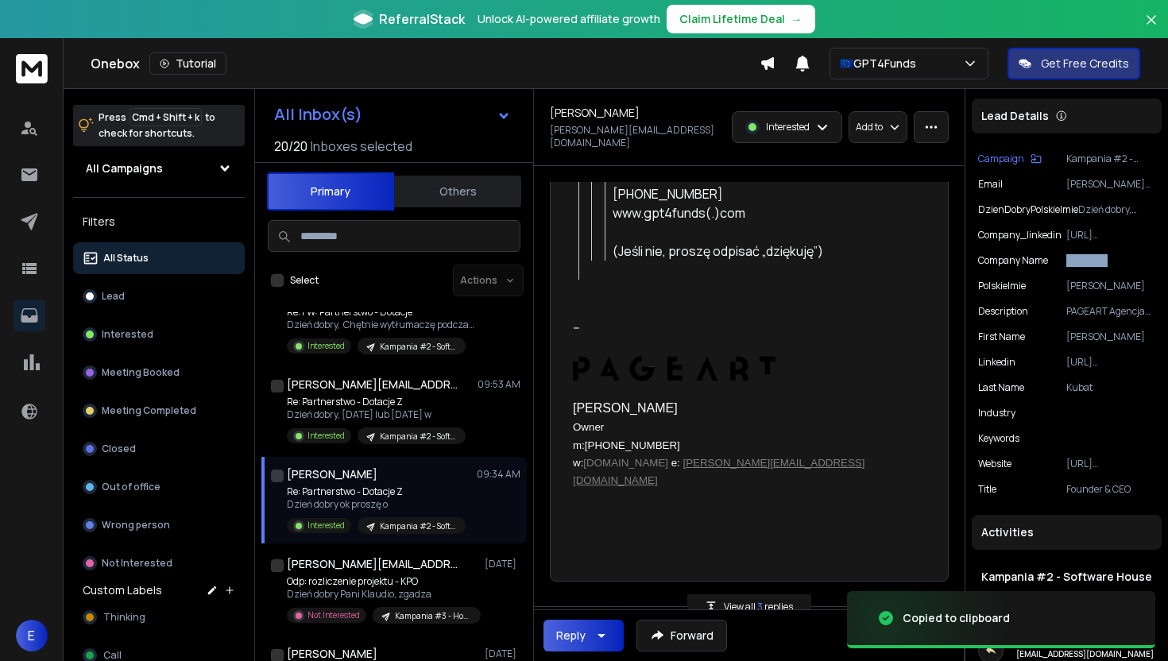
copy p "PAGEART"
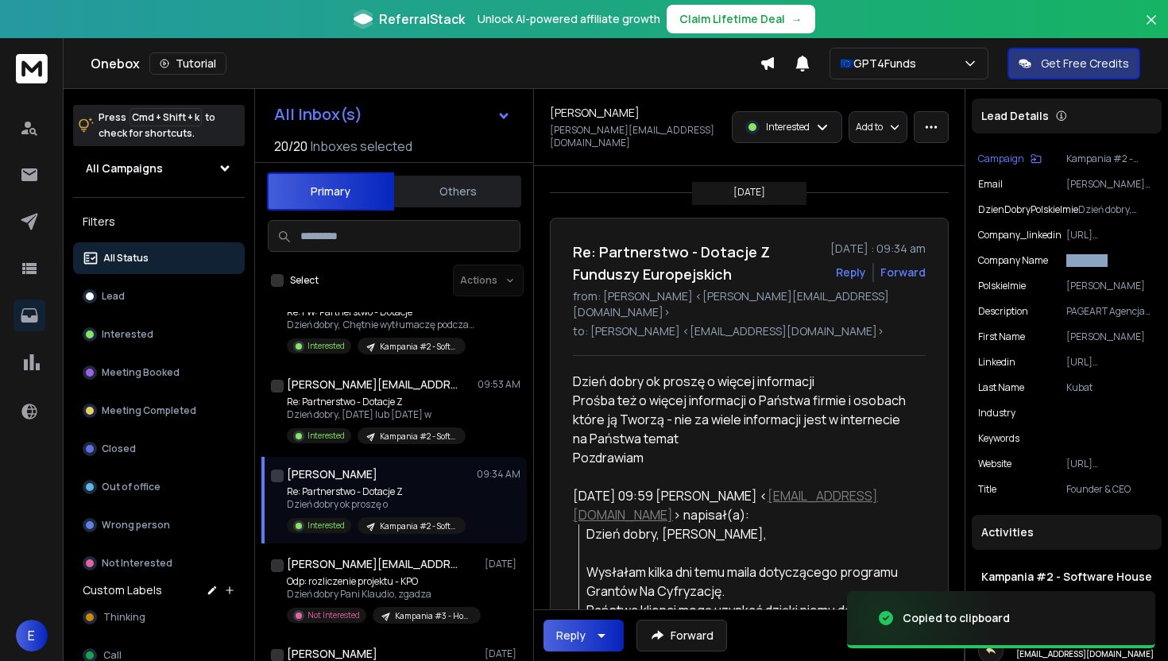
scroll to position [0, 0]
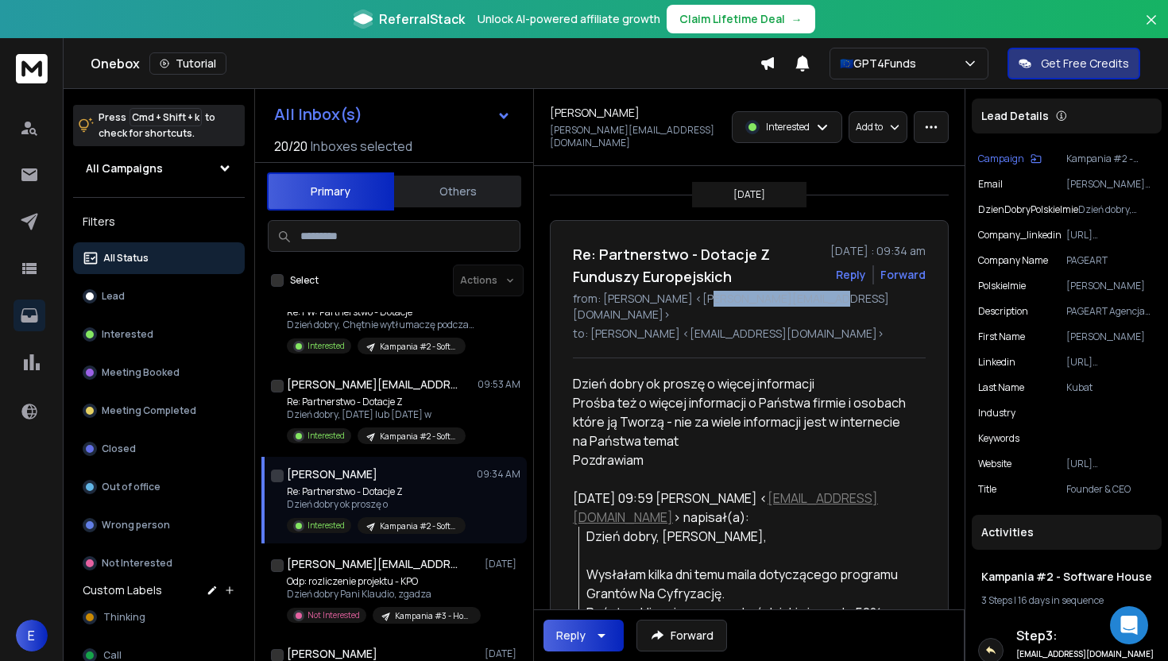
drag, startPoint x: 696, startPoint y: 287, endPoint x: 810, endPoint y: 288, distance: 113.6
click at [810, 291] on p "from: Sebastian Kubat <sebastian@pageart.pl>" at bounding box center [749, 307] width 353 height 32
copy p "sebastian@pageart.pl"
drag, startPoint x: 576, startPoint y: 374, endPoint x: 682, endPoint y: 404, distance: 110.7
click at [682, 404] on div "Prośba też o więcej informacji o Państwa firmie i osobach które ją Tworzą - nie…" at bounding box center [743, 421] width 340 height 57
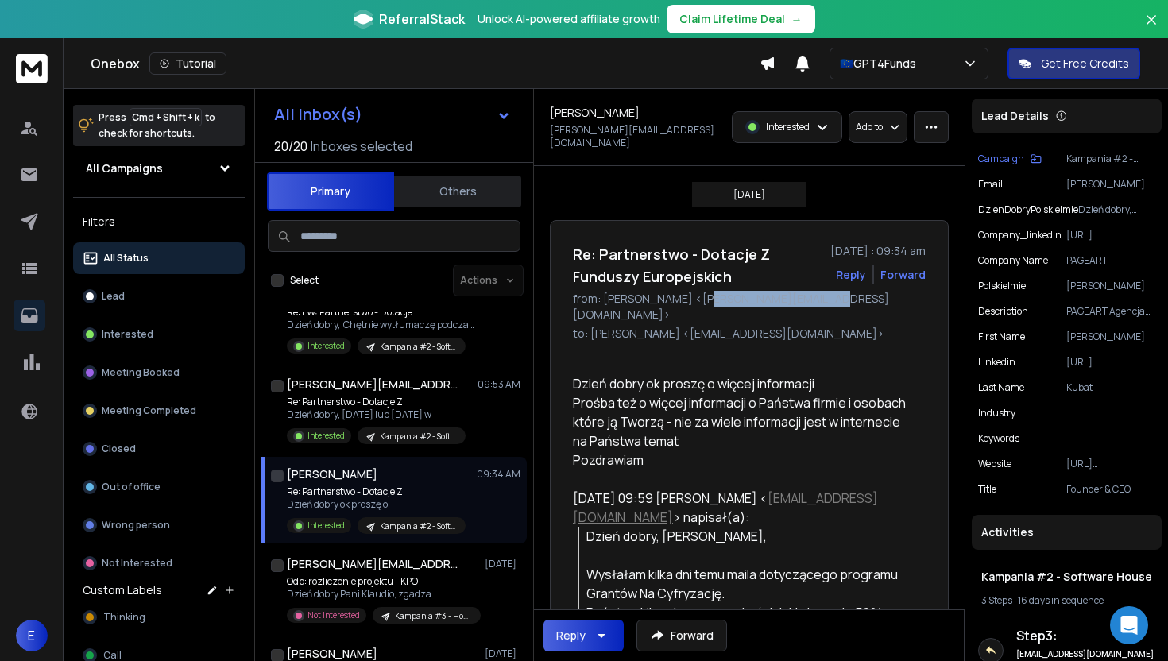
copy div "Prośba też o więcej informacji o Państwa firmie i osobach które ją Tworzą - nie…"
click at [814, 130] on div "Interested" at bounding box center [787, 127] width 109 height 30
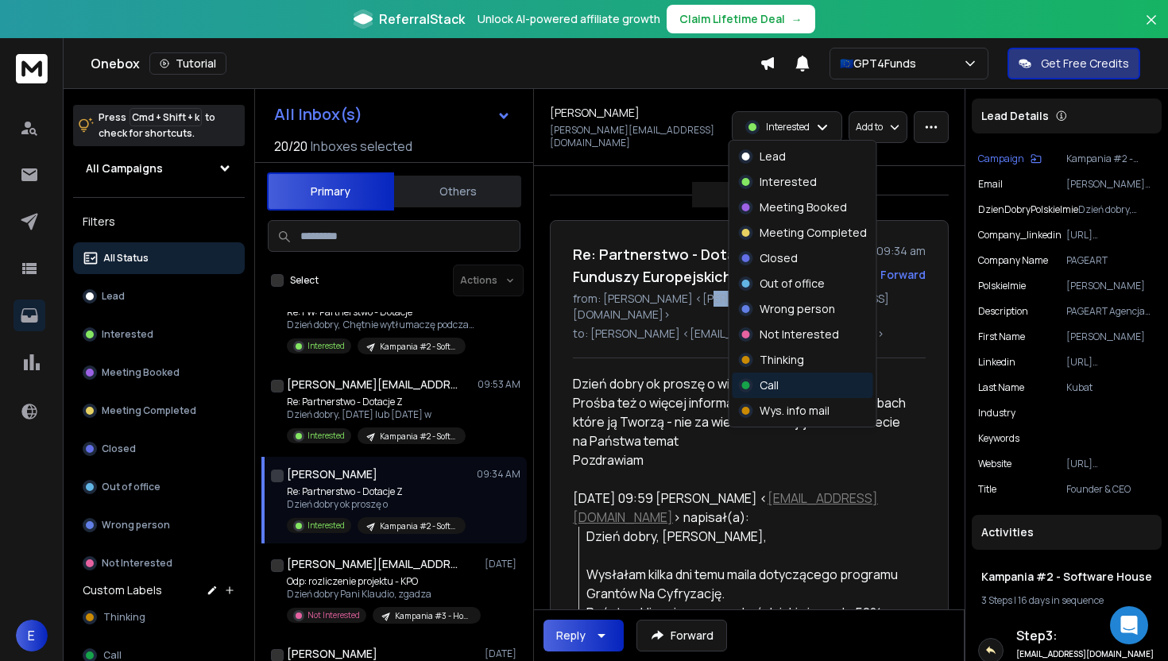
click at [777, 379] on p "Call" at bounding box center [769, 385] width 19 height 16
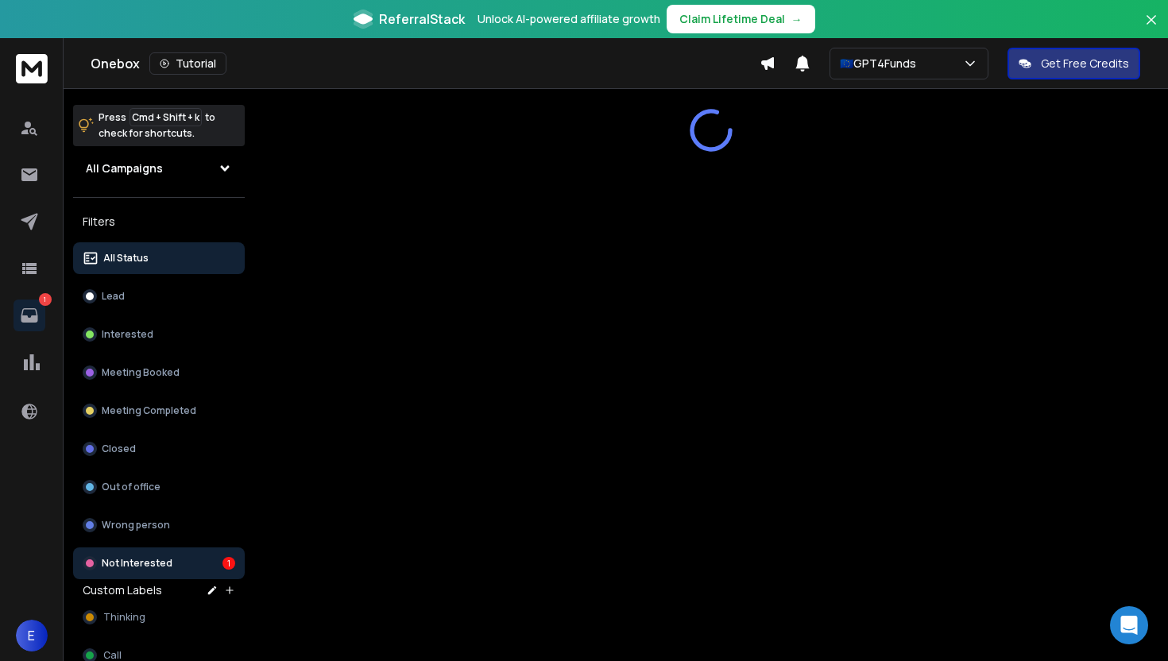
click at [149, 558] on p "Not Interested" at bounding box center [137, 563] width 71 height 13
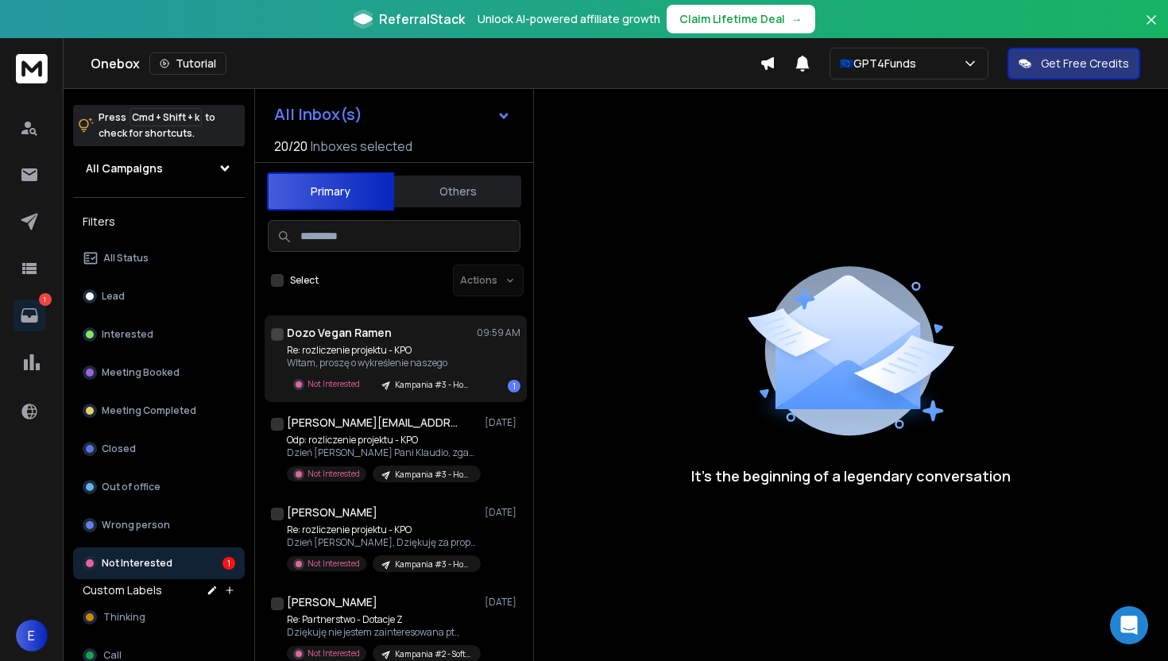
click at [341, 334] on h1 "Dozo Vegan Ramen" at bounding box center [339, 333] width 105 height 16
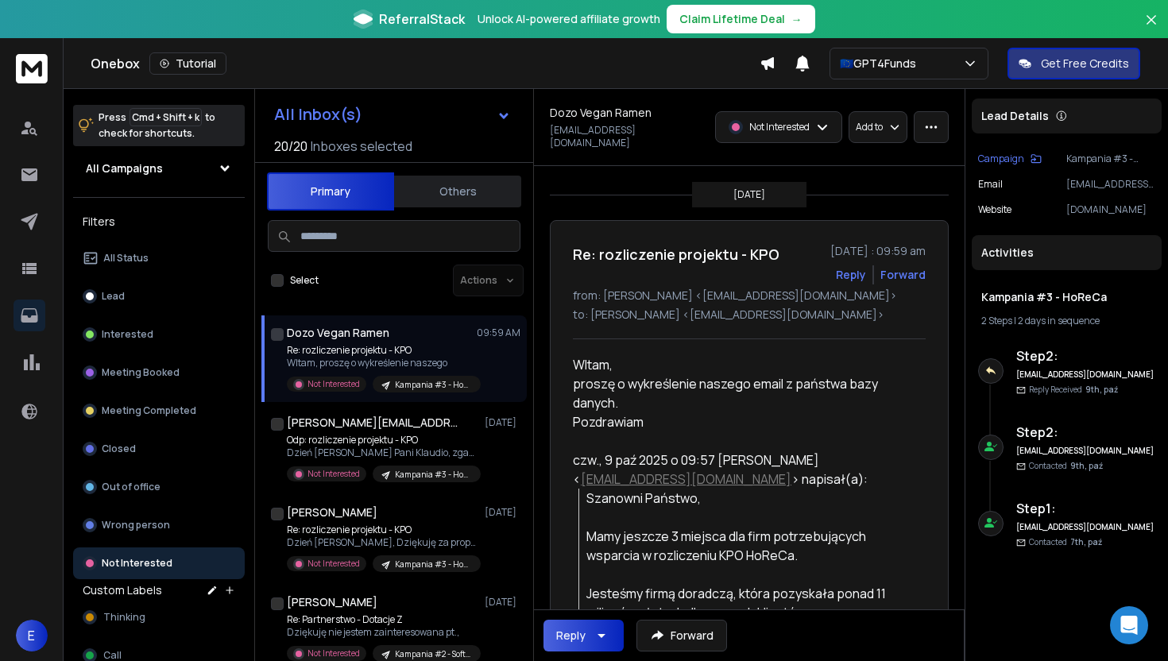
click at [937, 123] on icon "button" at bounding box center [931, 127] width 14 height 14
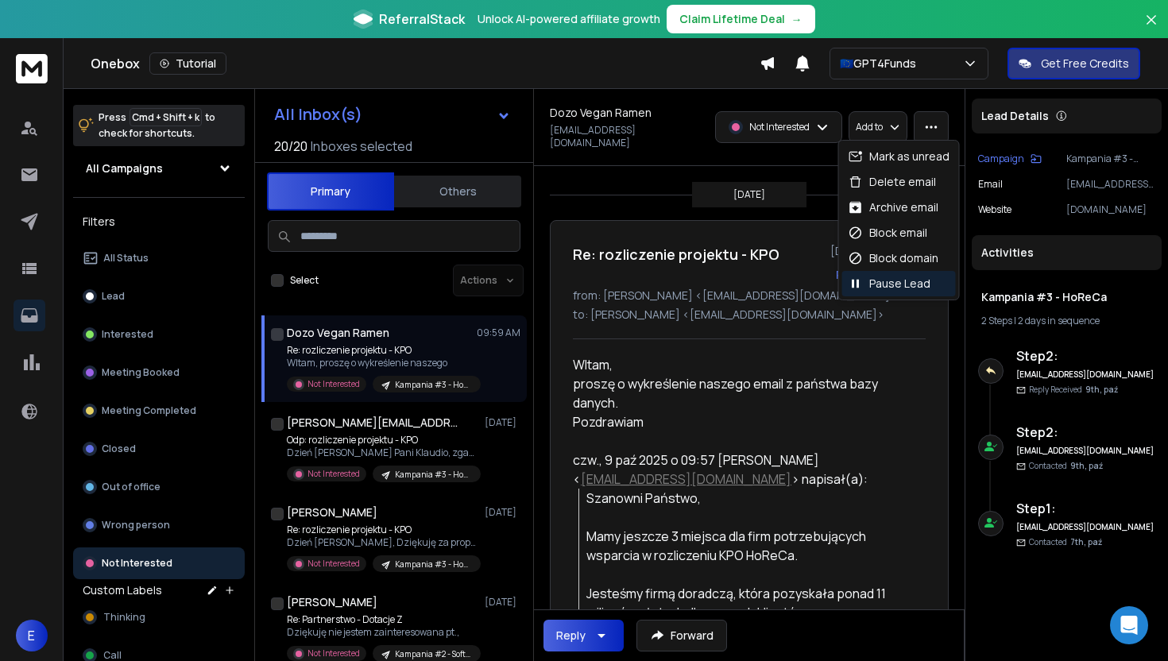
click at [893, 282] on div "Pause Lead" at bounding box center [890, 284] width 82 height 16
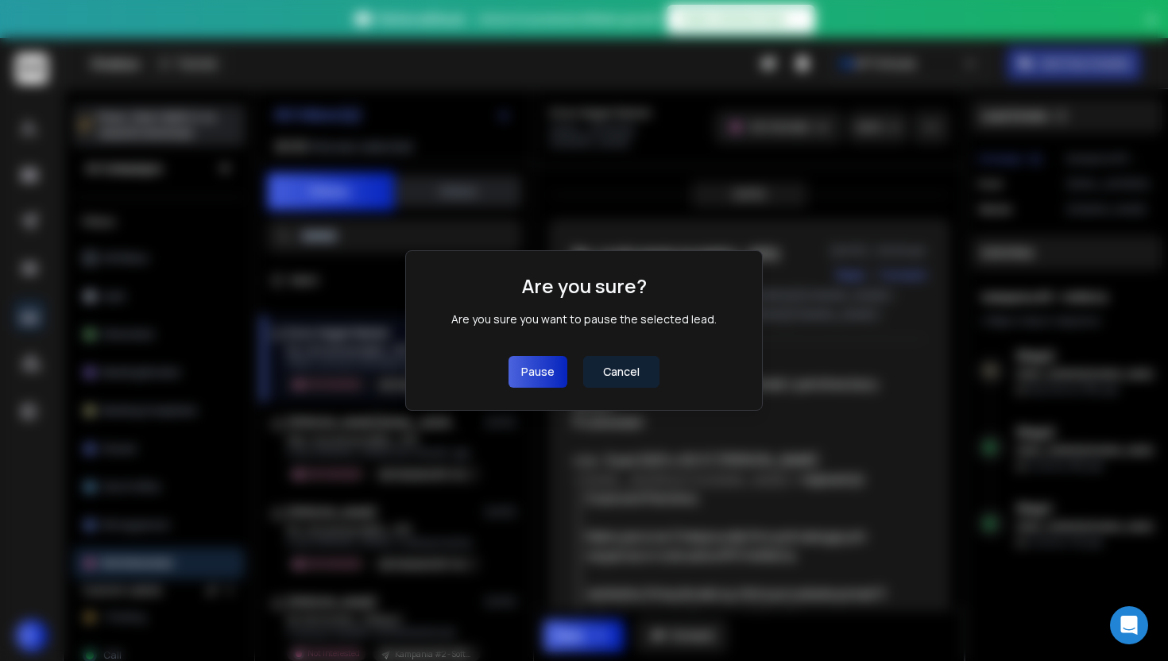
click at [538, 373] on button "Pause" at bounding box center [537, 372] width 59 height 32
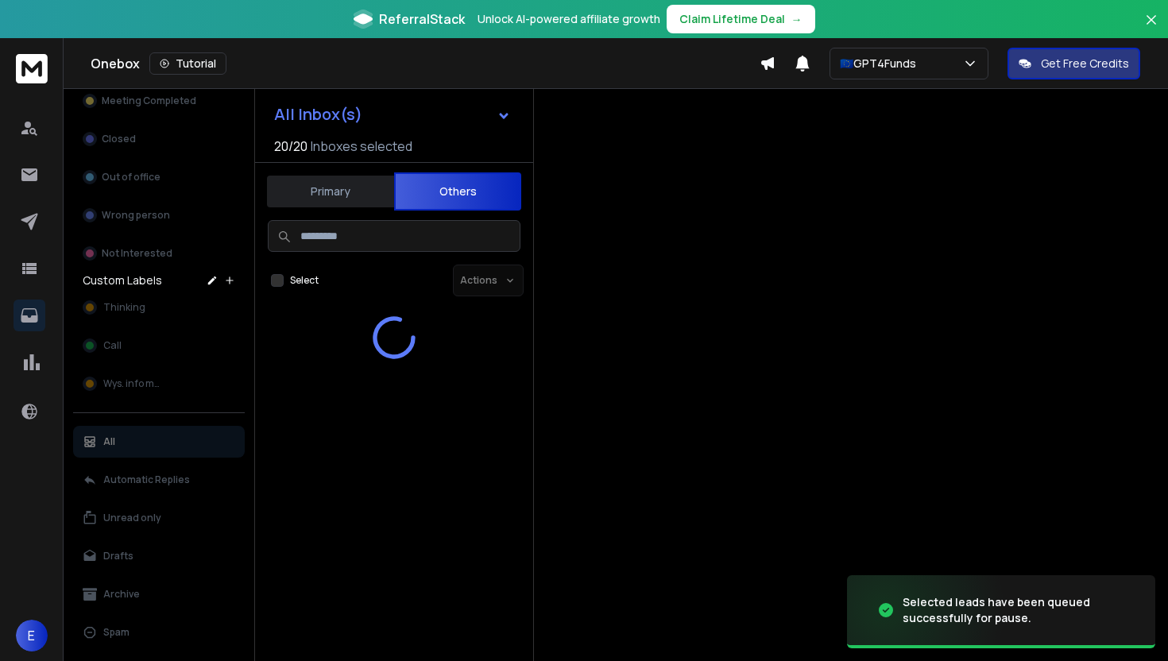
scroll to position [322, 0]
click at [436, 197] on button "Others" at bounding box center [457, 191] width 127 height 38
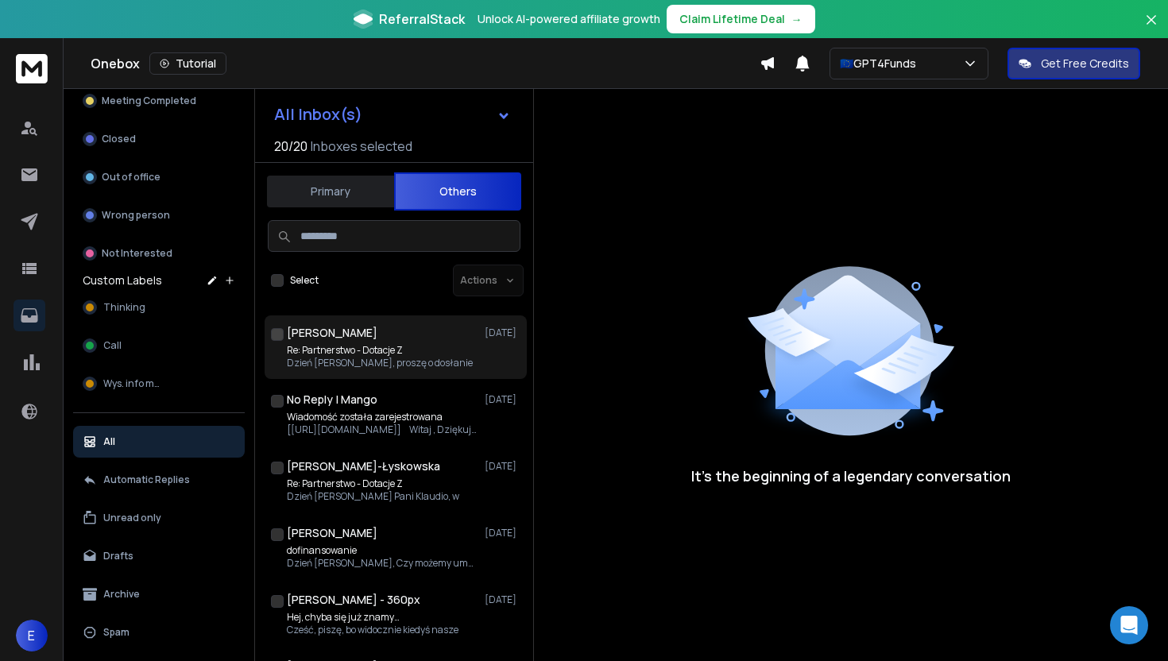
click at [381, 349] on p "Re: Partnerstwo - Dotacje Z" at bounding box center [380, 350] width 186 height 13
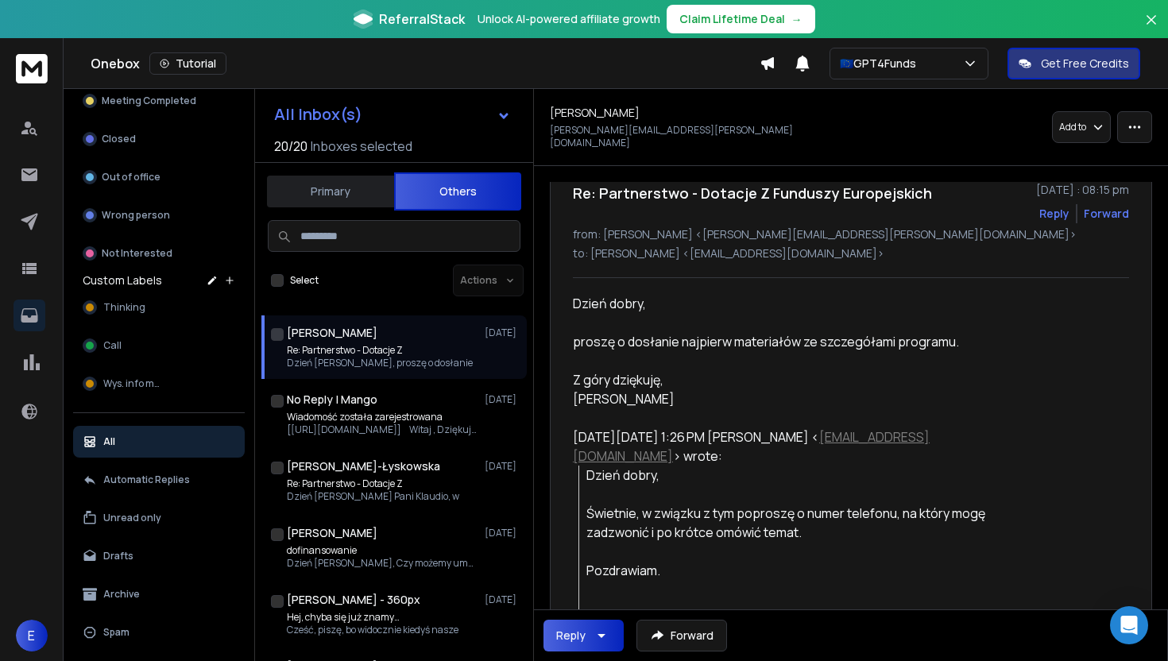
scroll to position [0, 0]
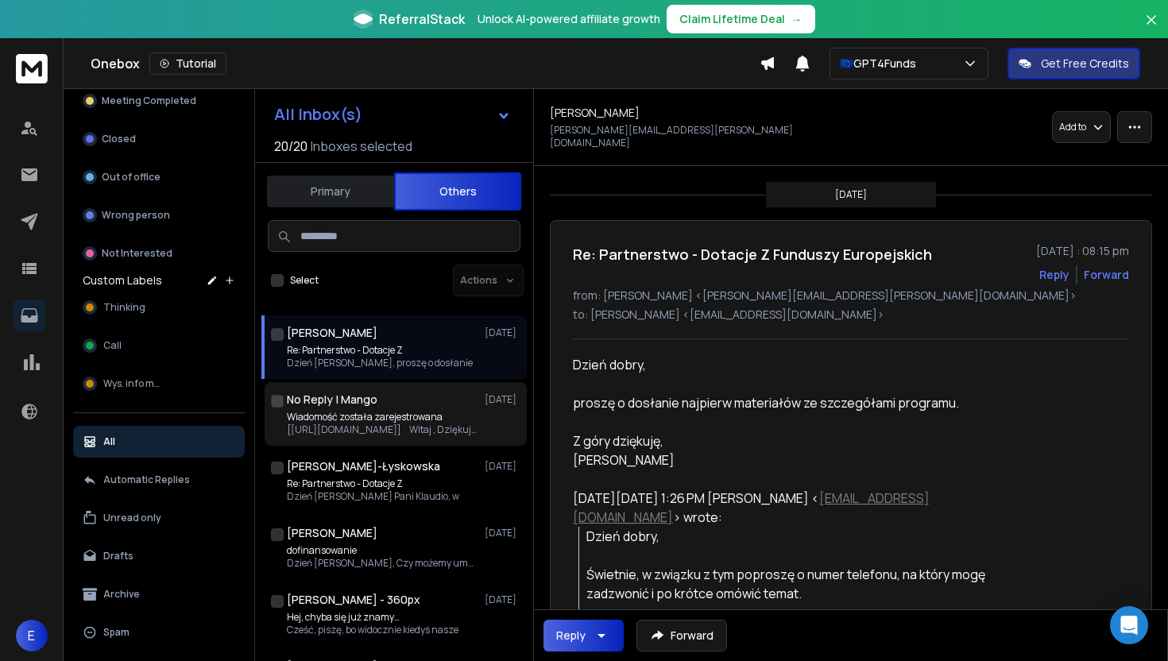
click at [435, 400] on div "No Reply | Mango 08 Oct" at bounding box center [404, 400] width 234 height 16
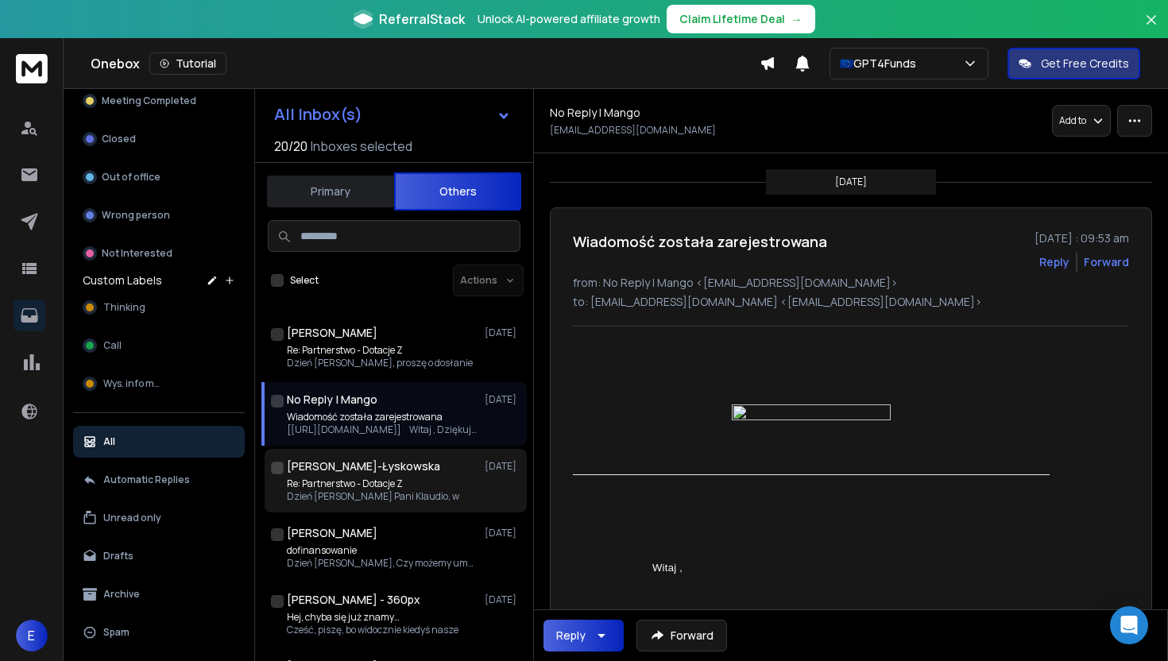
click at [410, 487] on div "Re: Partnerstwo - Dotacje Z Dzień dobry Pani Klaudio, w" at bounding box center [404, 489] width 234 height 25
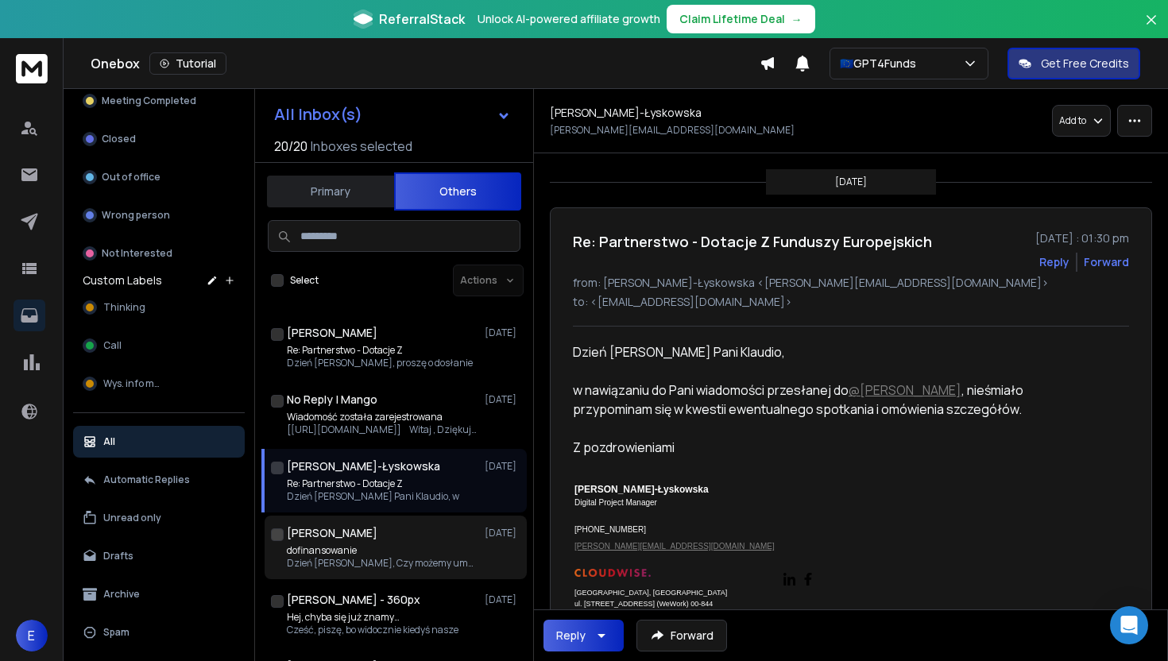
click at [396, 570] on div "Anna Łozowska 06 Oct dofinansowanie Dzień dobry, Czy możemy umówić" at bounding box center [396, 548] width 262 height 64
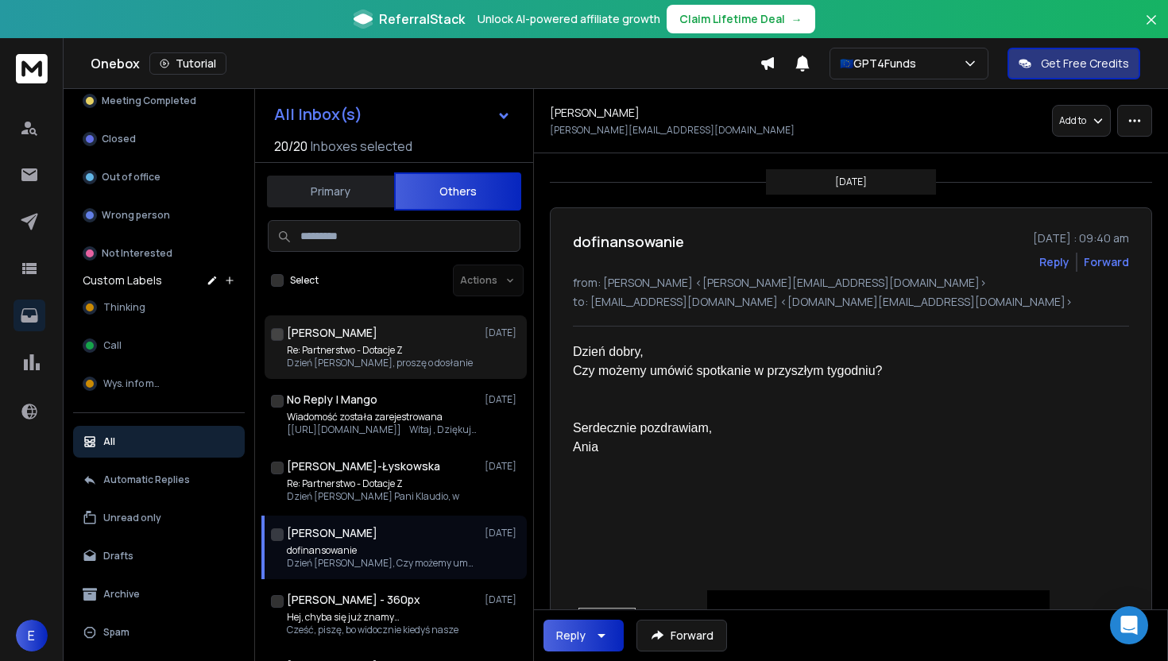
click at [346, 332] on h1 "Maciej Karabon" at bounding box center [332, 333] width 91 height 16
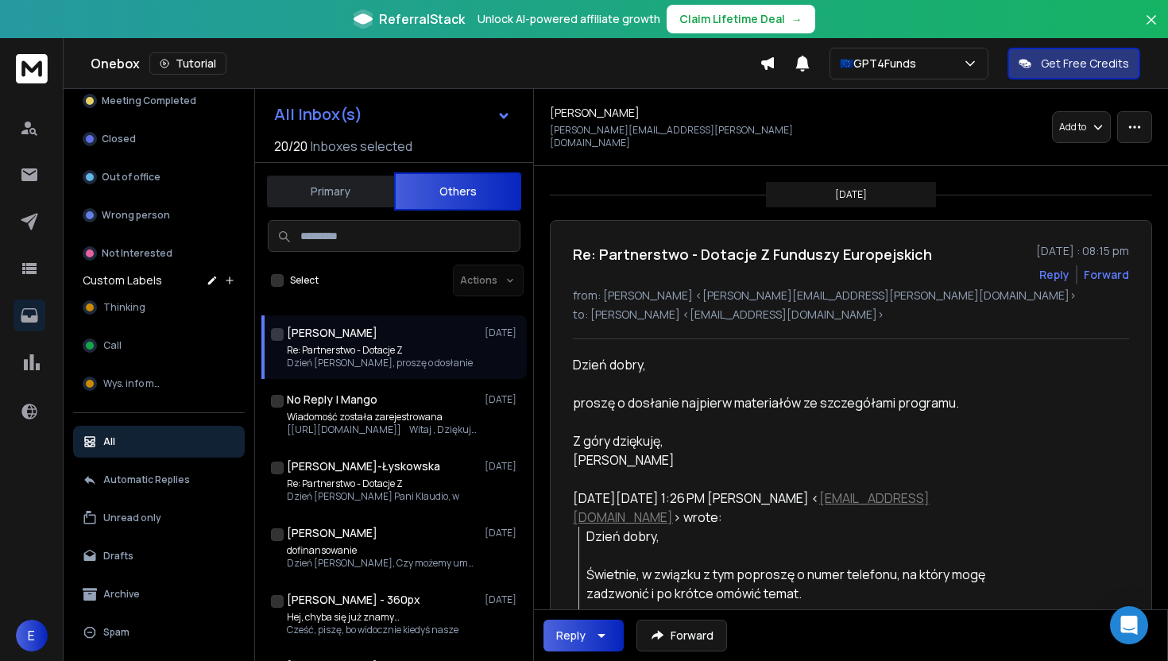
click at [136, 330] on button "Call" at bounding box center [159, 346] width 172 height 32
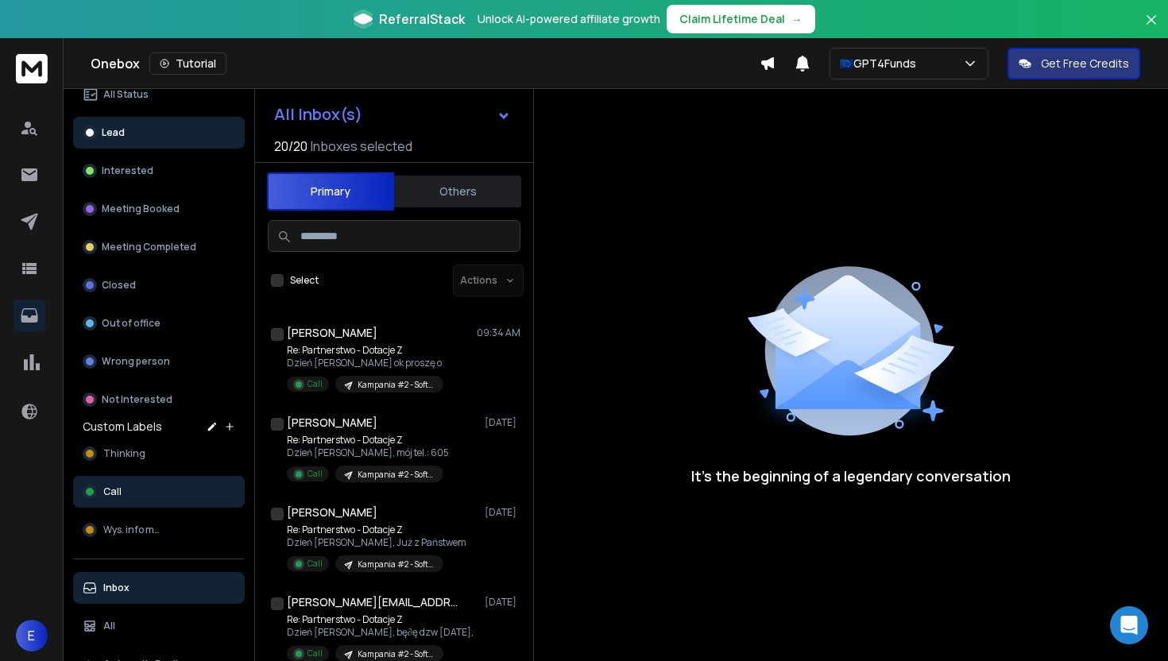
scroll to position [163, 0]
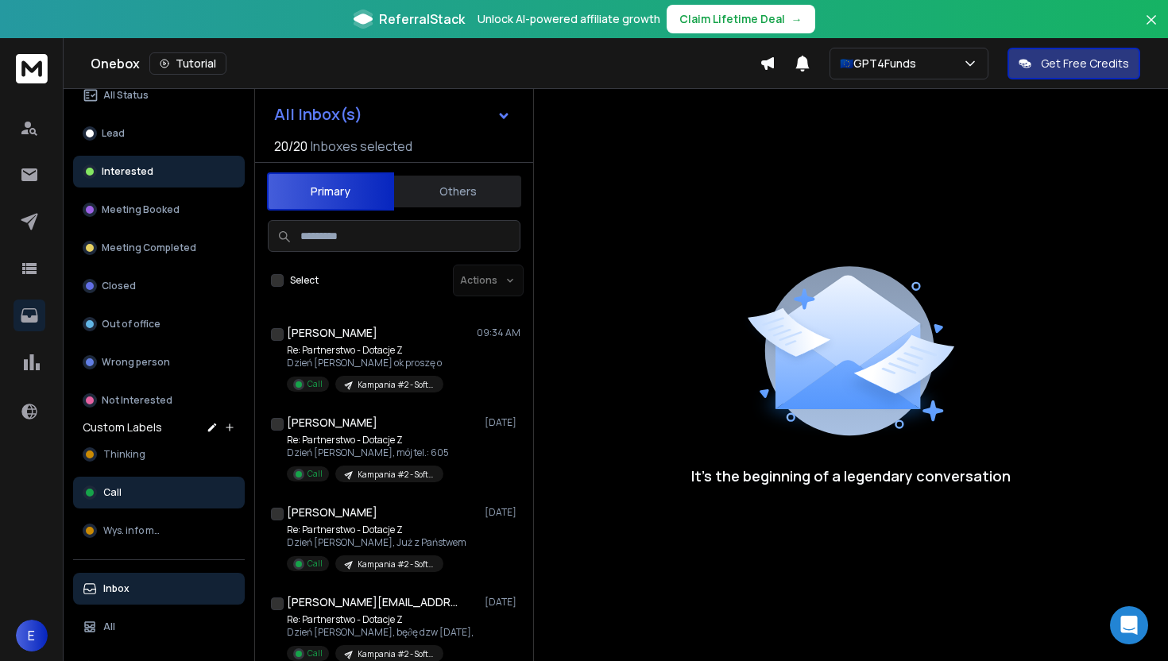
click at [156, 173] on button "Interested" at bounding box center [159, 172] width 172 height 32
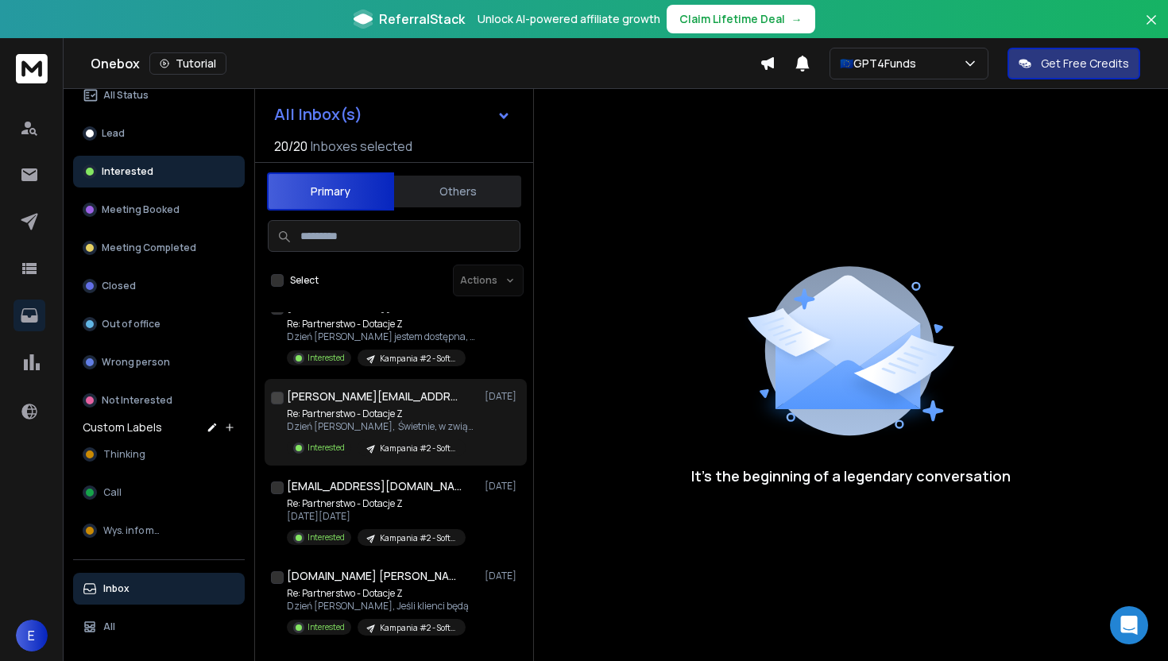
scroll to position [307, 0]
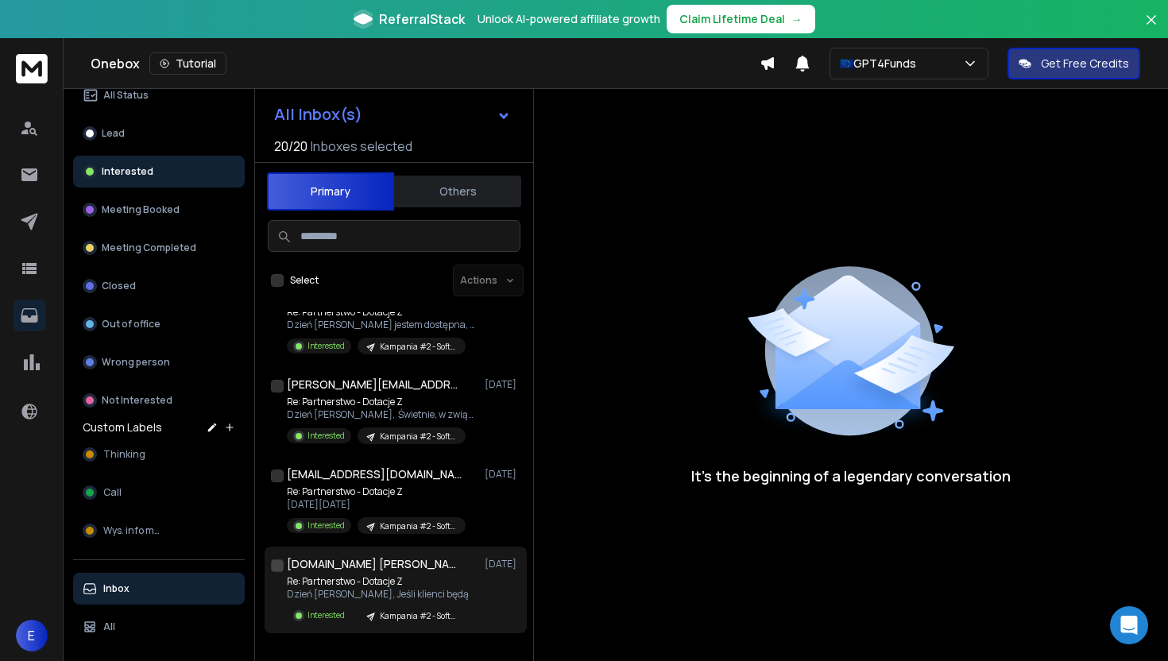
click at [395, 583] on p "Re: Partnerstwo - Dotacje Z" at bounding box center [378, 581] width 182 height 13
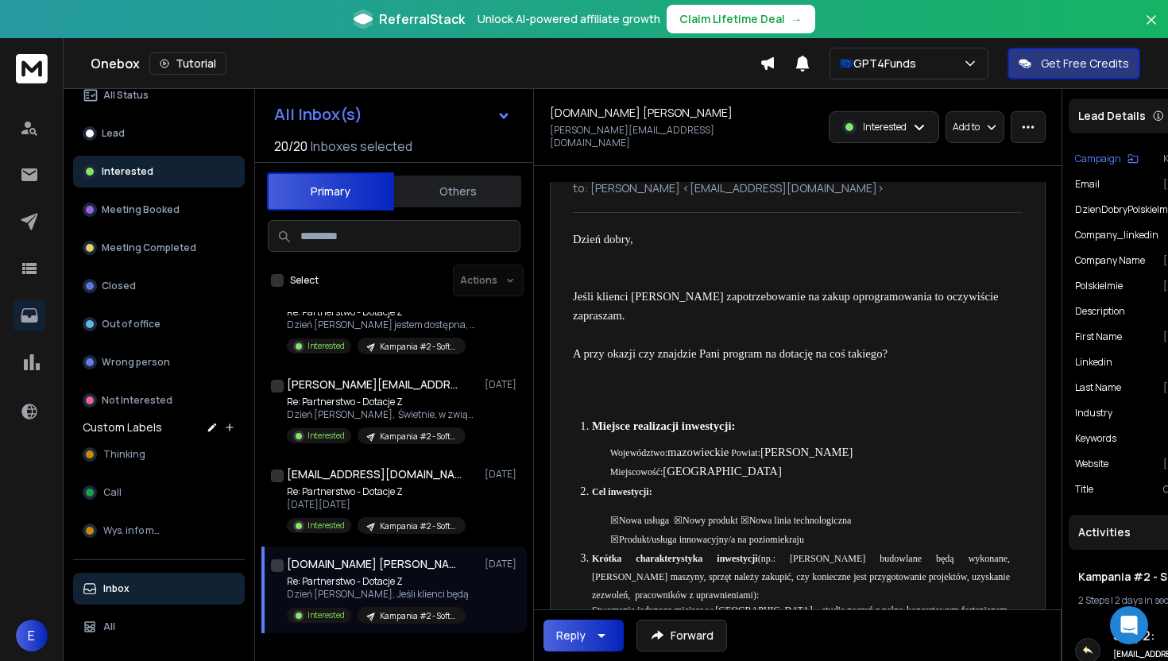
scroll to position [301, 0]
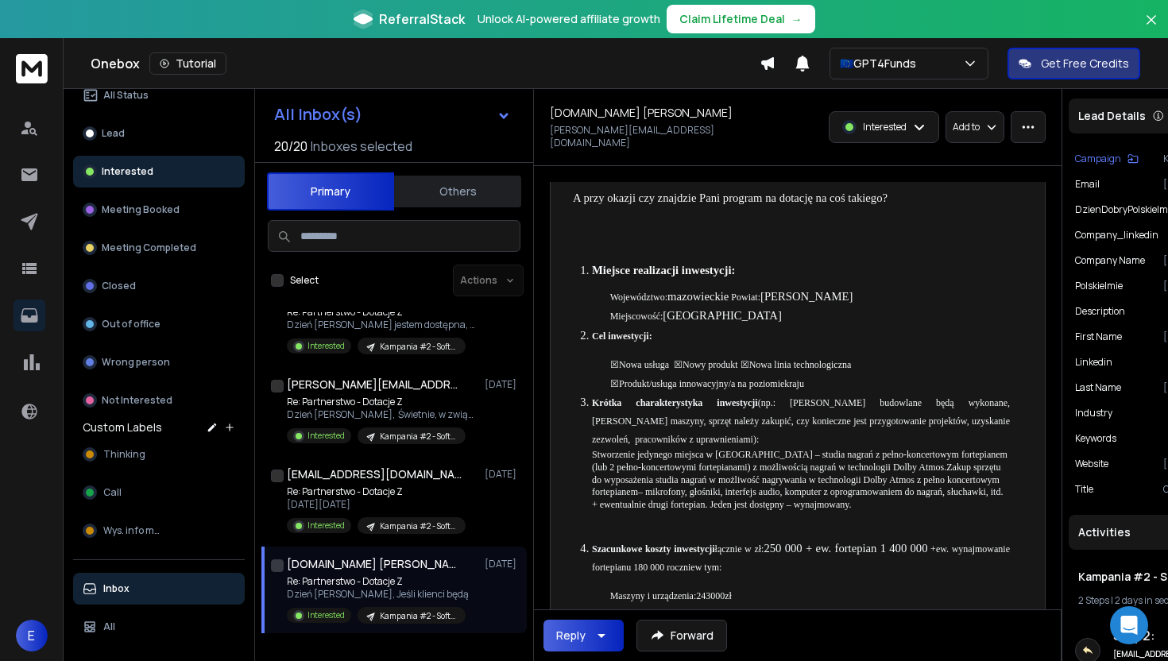
click at [593, 642] on icon "button" at bounding box center [601, 635] width 19 height 19
click at [597, 601] on p "Reply All" at bounding box center [592, 595] width 44 height 16
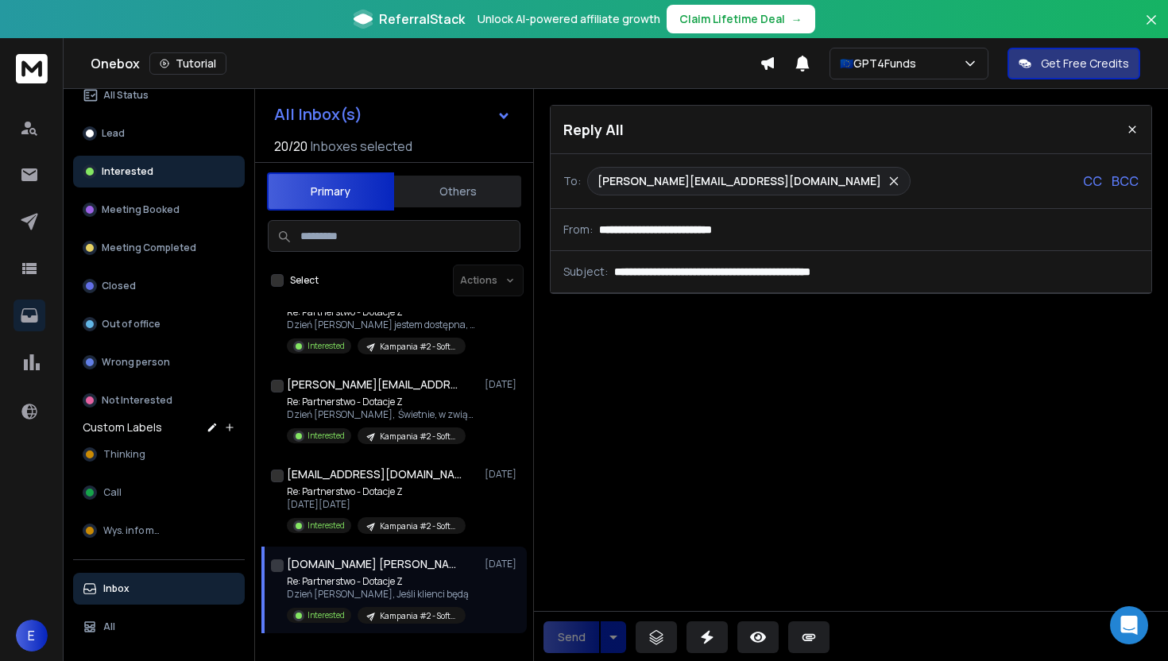
scroll to position [0, 0]
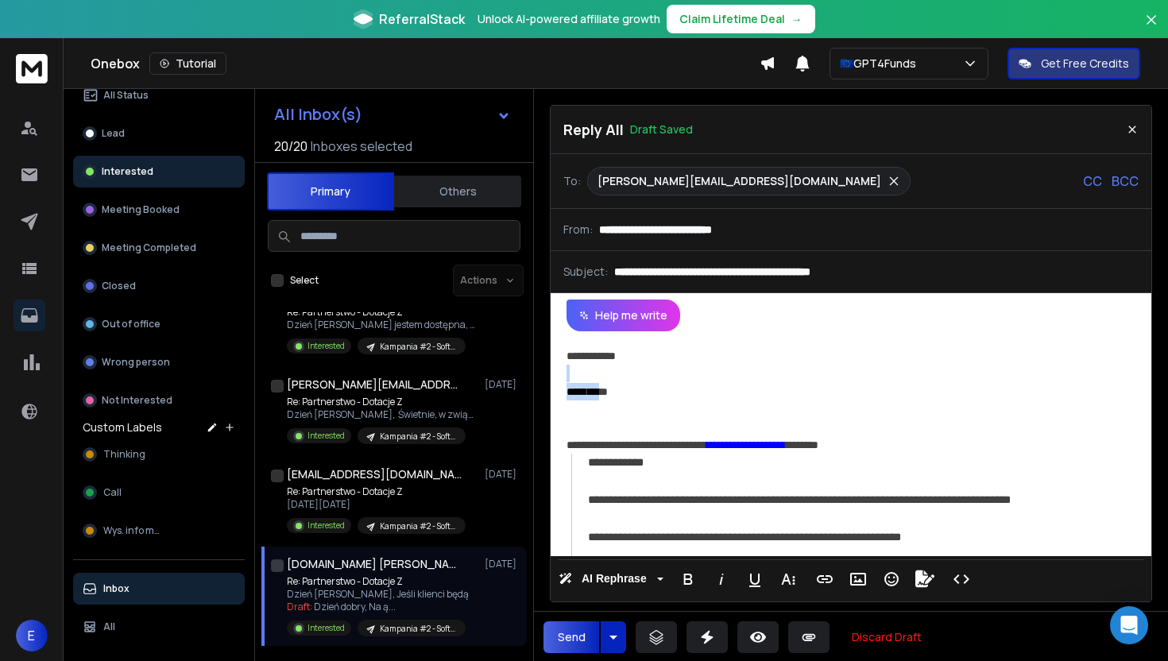
click at [613, 391] on div "**********" at bounding box center [851, 443] width 601 height 225
click at [628, 390] on div "**** *****" at bounding box center [842, 391] width 552 height 17
drag, startPoint x: 623, startPoint y: 393, endPoint x: 585, endPoint y: 392, distance: 38.1
click at [585, 392] on div "**** *****" at bounding box center [842, 391] width 552 height 17
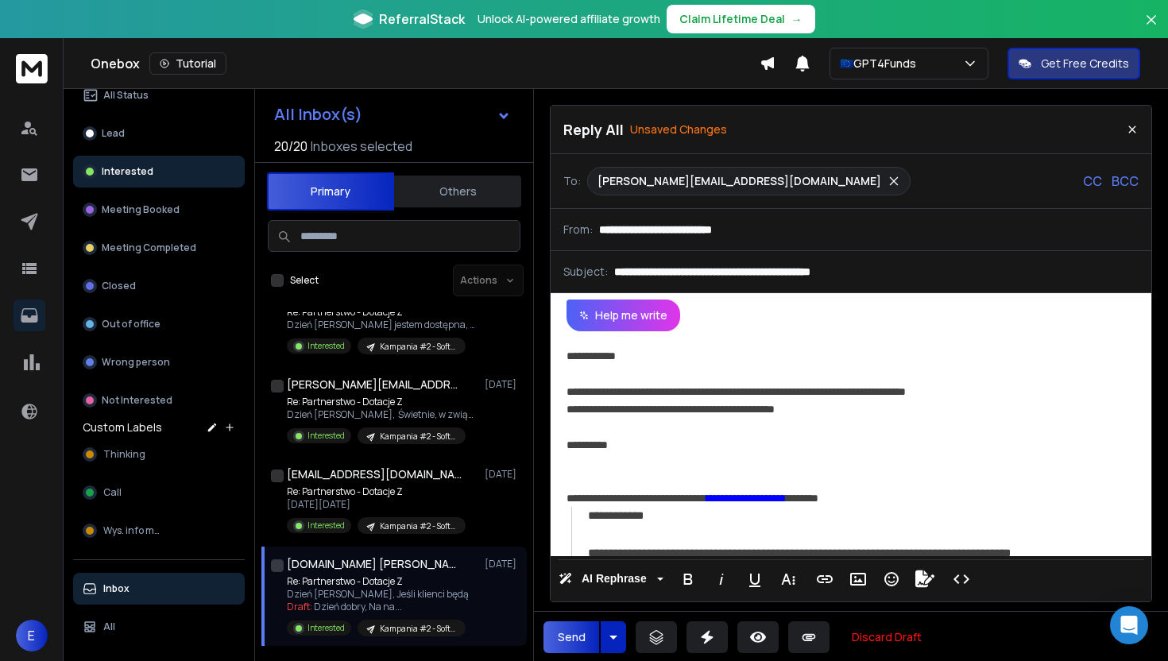
click at [566, 636] on button "Send" at bounding box center [571, 637] width 56 height 32
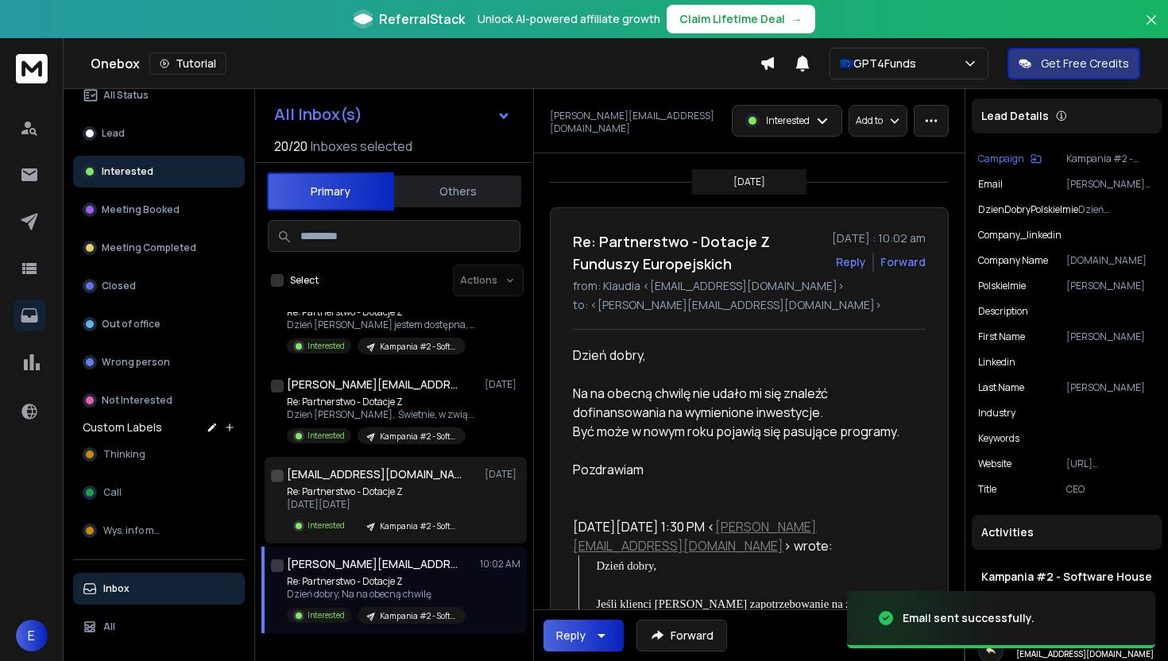
click at [400, 466] on h1 "[PERSON_NAME][EMAIL_ADDRESS][DOMAIN_NAME]" at bounding box center [374, 474] width 175 height 16
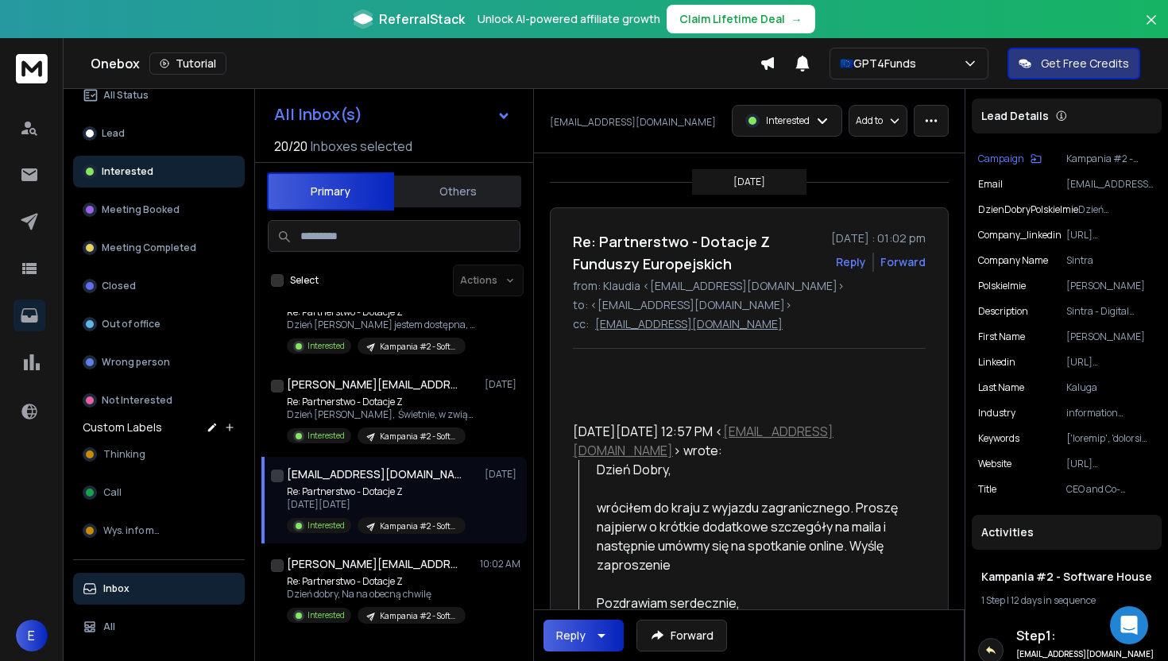
click at [599, 630] on icon "button" at bounding box center [601, 635] width 19 height 19
click at [587, 567] on p "Reply" at bounding box center [584, 563] width 29 height 16
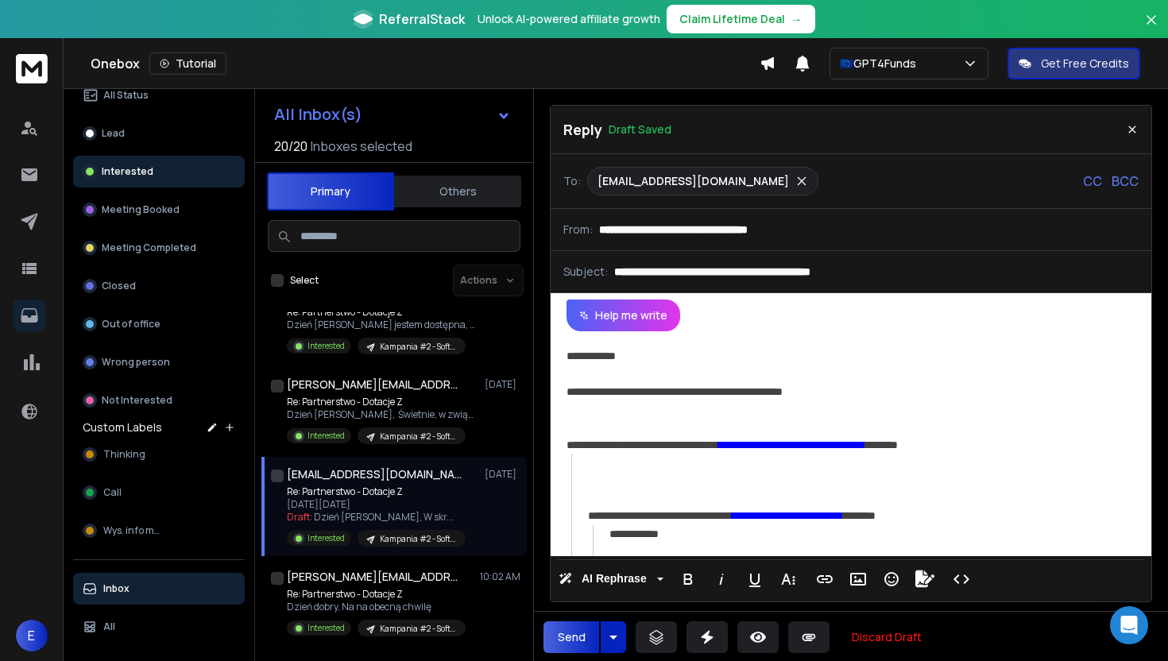
click at [568, 446] on div "**********" at bounding box center [851, 443] width 601 height 225
click at [614, 392] on div "**********" at bounding box center [842, 391] width 552 height 17
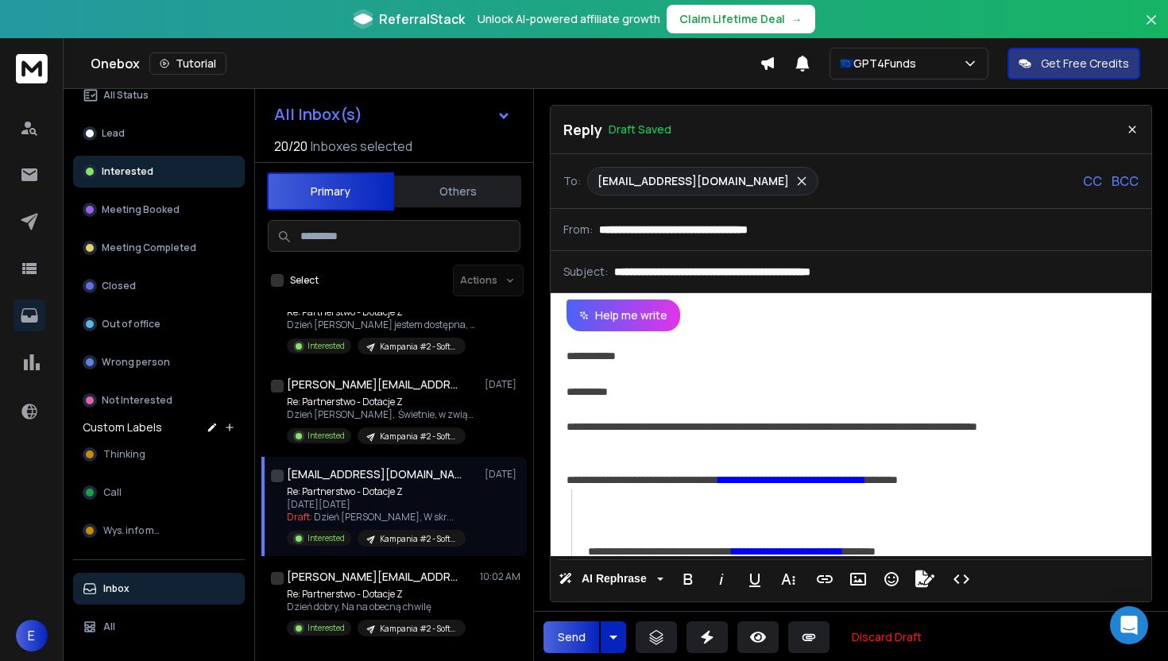
click at [747, 426] on div "**********" at bounding box center [842, 426] width 552 height 17
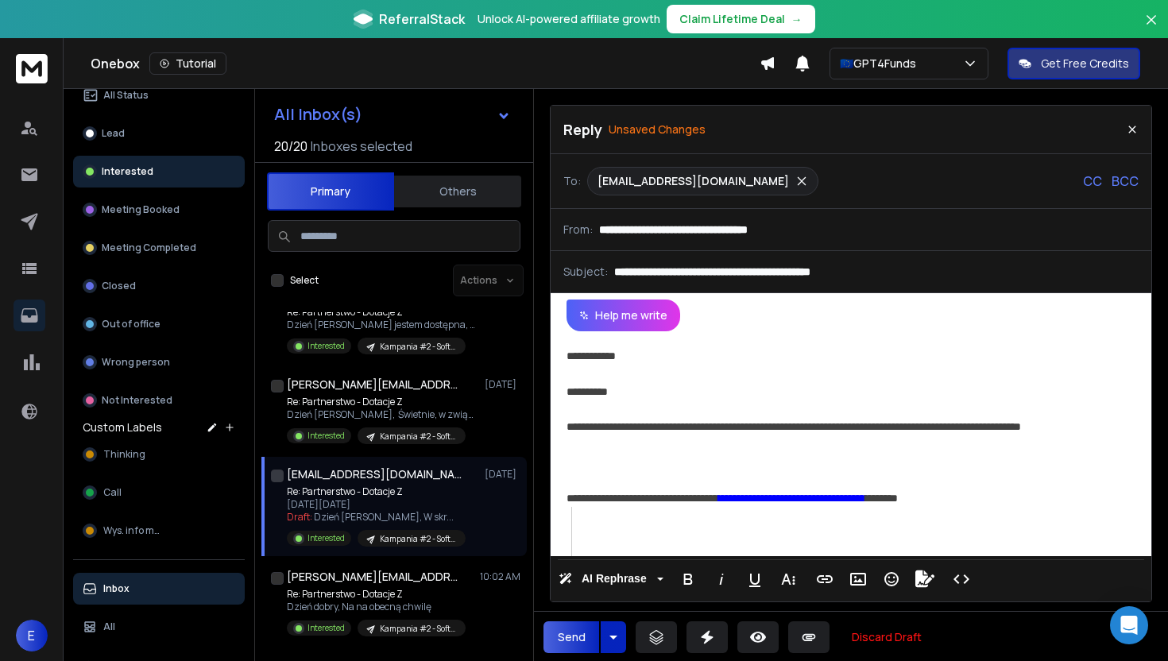
click at [811, 423] on div "**********" at bounding box center [842, 436] width 552 height 36
click at [808, 427] on div "**********" at bounding box center [842, 436] width 552 height 36
click at [924, 427] on div "**********" at bounding box center [842, 436] width 552 height 36
click at [780, 431] on div "**********" at bounding box center [842, 436] width 552 height 36
click at [775, 427] on div "**********" at bounding box center [842, 436] width 552 height 36
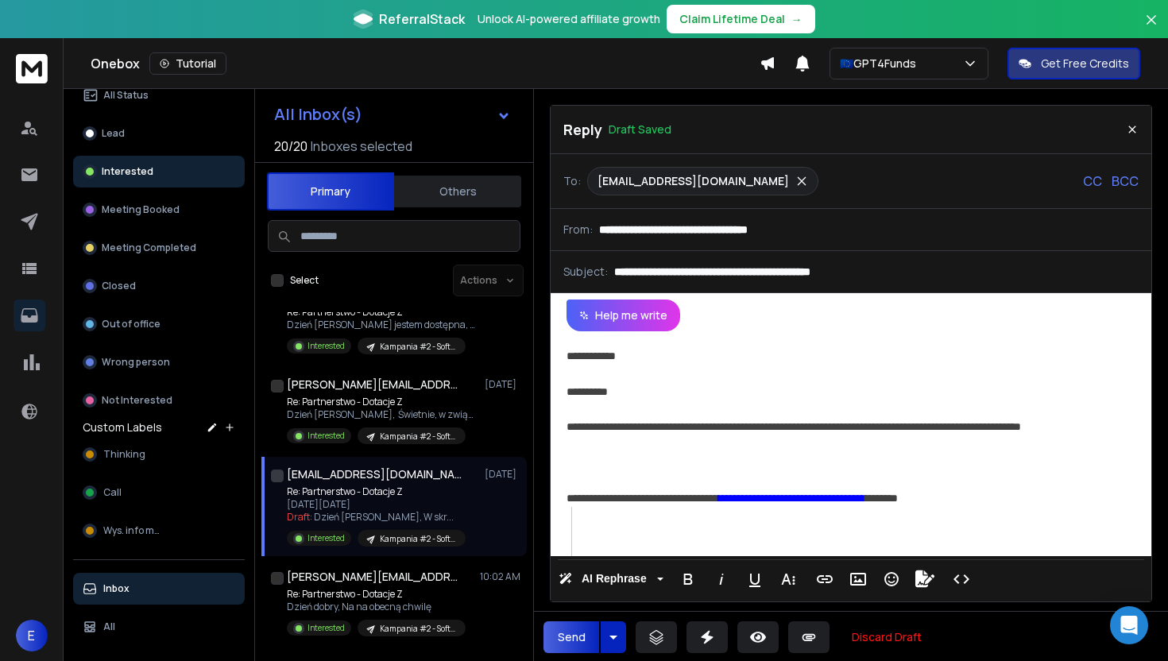
click at [794, 427] on div "**********" at bounding box center [842, 436] width 552 height 36
click at [883, 430] on div "**********" at bounding box center [842, 436] width 552 height 36
click at [913, 428] on div "**********" at bounding box center [842, 436] width 552 height 36
click at [934, 426] on div "**********" at bounding box center [842, 436] width 552 height 36
drag, startPoint x: 865, startPoint y: 445, endPoint x: 597, endPoint y: 450, distance: 268.6
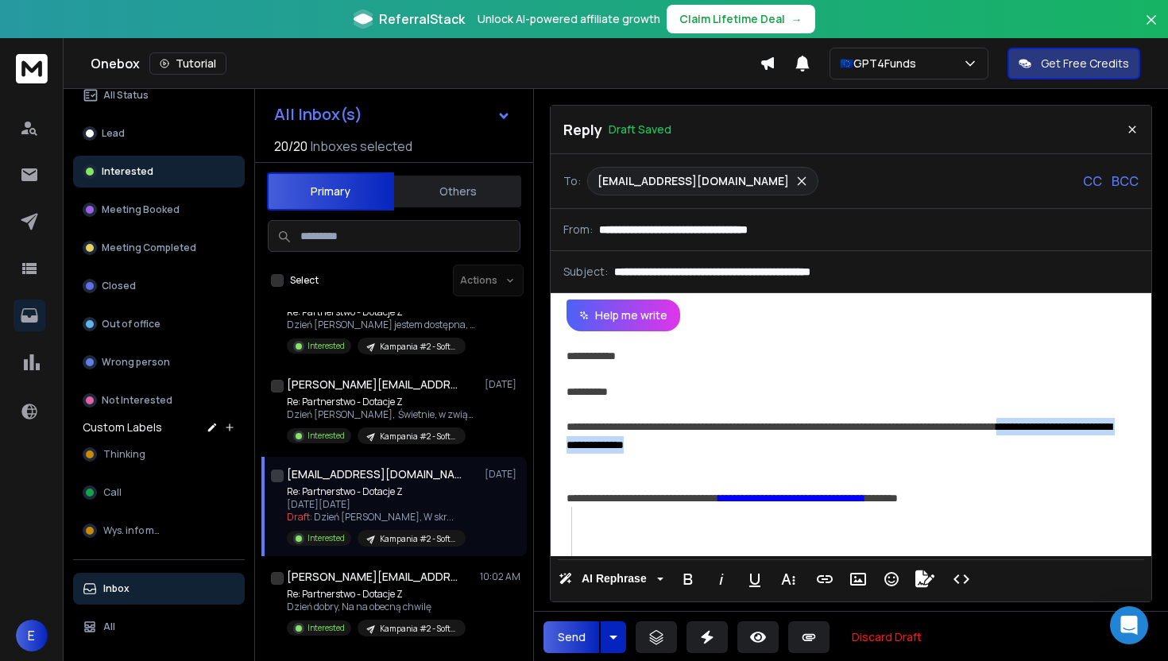
click at [597, 450] on div "**********" at bounding box center [842, 436] width 552 height 36
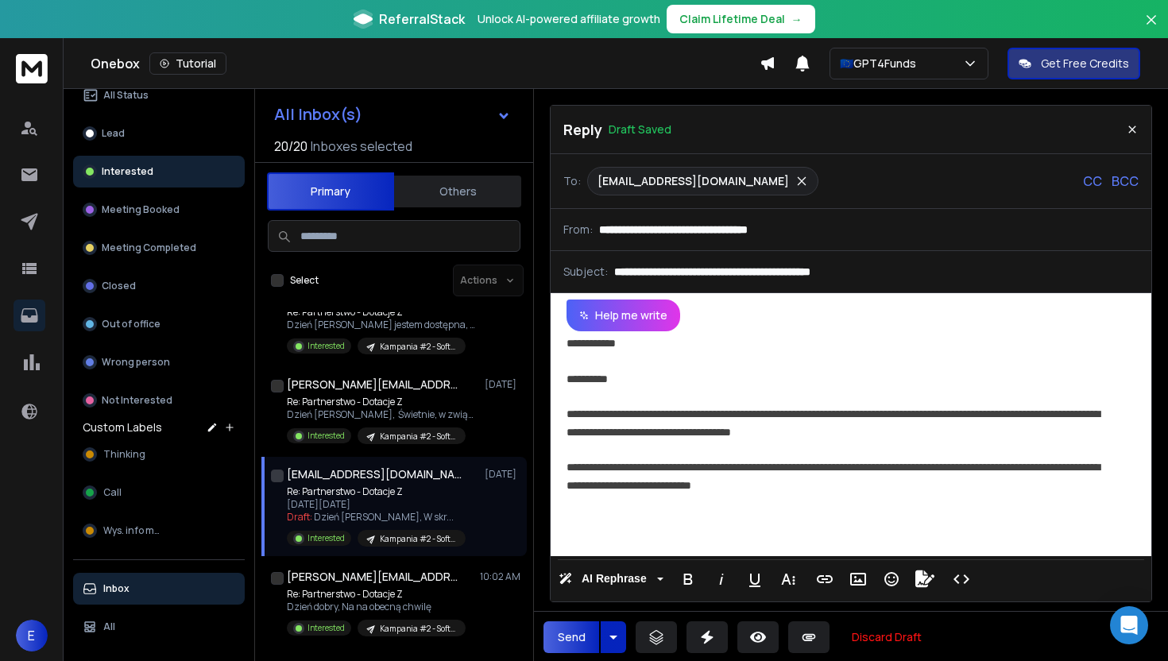
scroll to position [27, 0]
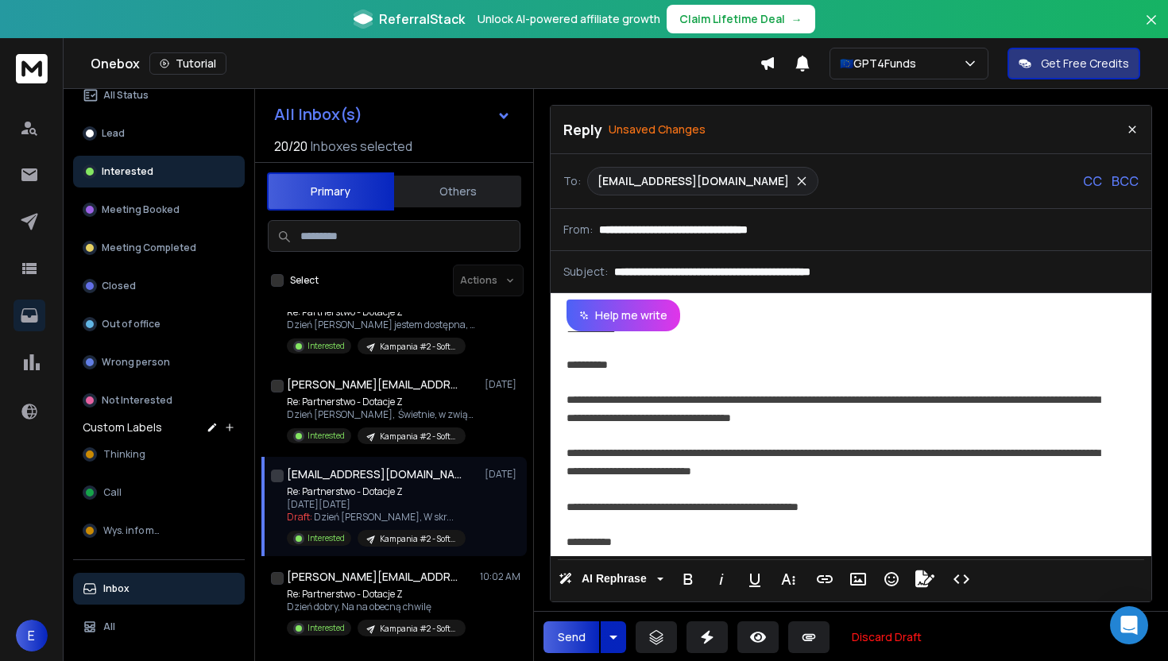
click at [566, 644] on button "Send" at bounding box center [571, 637] width 56 height 32
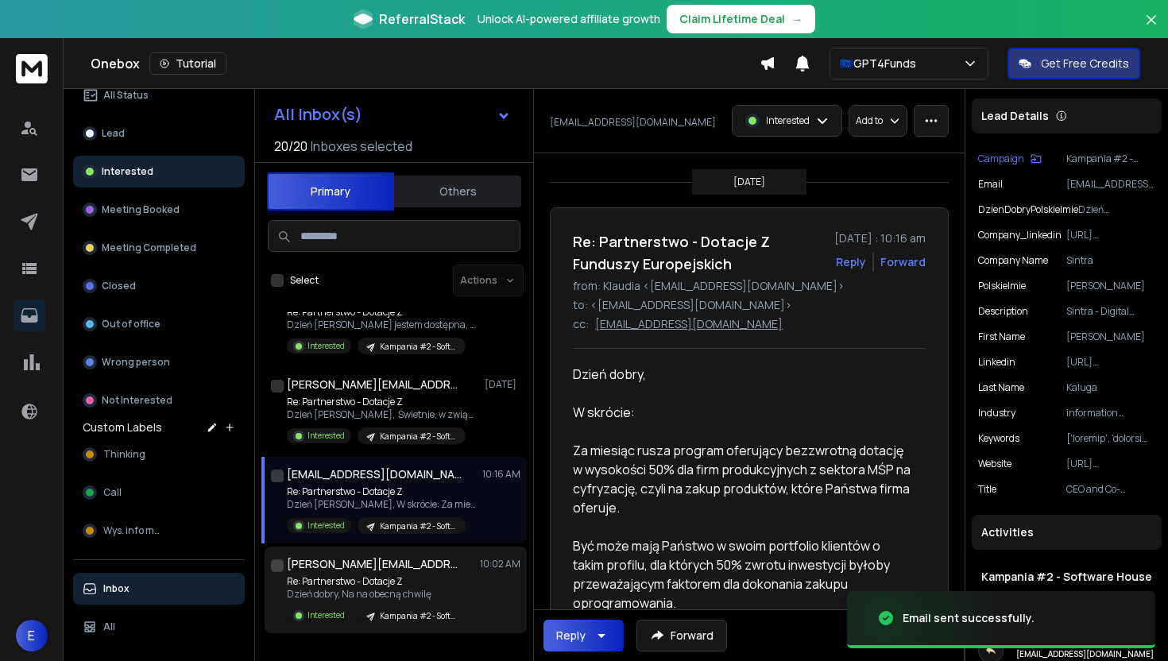
click at [365, 559] on h1 "[PERSON_NAME][EMAIL_ADDRESS][DOMAIN_NAME]" at bounding box center [374, 564] width 175 height 16
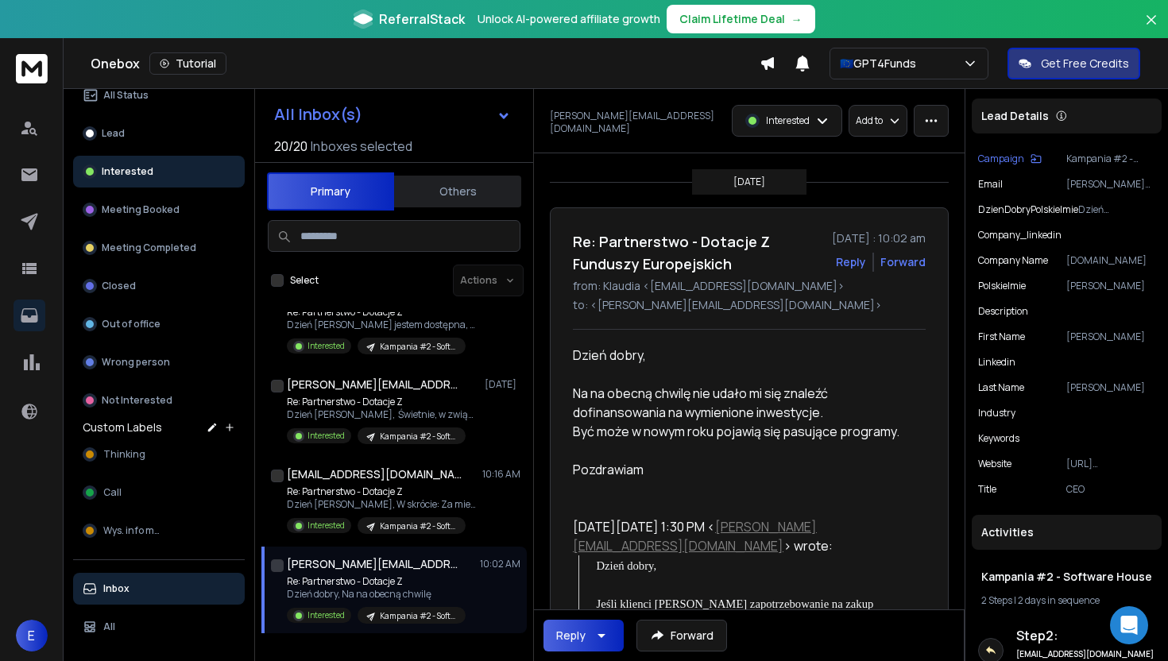
scroll to position [3, 0]
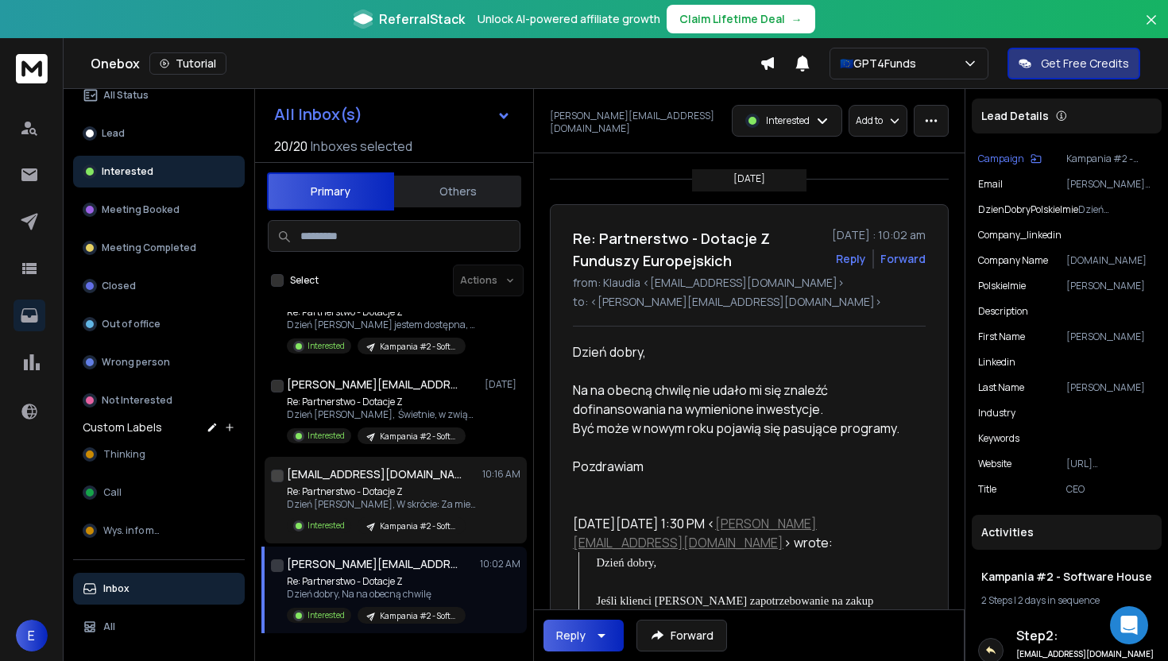
click at [348, 490] on p "Re: Partnerstwo - Dotacje Z" at bounding box center [382, 491] width 191 height 13
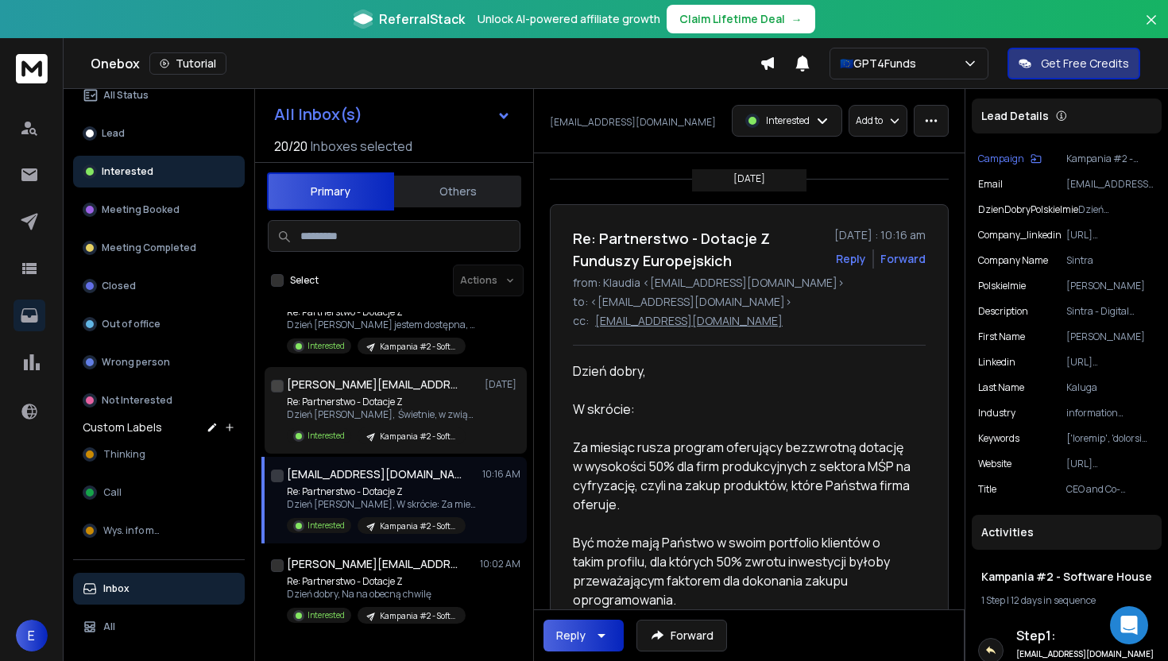
click at [359, 392] on h1 "[PERSON_NAME][EMAIL_ADDRESS][PERSON_NAME][DOMAIN_NAME]" at bounding box center [374, 385] width 175 height 16
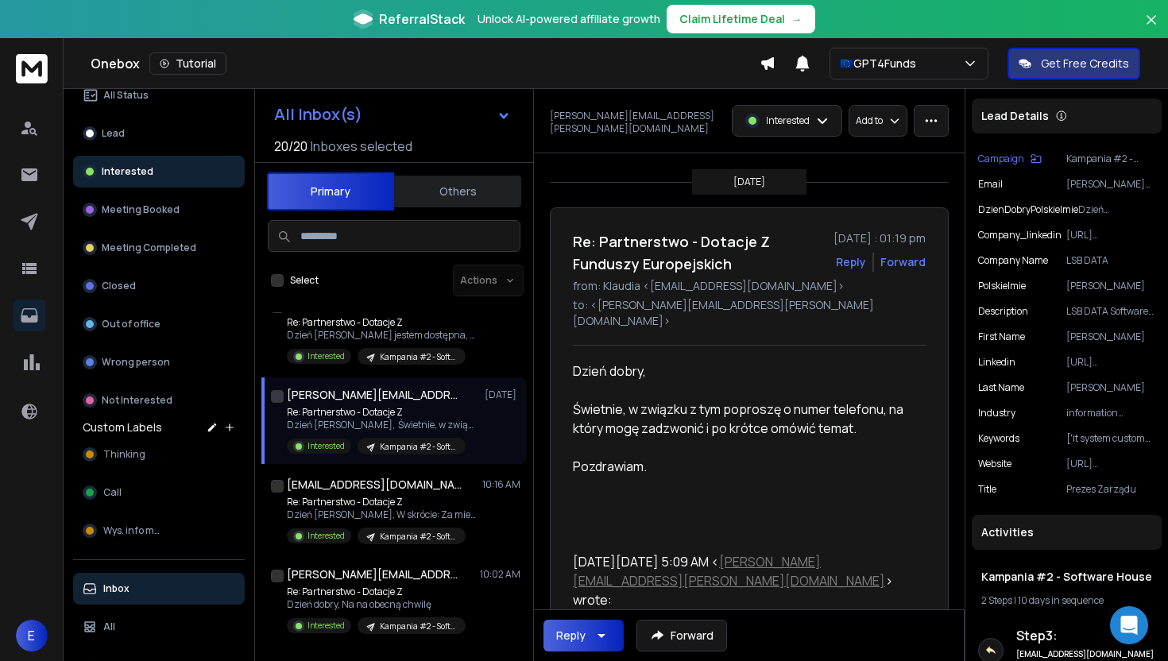
scroll to position [254, 0]
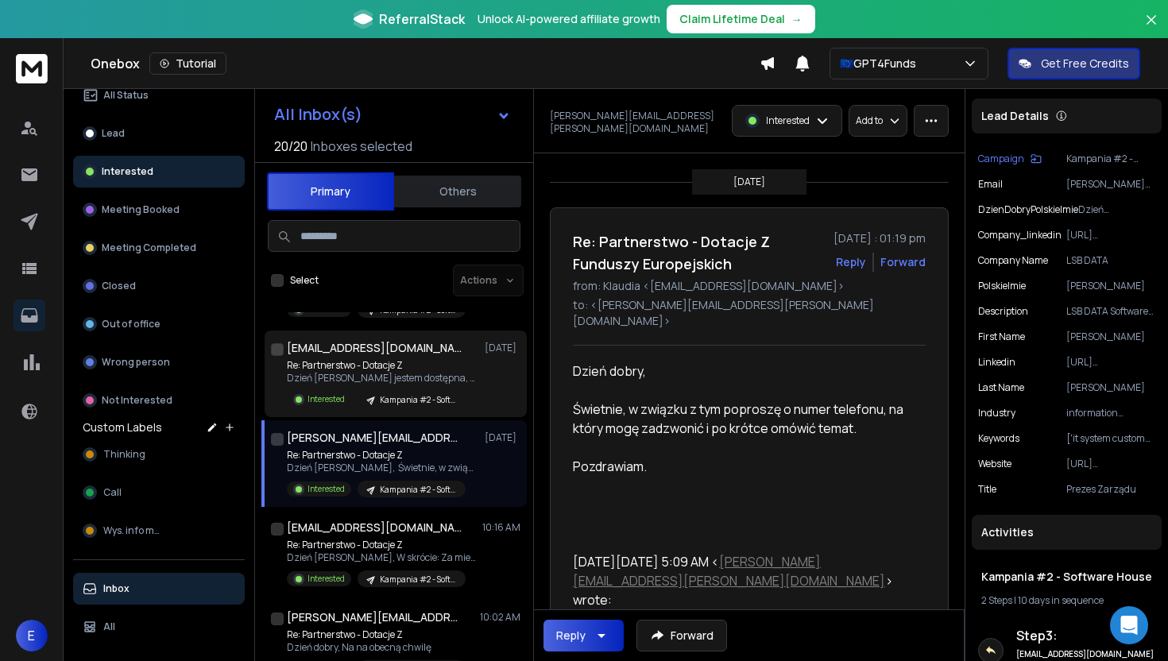
click at [361, 361] on p "Re: Partnerstwo - Dotacje Z" at bounding box center [382, 365] width 191 height 13
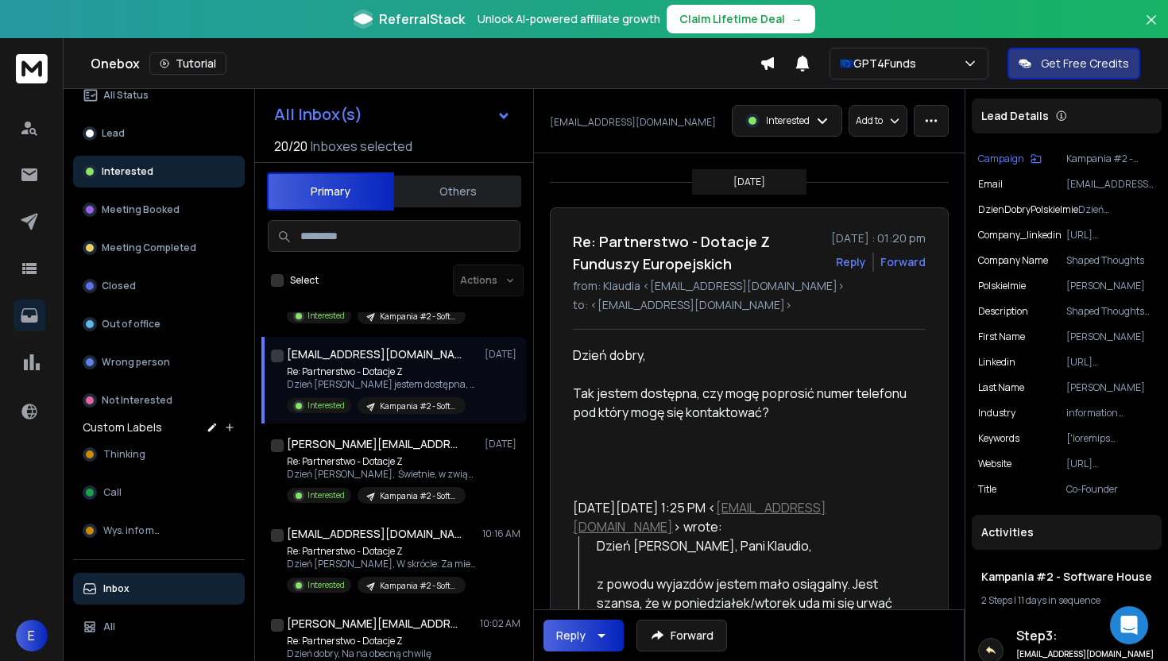
scroll to position [170, 0]
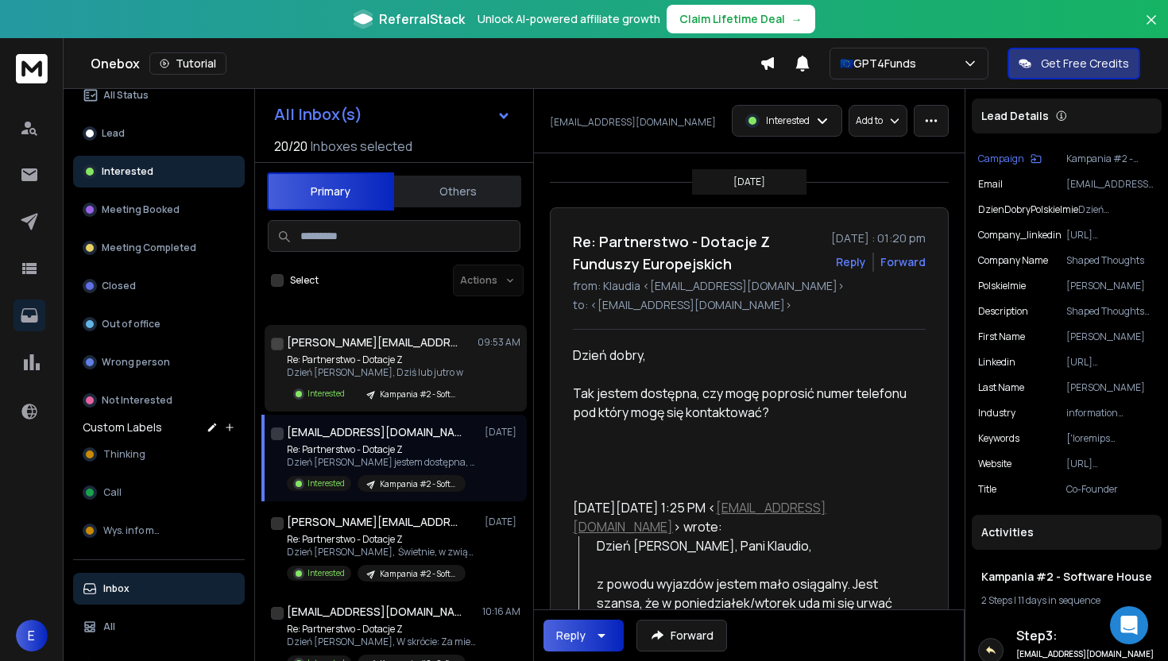
click at [360, 366] on p "Dzień dobry, Dziś lub jutro w" at bounding box center [376, 372] width 179 height 13
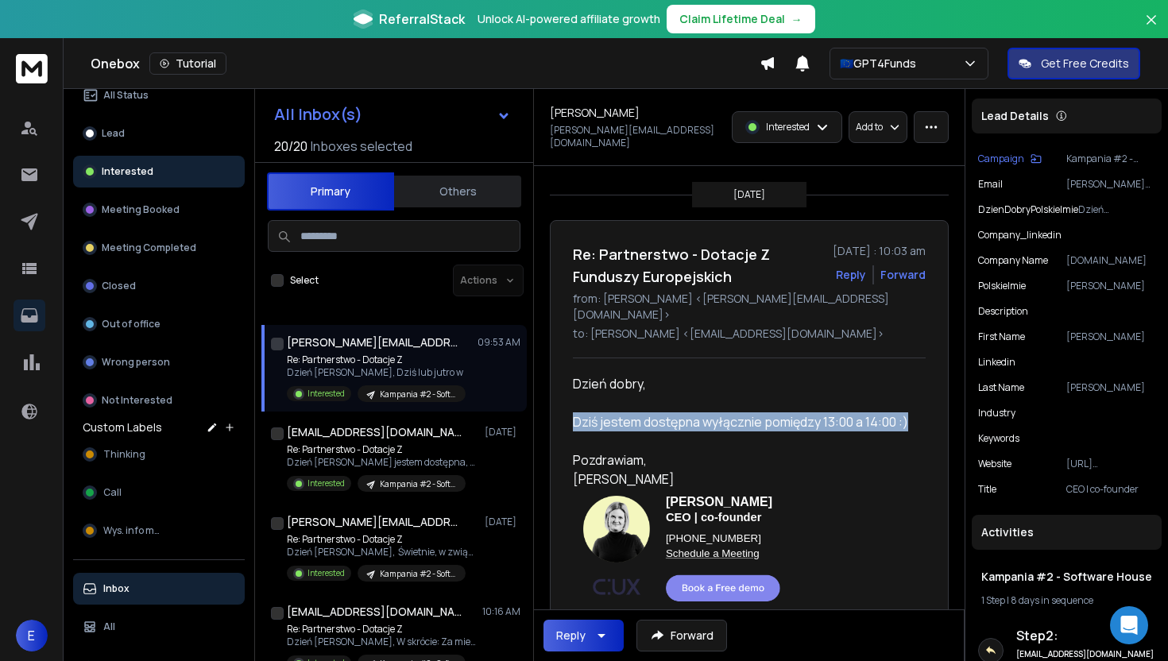
drag, startPoint x: 571, startPoint y: 392, endPoint x: 921, endPoint y: 396, distance: 349.6
copy div "Dziś jestem dostępna wyłącznie pomiędzy 13:00 a 14:00 :)"
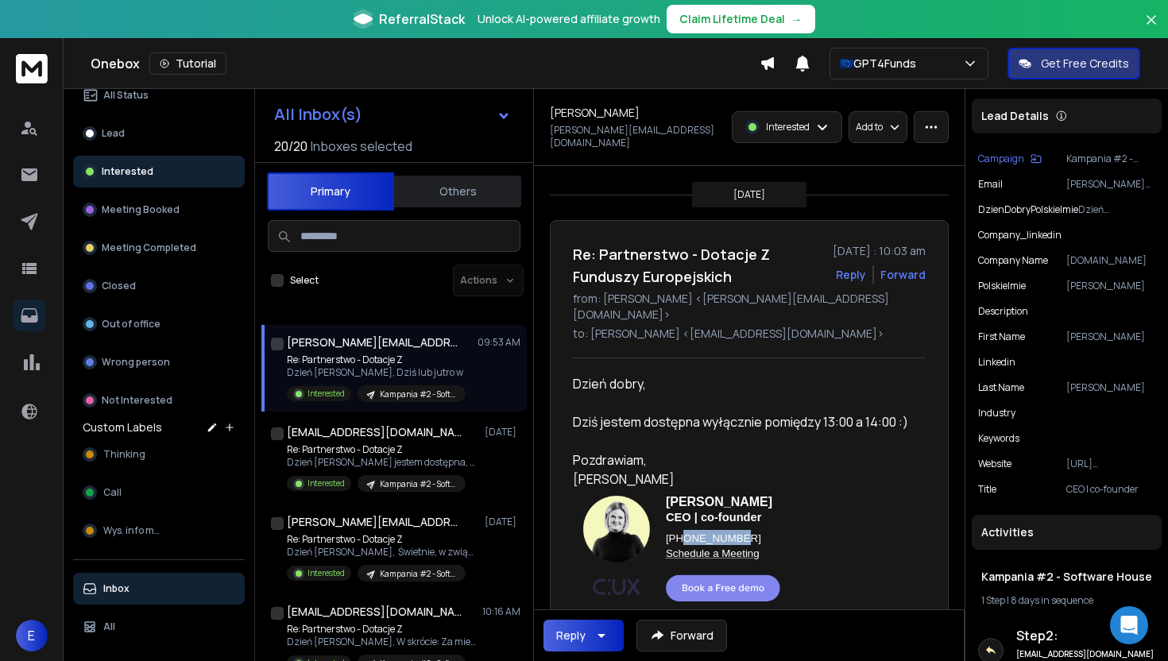
drag, startPoint x: 712, startPoint y: 511, endPoint x: 686, endPoint y: 508, distance: 25.5
click at [686, 530] on p "+48792178340" at bounding box center [787, 537] width 242 height 15
copy span "792178340"
drag, startPoint x: 782, startPoint y: 474, endPoint x: 667, endPoint y: 474, distance: 114.4
click at [667, 494] on p "Paulina Walkowiak" at bounding box center [787, 501] width 242 height 15
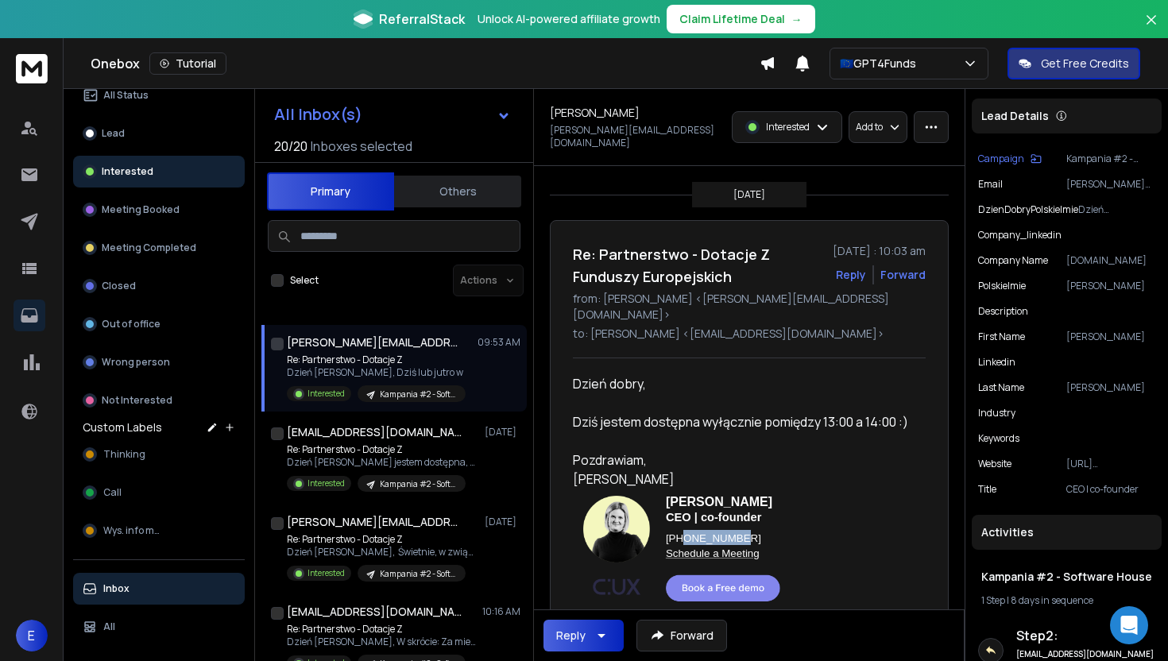
copy span "Paulina Walkowiak"
drag, startPoint x: 705, startPoint y: 287, endPoint x: 782, endPoint y: 291, distance: 77.2
click at [782, 291] on p "from: Paulina Walkowiak <paulina@cux.io>" at bounding box center [749, 307] width 353 height 32
copy p "[PERSON_NAME][EMAIL_ADDRESS][DOMAIN_NAME]"
drag, startPoint x: 1113, startPoint y: 261, endPoint x: 1084, endPoint y: 265, distance: 29.8
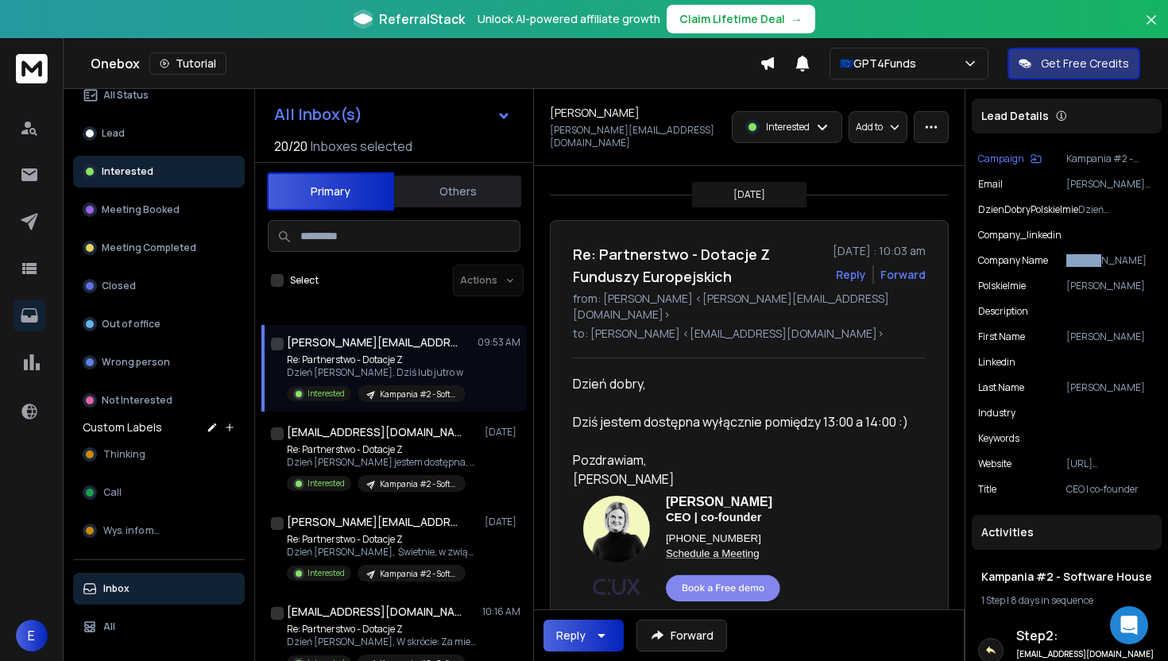
click at [1084, 265] on p "cux.io" at bounding box center [1110, 260] width 89 height 13
click at [560, 635] on div "Reply" at bounding box center [570, 636] width 29 height 16
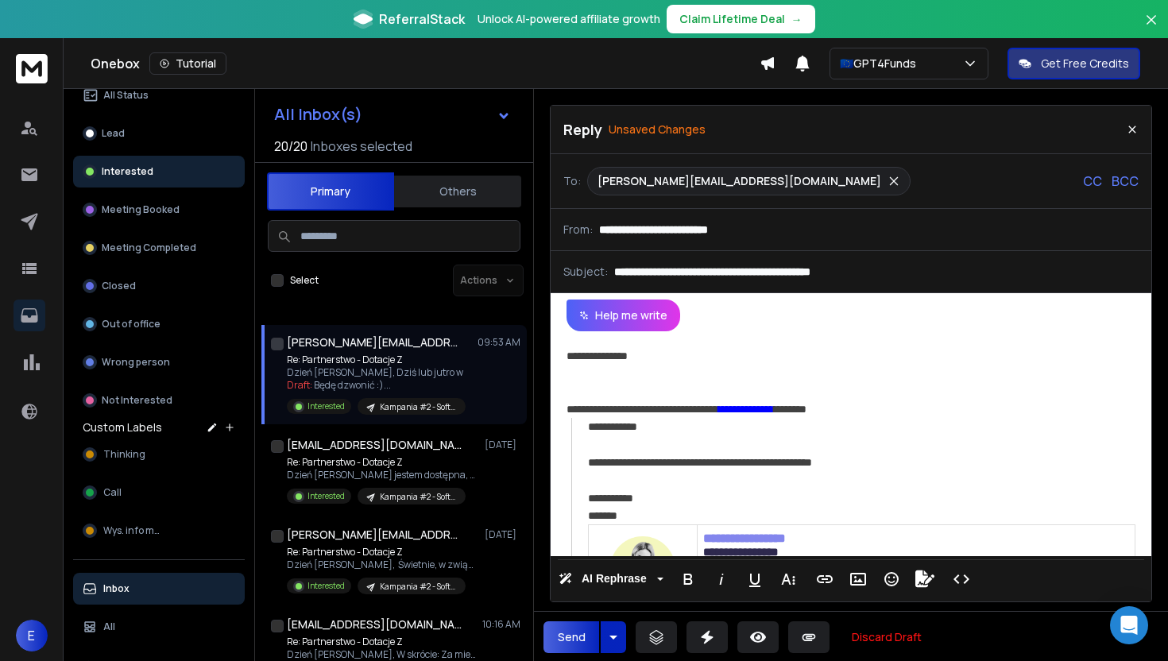
click at [557, 644] on button "Send" at bounding box center [571, 637] width 56 height 32
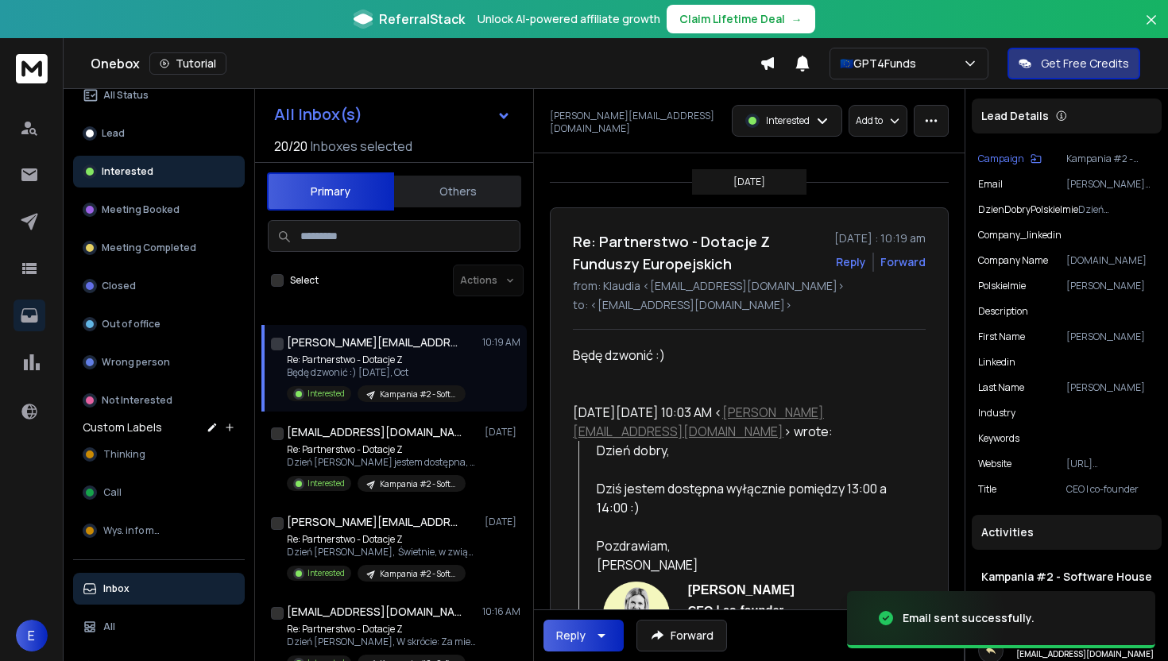
click at [829, 119] on icon at bounding box center [822, 120] width 13 height 13
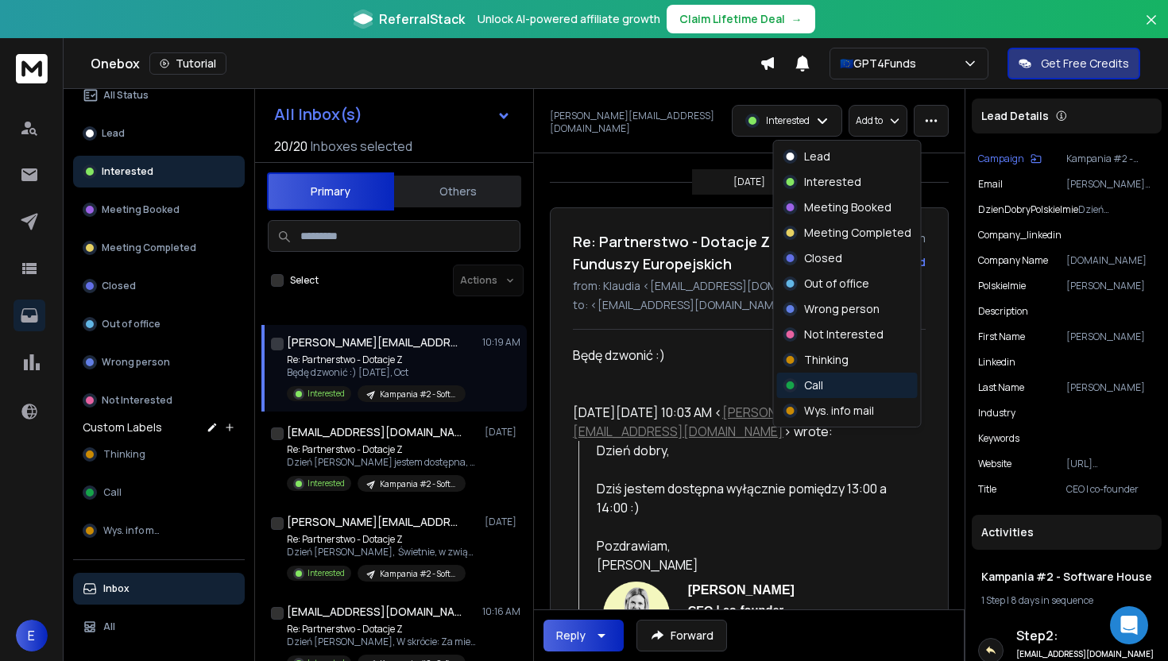
click at [838, 381] on div "Call" at bounding box center [847, 385] width 141 height 25
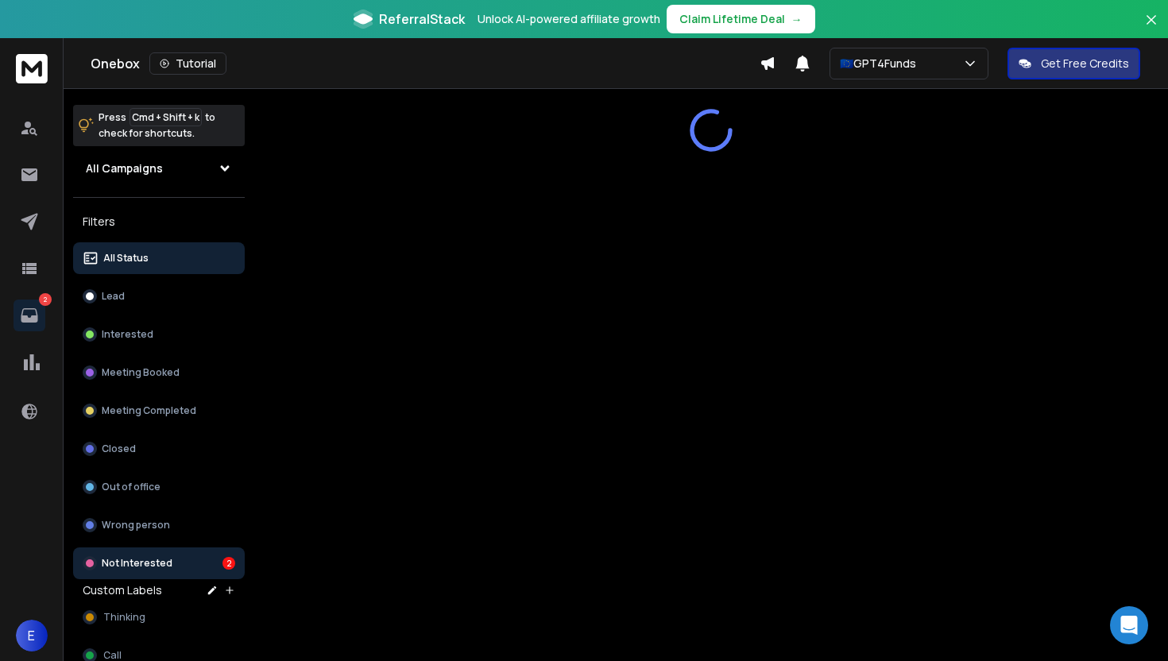
click at [164, 555] on button "Not Interested 2" at bounding box center [159, 563] width 172 height 32
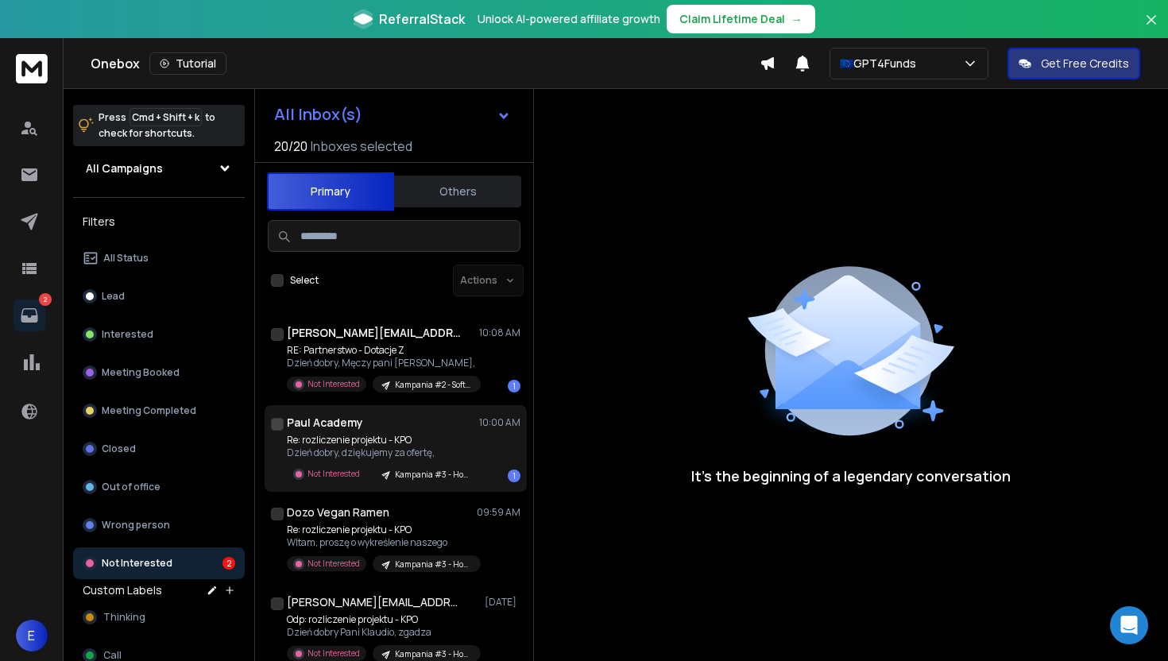
click at [374, 434] on p "Re: rozliczenie projektu - KPO" at bounding box center [382, 440] width 191 height 13
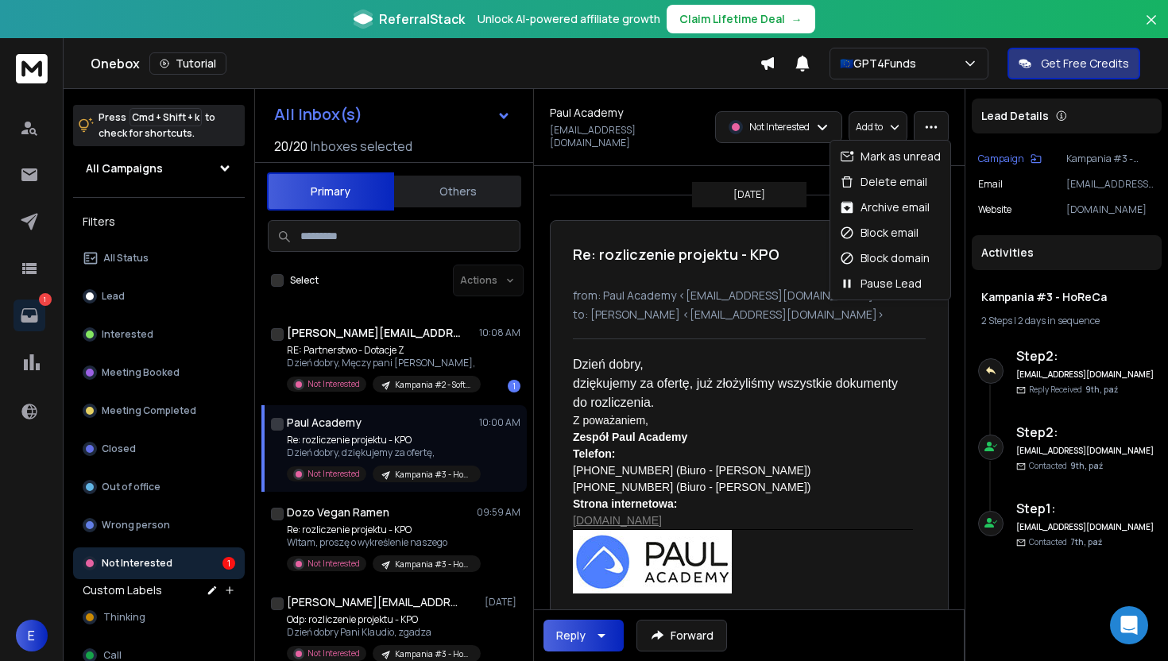
click at [928, 129] on button "button" at bounding box center [931, 127] width 35 height 32
click at [911, 280] on div "Pause Lead" at bounding box center [881, 284] width 82 height 16
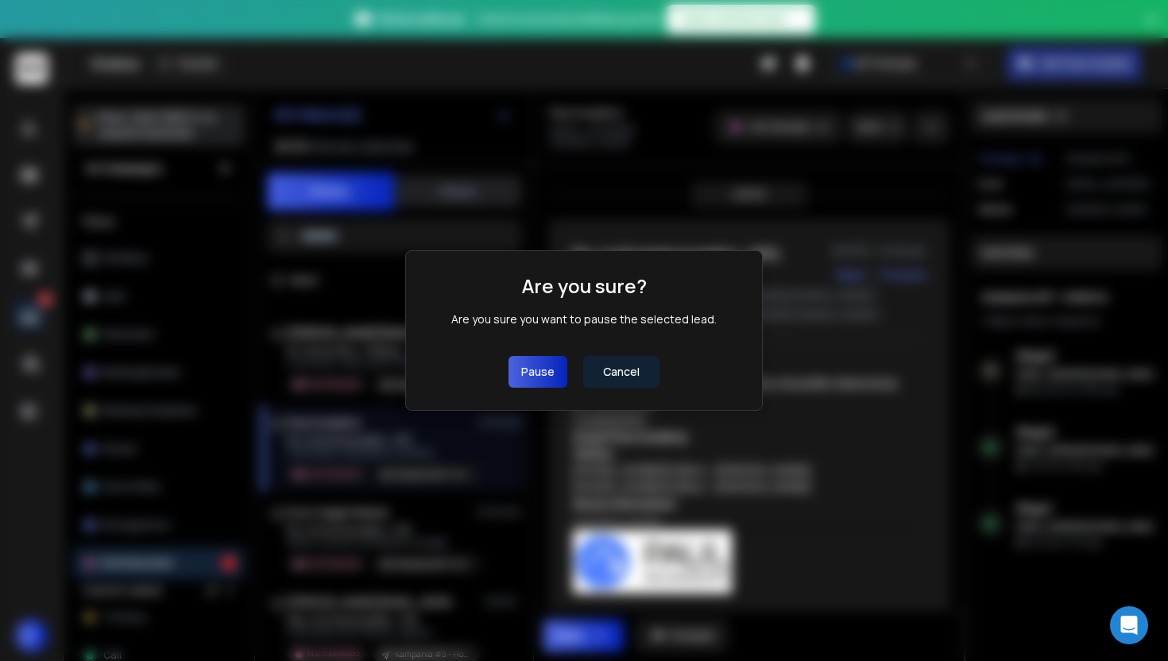
click at [547, 370] on button "Pause" at bounding box center [537, 372] width 59 height 32
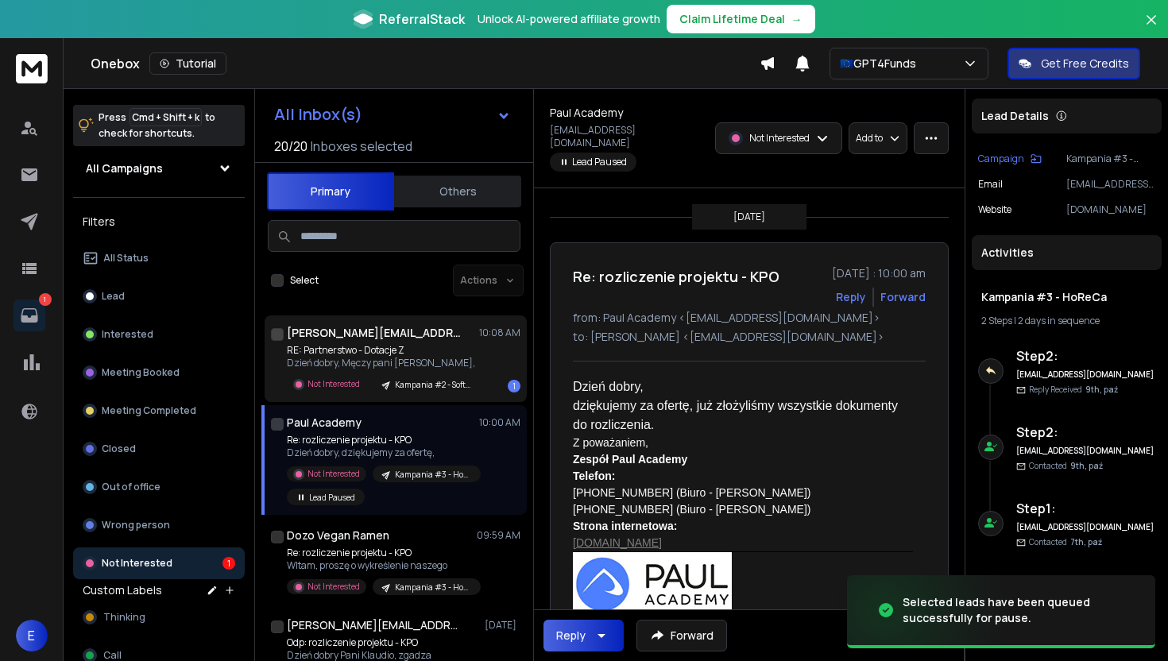
click at [424, 359] on p "Dzień dobry, Męczy pani strasznie," at bounding box center [382, 363] width 191 height 13
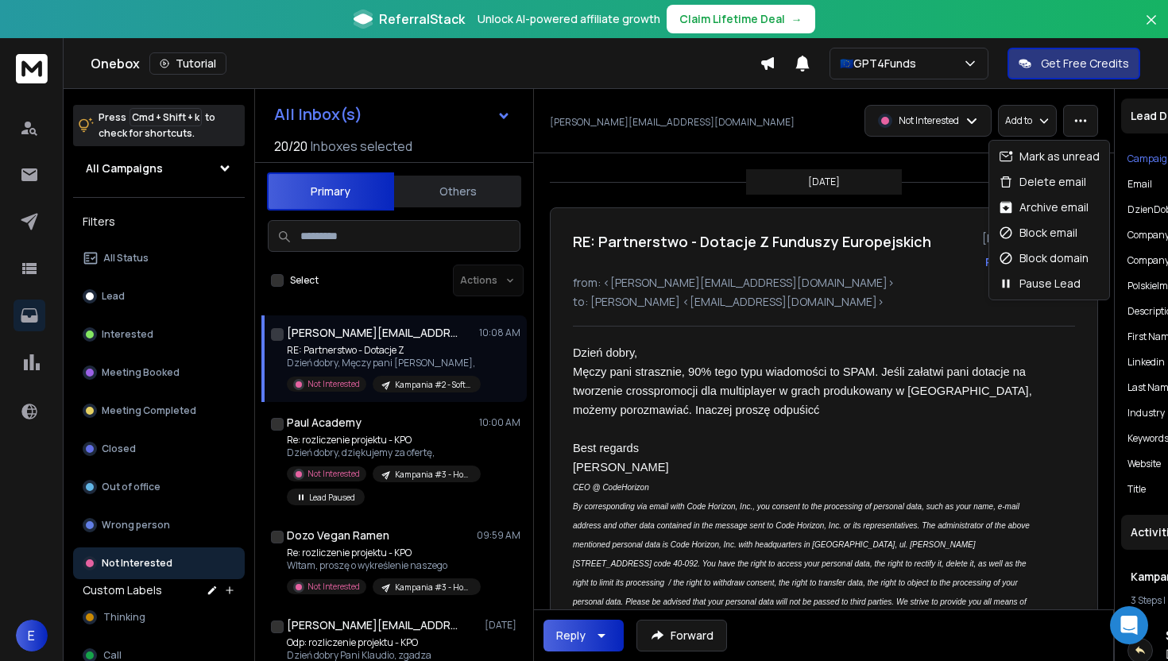
click at [1076, 123] on button "button" at bounding box center [1080, 121] width 35 height 32
click at [1048, 280] on div "Pause Lead" at bounding box center [1040, 284] width 82 height 16
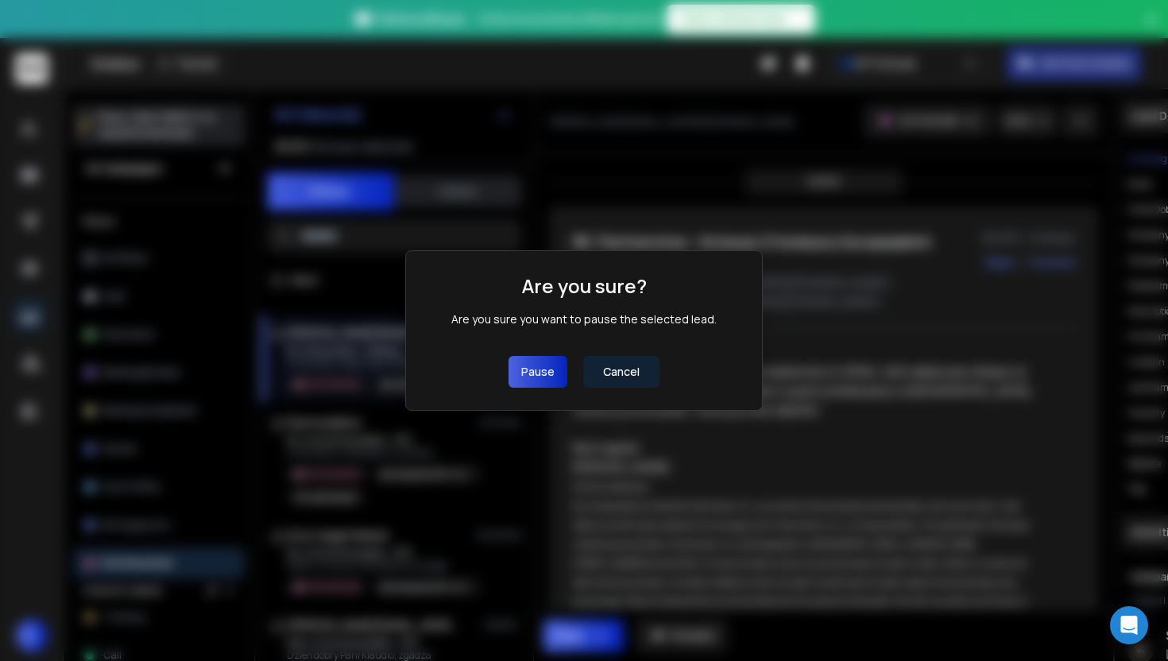
click at [555, 374] on button "Pause" at bounding box center [537, 372] width 59 height 32
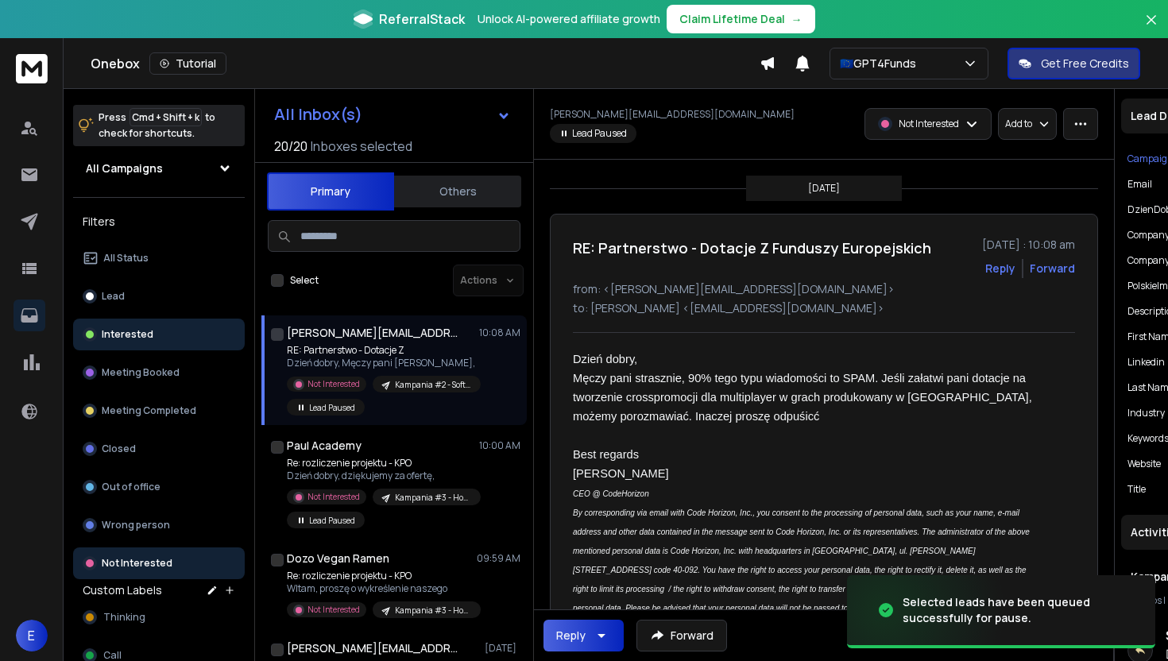
click at [160, 332] on button "Interested" at bounding box center [159, 335] width 172 height 32
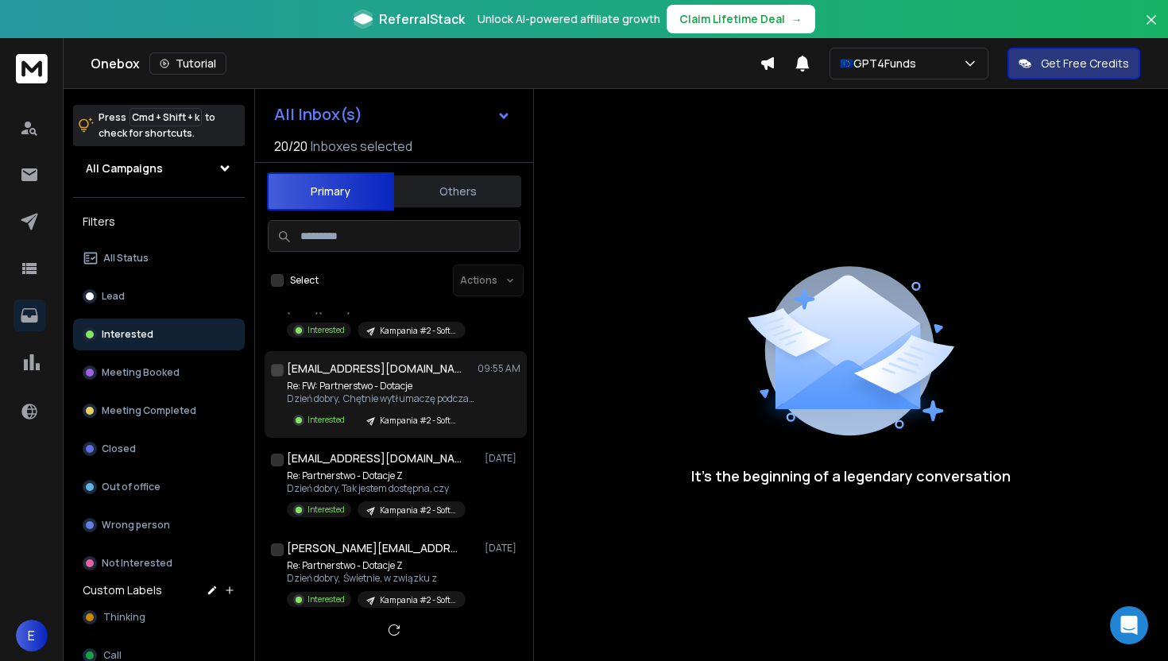
scroll to position [218, 0]
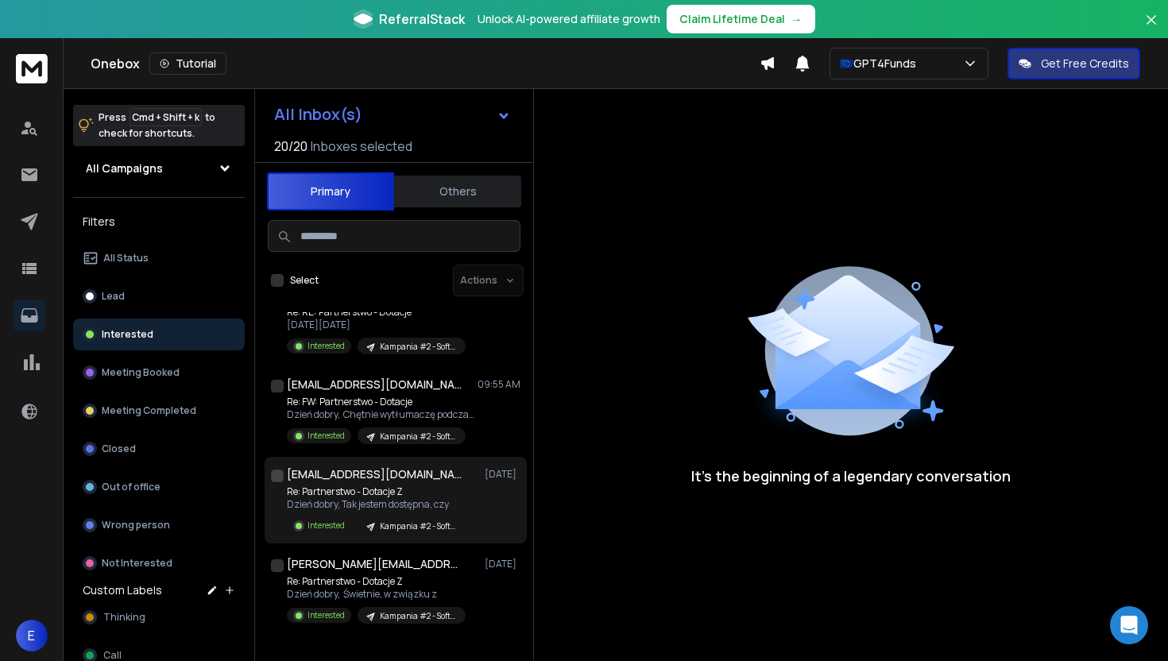
click at [406, 497] on div "Re: Partnerstwo - Dotacje Z Dzień dobry, Tak jestem dostępna, czy Interested Ka…" at bounding box center [376, 509] width 179 height 48
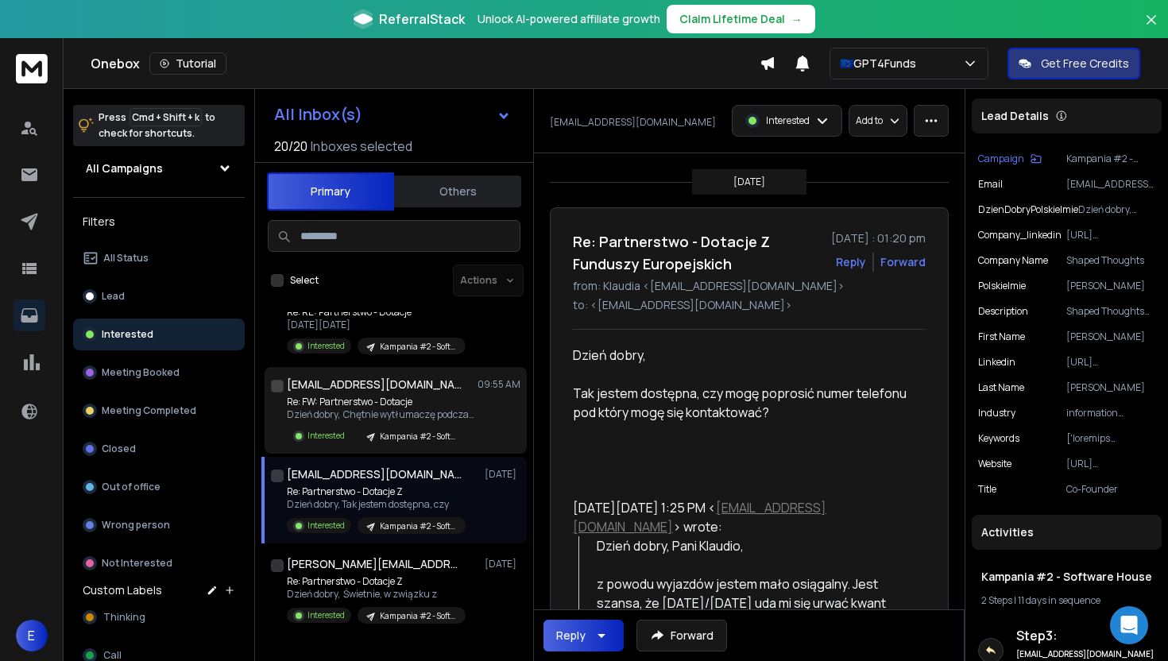
click at [404, 385] on h1 "[EMAIL_ADDRESS][DOMAIN_NAME]" at bounding box center [374, 385] width 175 height 16
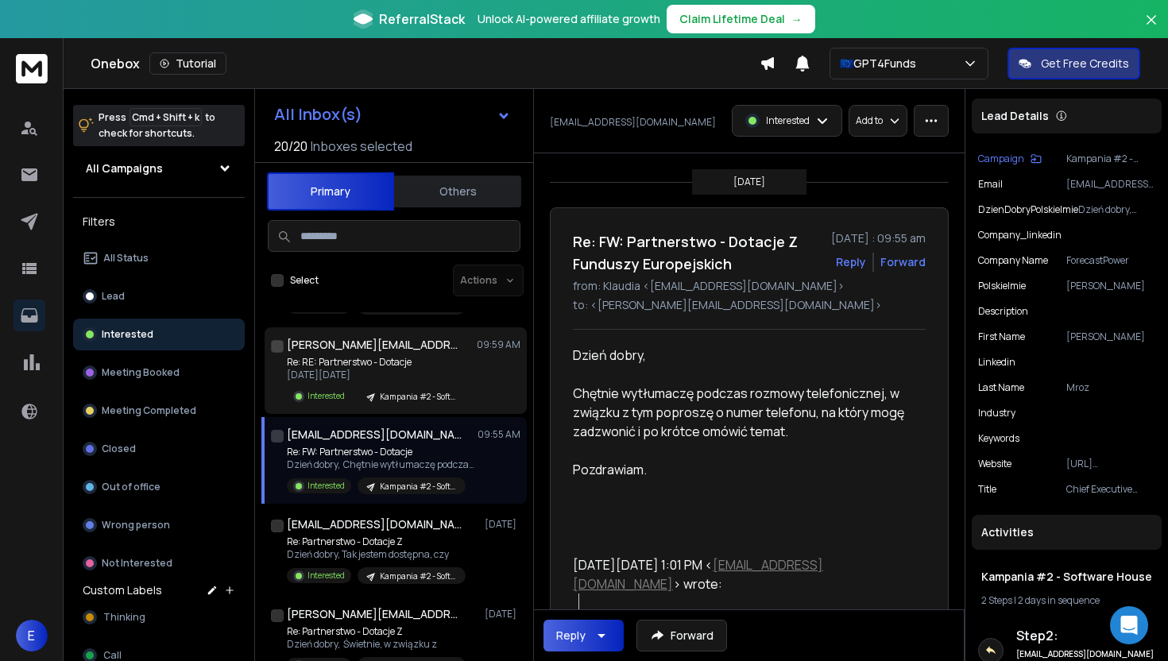
click at [408, 369] on p "[DATE][DATE]" at bounding box center [376, 375] width 179 height 13
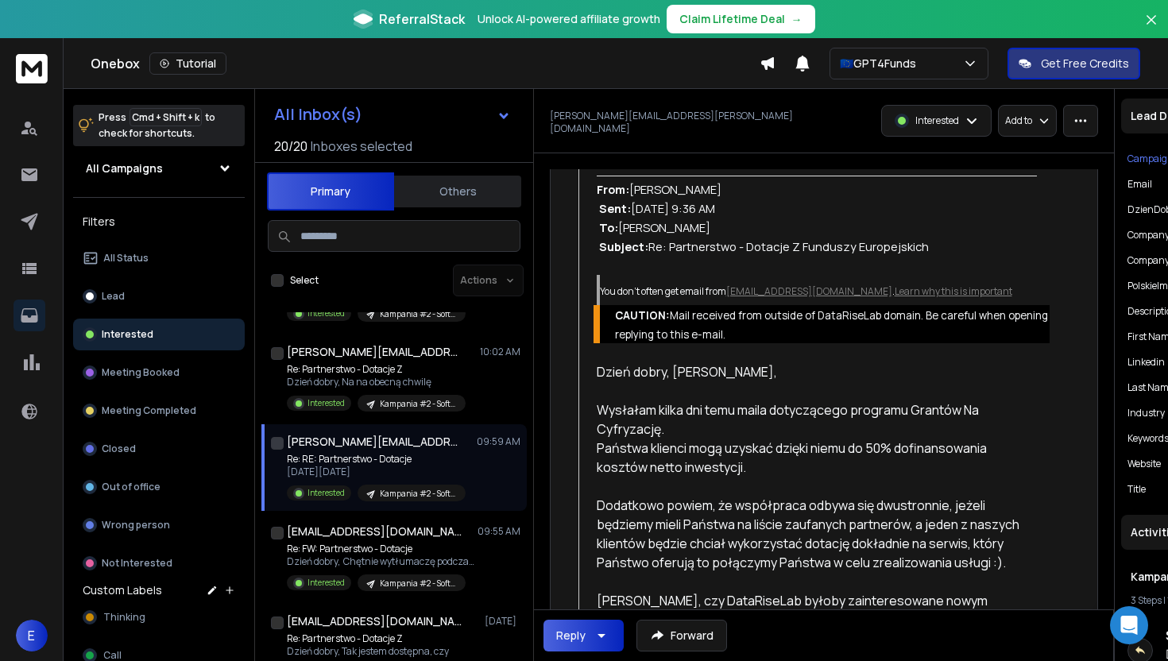
scroll to position [0, 0]
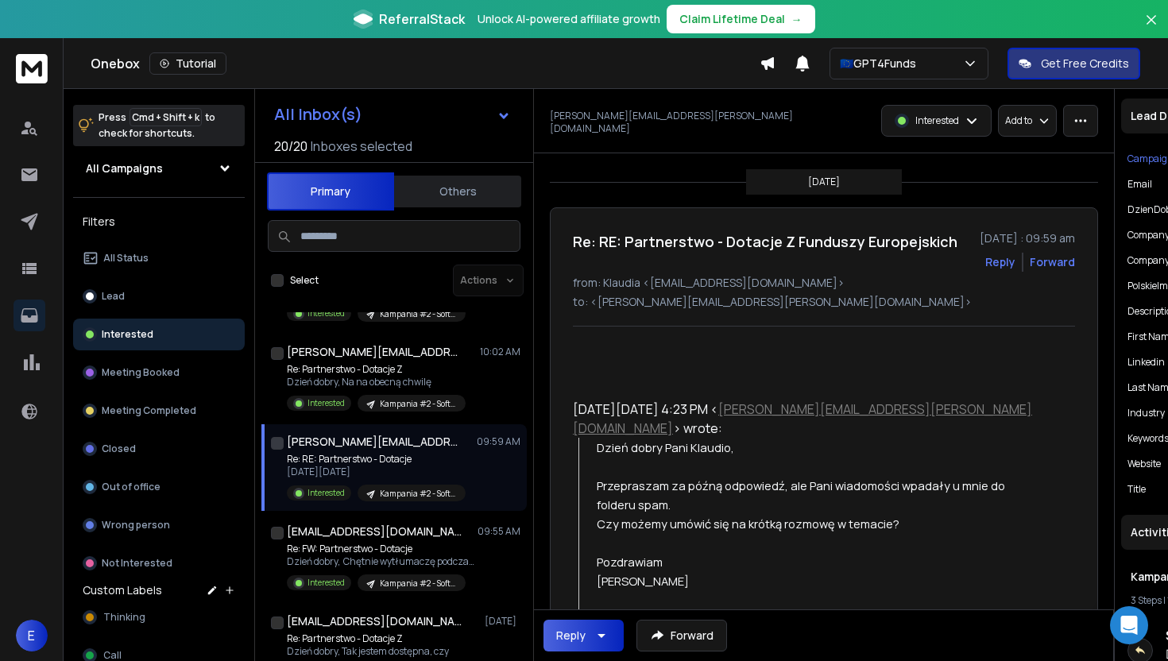
click at [592, 636] on icon "button" at bounding box center [601, 635] width 19 height 19
click at [577, 567] on p "Reply" at bounding box center [584, 563] width 29 height 16
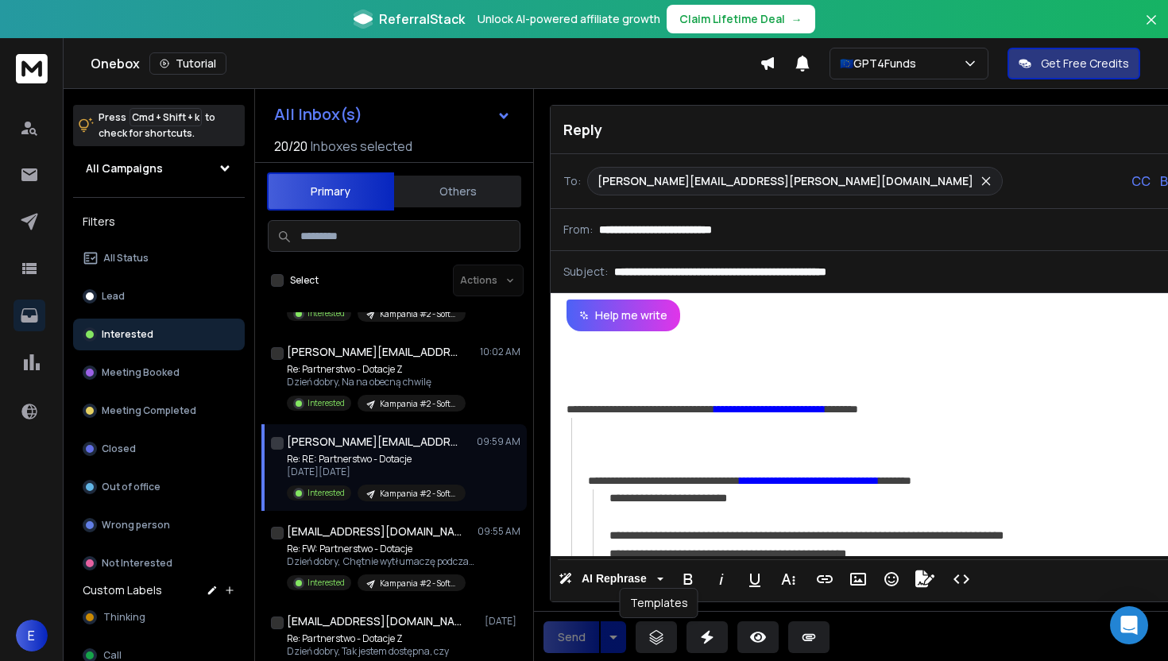
click at [659, 638] on icon at bounding box center [656, 637] width 16 height 16
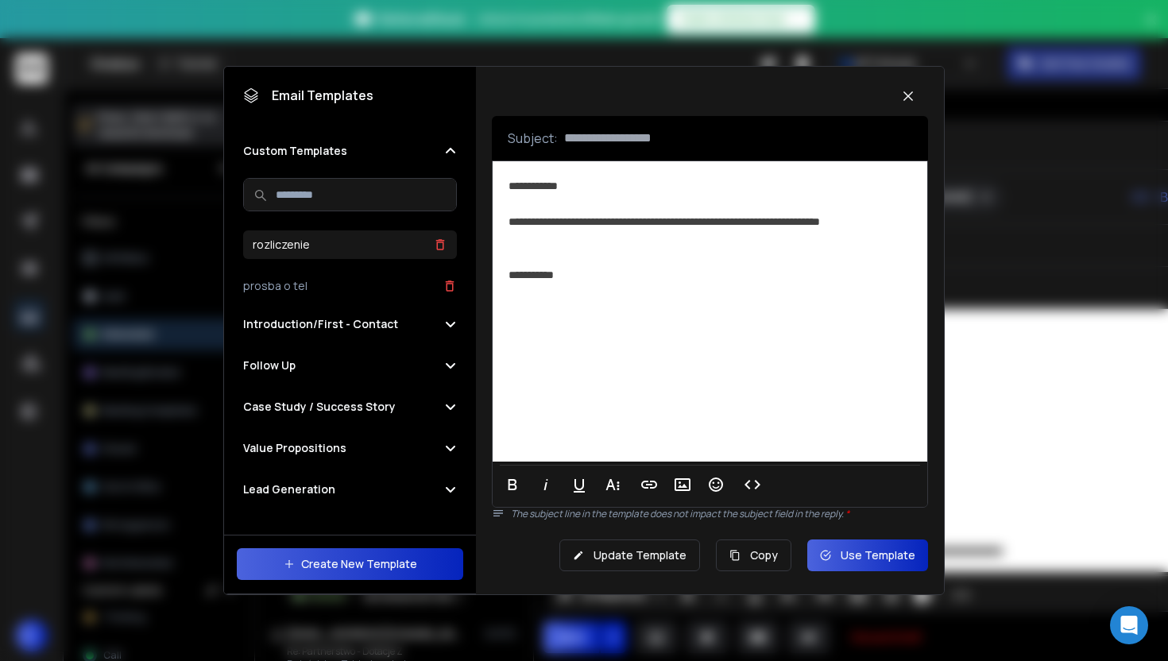
click at [352, 280] on div "prosba o tel" at bounding box center [350, 286] width 214 height 16
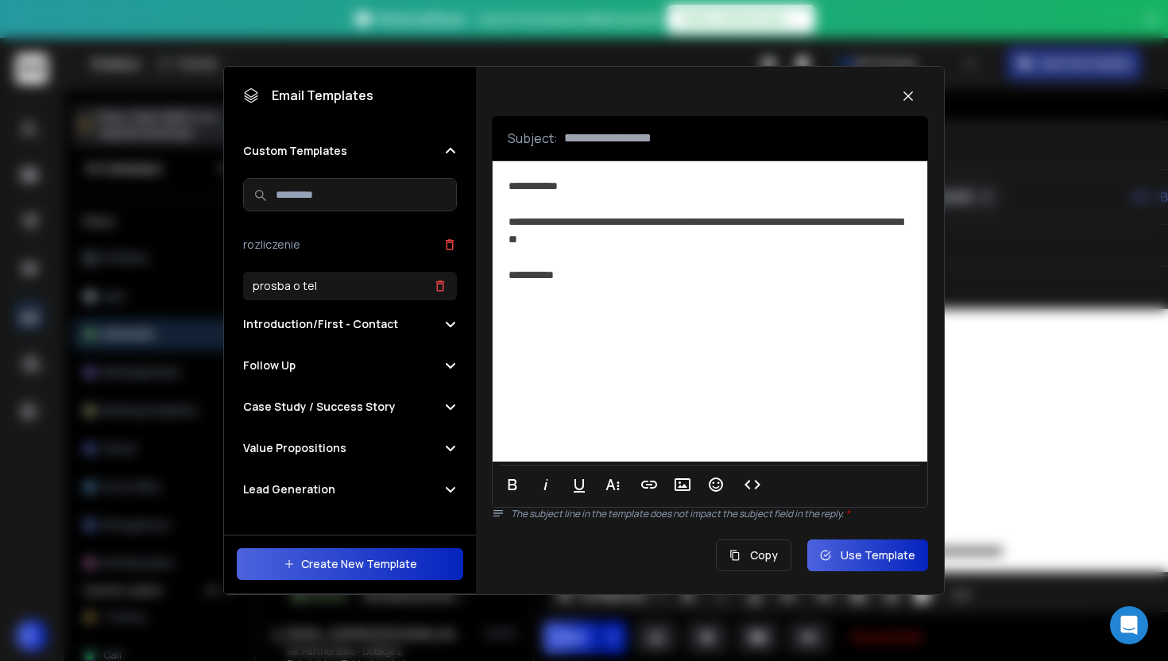
click at [876, 549] on button "Use Template" at bounding box center [867, 555] width 121 height 32
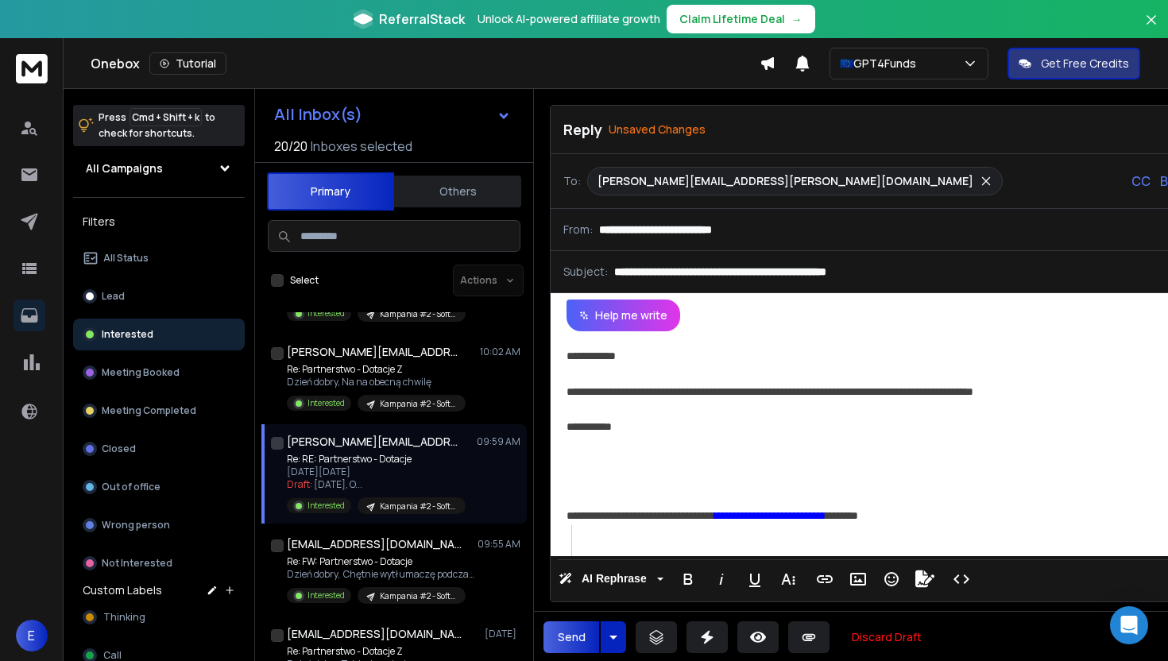
drag, startPoint x: 566, startPoint y: 639, endPoint x: 559, endPoint y: 634, distance: 8.6
click at [566, 639] on button "Send" at bounding box center [571, 637] width 56 height 32
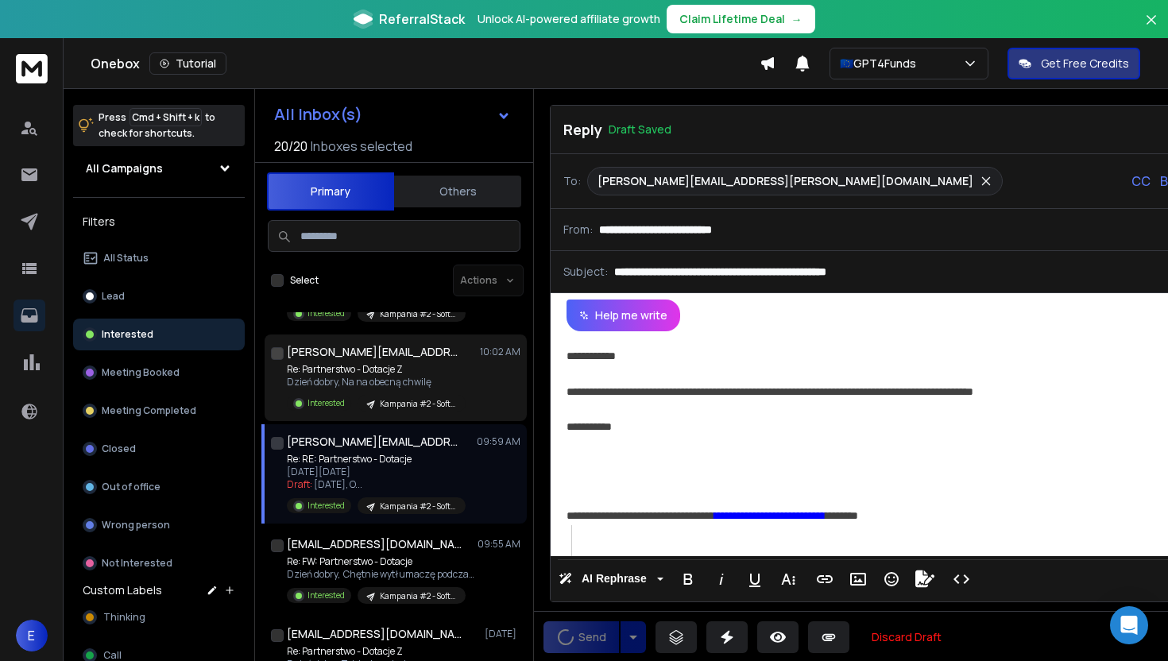
click at [382, 373] on p "Re: Partnerstwo - Dotacje Z" at bounding box center [376, 369] width 179 height 13
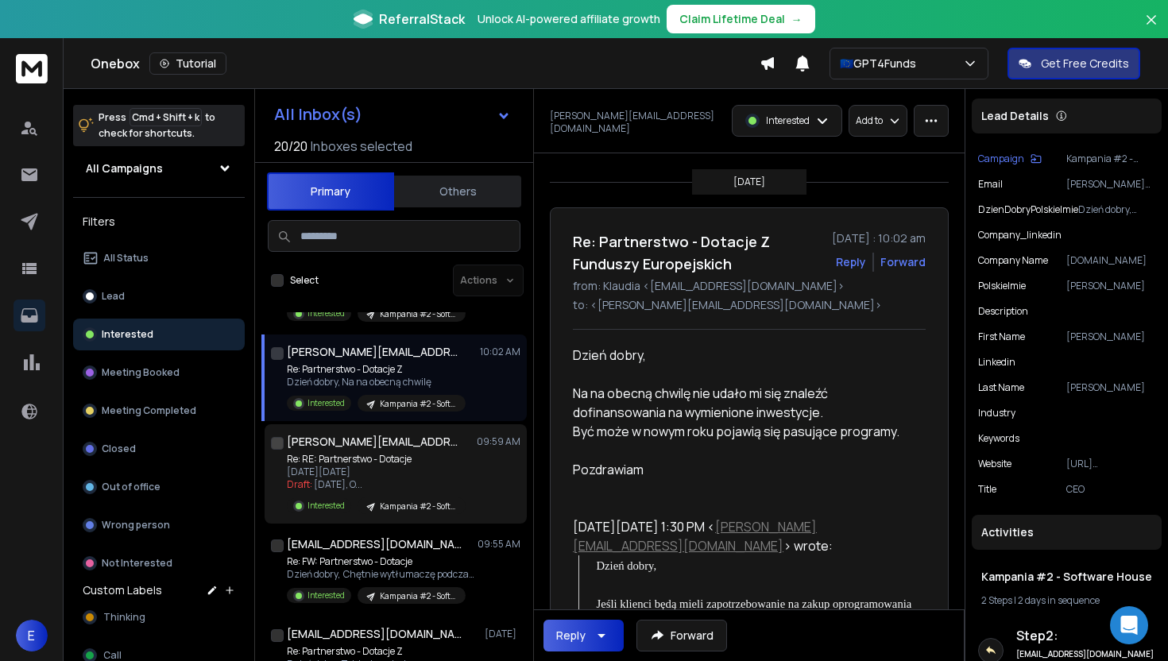
click at [415, 462] on p "Re: RE: Partnerstwo - Dotacje" at bounding box center [376, 459] width 179 height 13
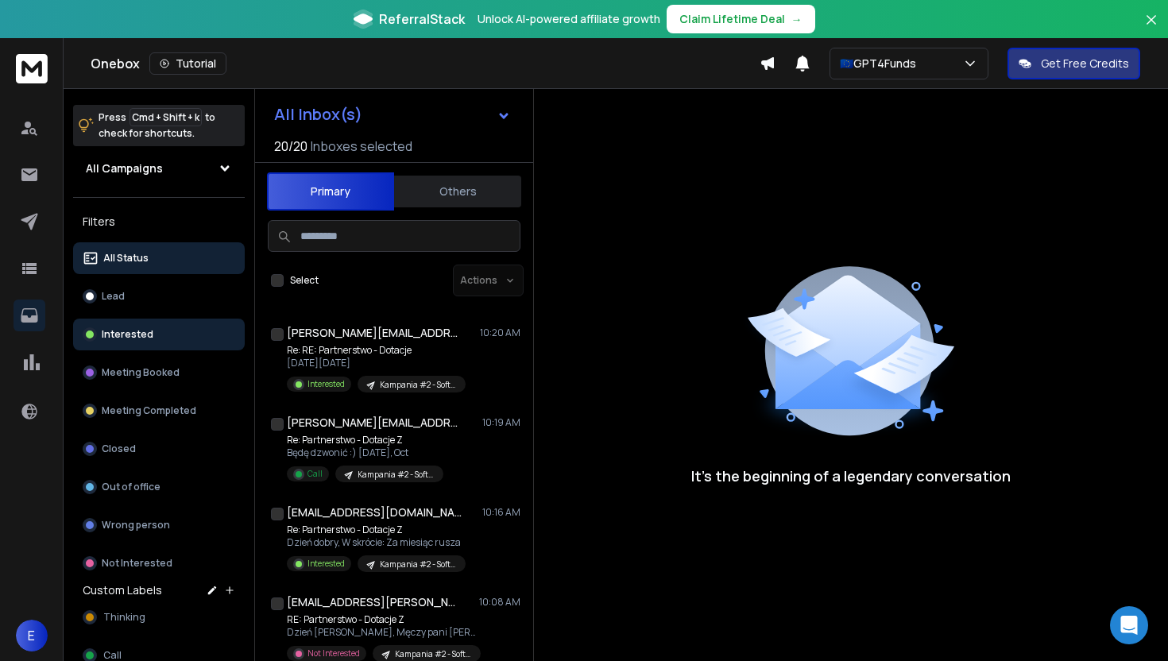
click at [141, 338] on p "Interested" at bounding box center [128, 334] width 52 height 13
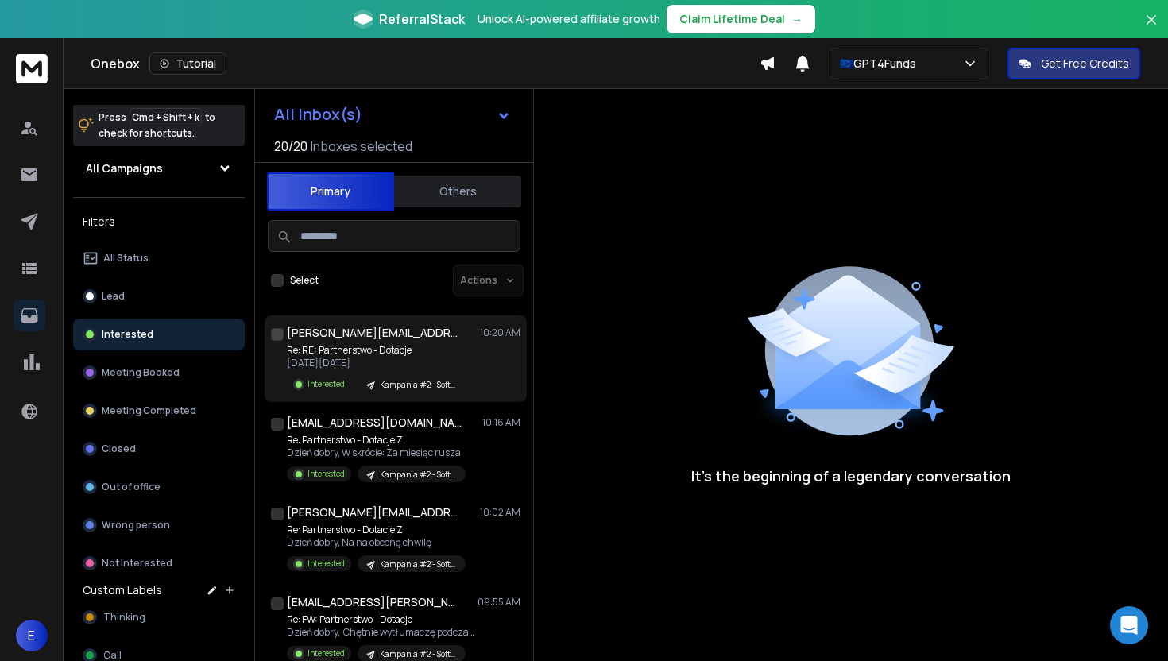
click at [373, 345] on p "Re: RE: Partnerstwo - Dotacje" at bounding box center [376, 350] width 179 height 13
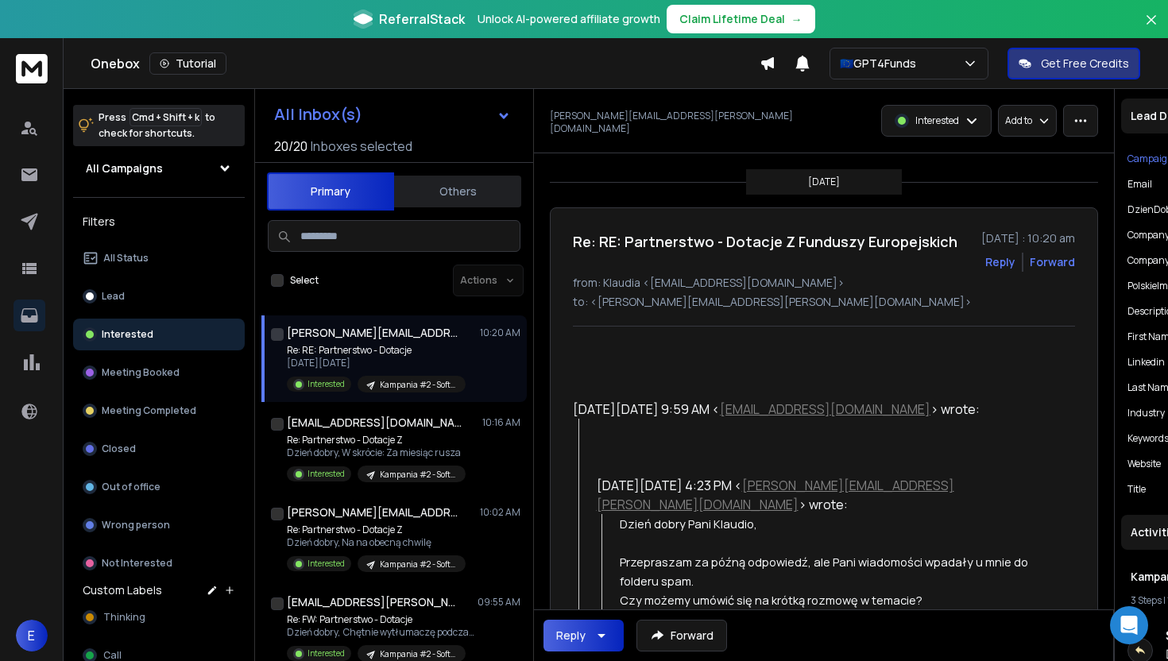
click at [609, 633] on icon "button" at bounding box center [601, 635] width 19 height 19
click at [590, 555] on p "Reply" at bounding box center [584, 563] width 29 height 16
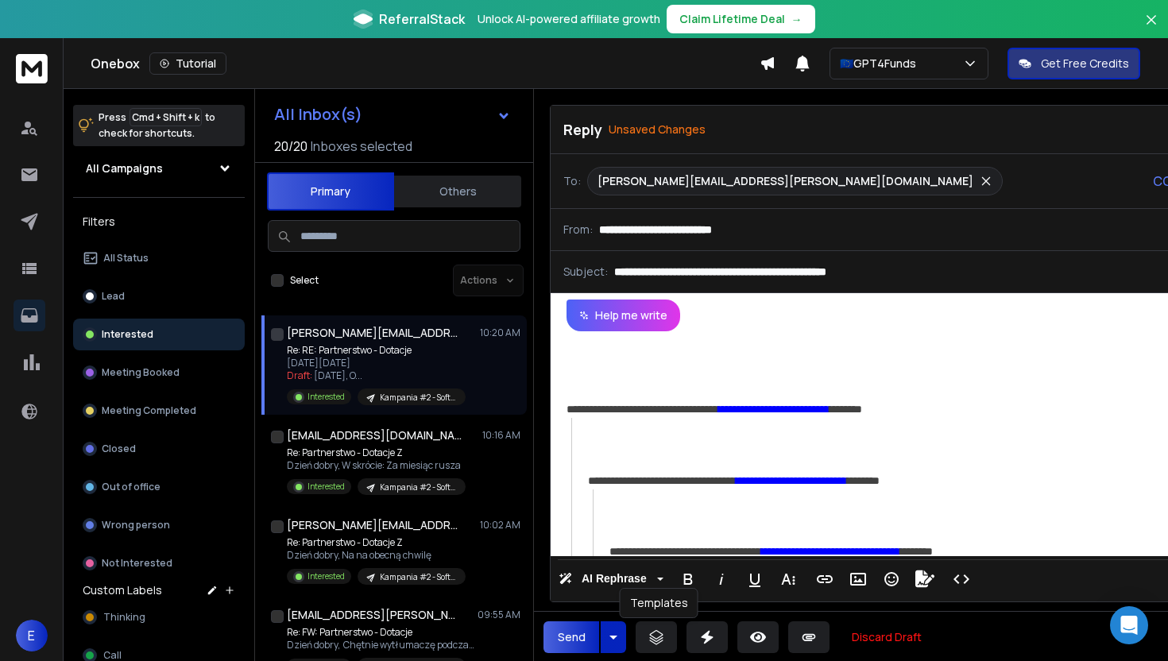
click at [661, 622] on body "ReferralStack Unlock AI-powered affiliate growth Lifetime Deals available! Clai…" at bounding box center [584, 330] width 1168 height 661
click at [655, 640] on icon at bounding box center [656, 637] width 16 height 16
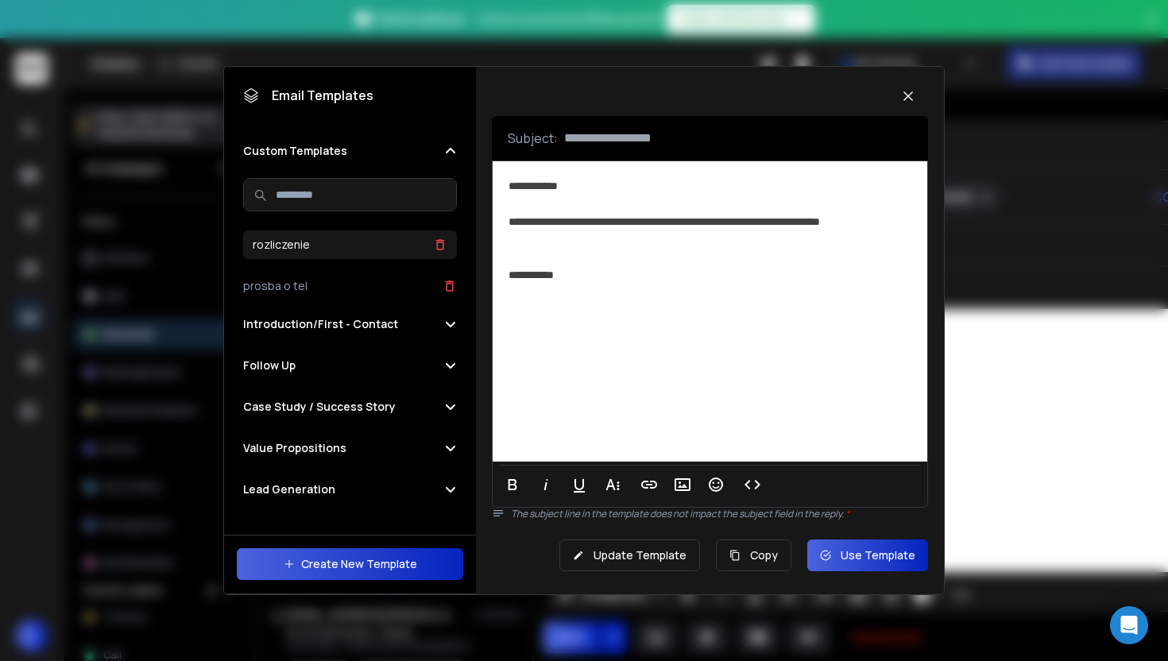
click at [362, 276] on div "prosba o tel" at bounding box center [350, 286] width 214 height 29
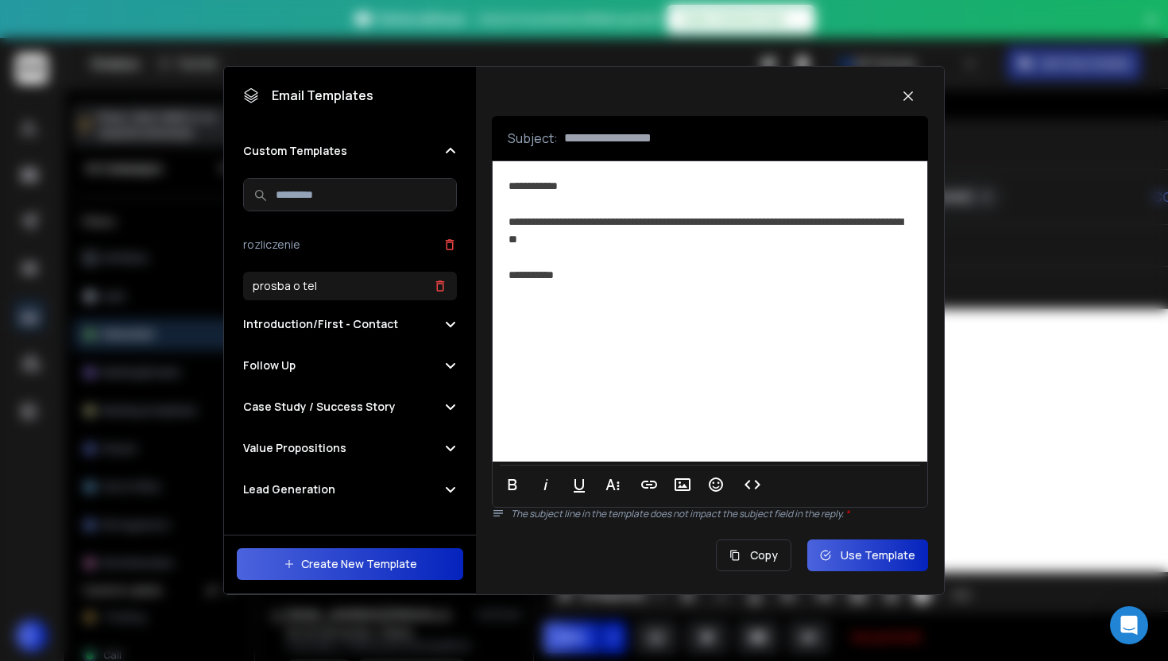
click at [888, 563] on button "Use Template" at bounding box center [867, 555] width 121 height 32
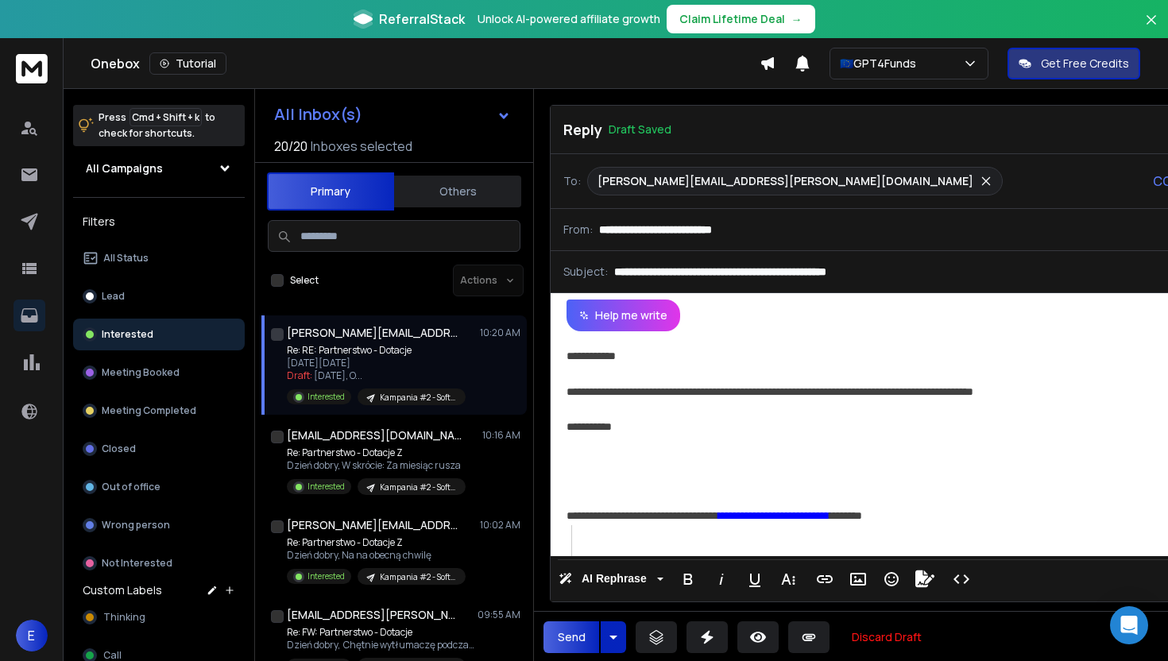
click at [573, 636] on button "Send" at bounding box center [571, 637] width 56 height 32
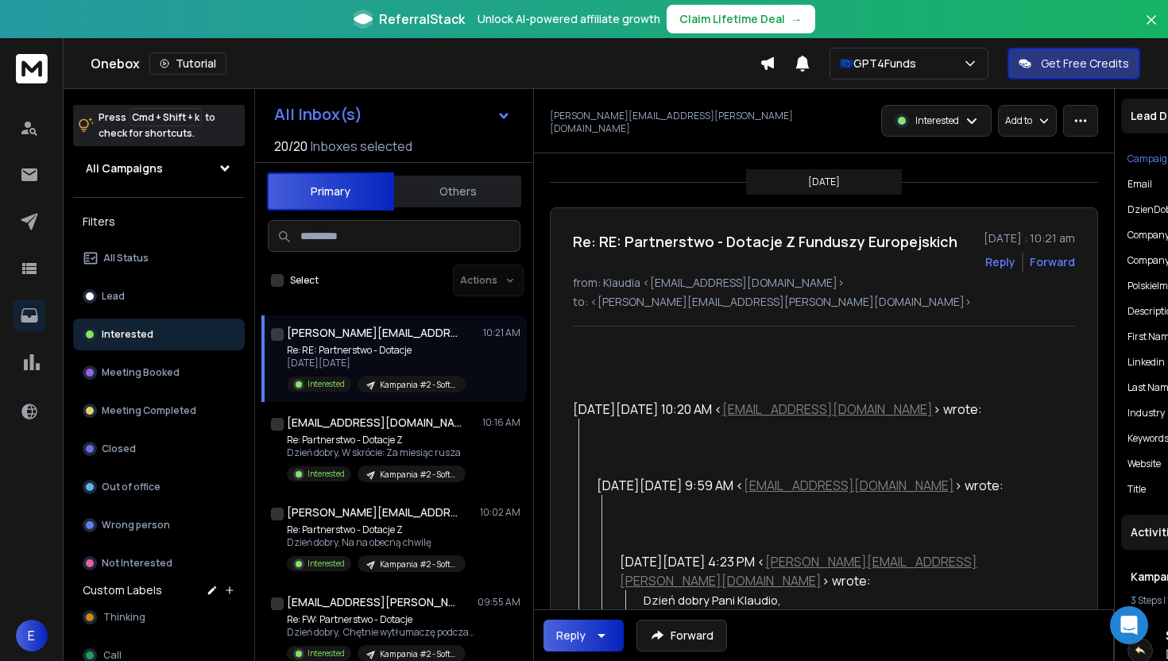
click at [408, 339] on h1 "[PERSON_NAME][EMAIL_ADDRESS][PERSON_NAME][DOMAIN_NAME]" at bounding box center [374, 333] width 175 height 16
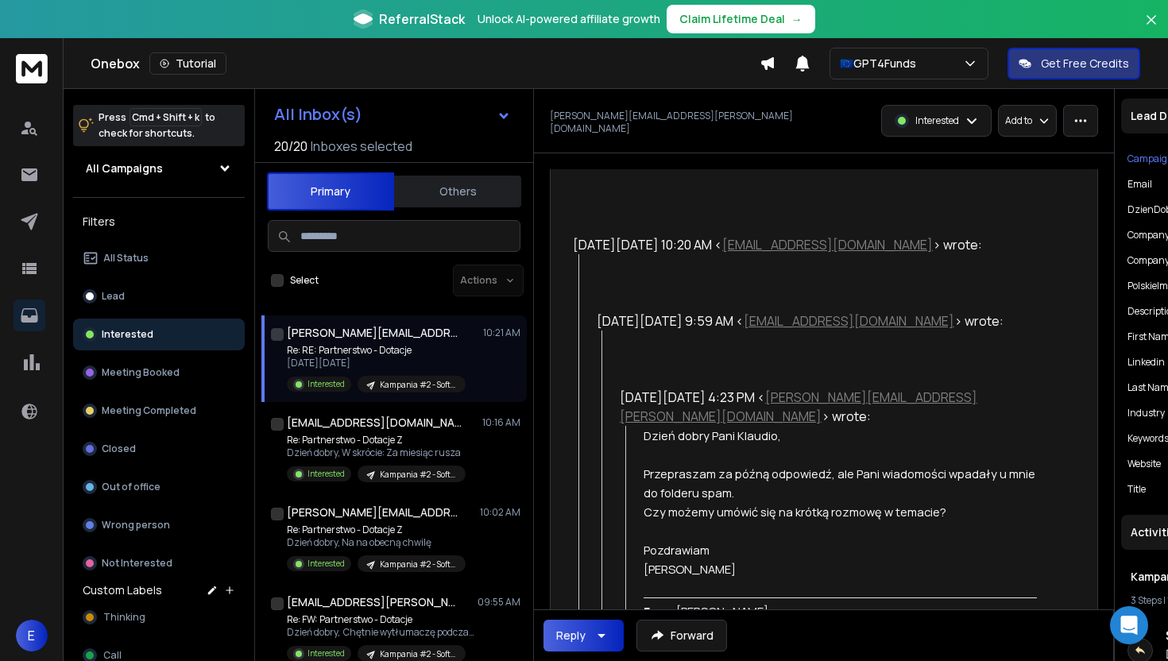
scroll to position [163, 0]
drag, startPoint x: 721, startPoint y: 280, endPoint x: 607, endPoint y: 290, distance: 114.8
click at [607, 290] on div at bounding box center [817, 284] width 441 height 19
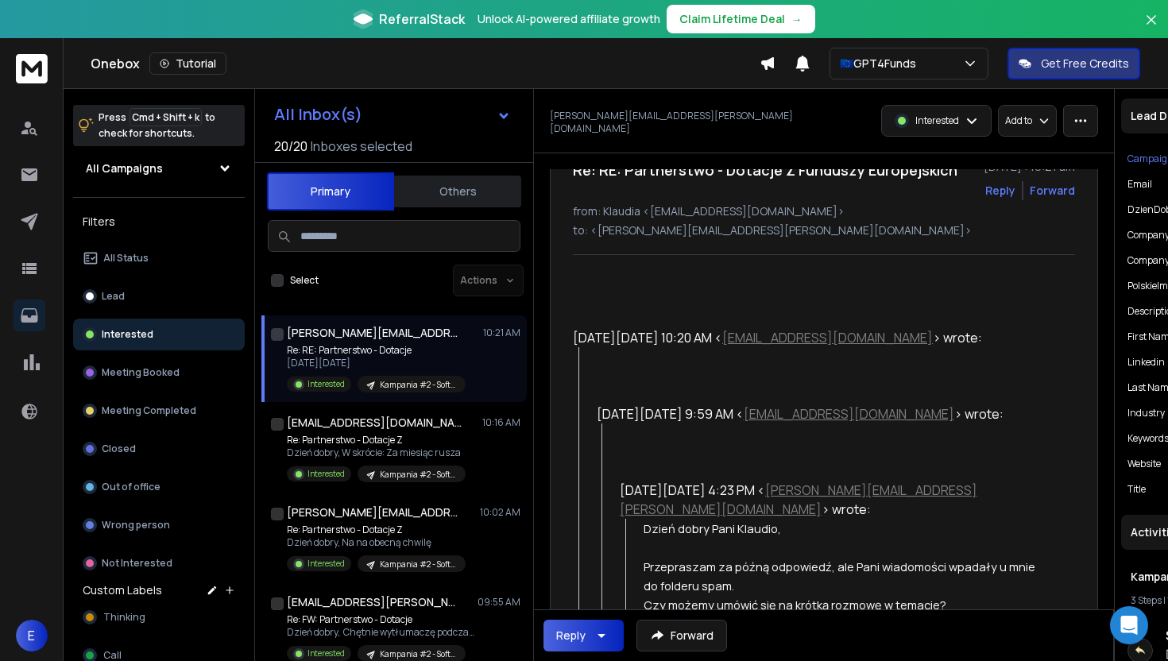
scroll to position [0, 0]
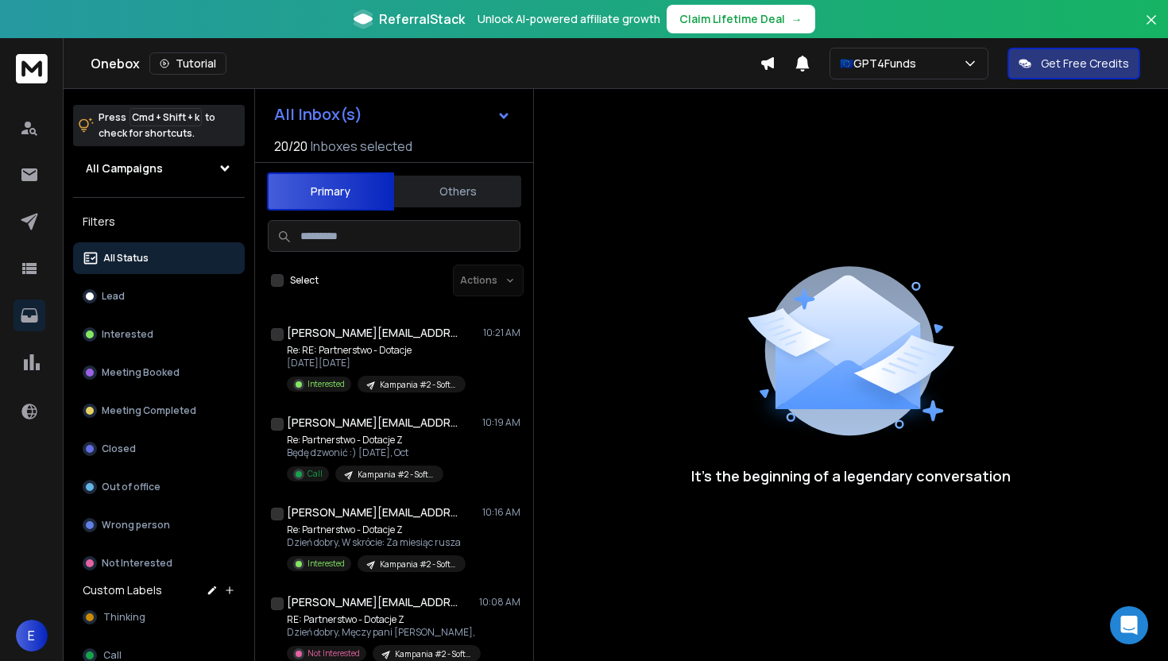
click at [142, 331] on p "Interested" at bounding box center [128, 334] width 52 height 13
